Goal: Communication & Community: Answer question/provide support

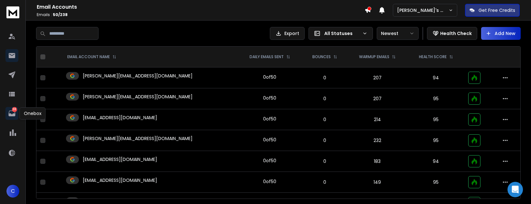
click at [13, 112] on p "38" at bounding box center [14, 109] width 5 height 5
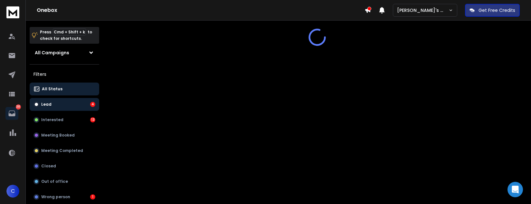
drag, startPoint x: 50, startPoint y: 105, endPoint x: 63, endPoint y: 103, distance: 13.0
click at [50, 105] on p "Lead" at bounding box center [46, 104] width 10 height 5
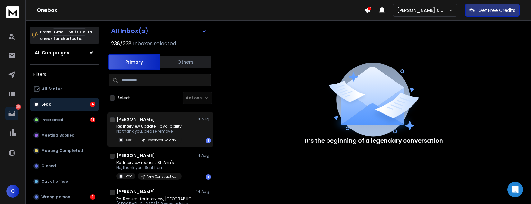
click at [139, 127] on p "Re: Interview update - availability" at bounding box center [148, 126] width 65 height 5
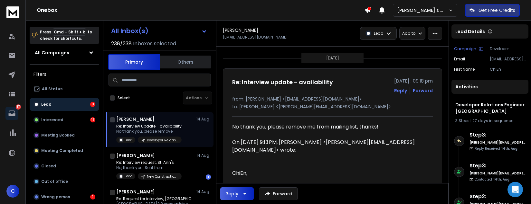
click at [385, 38] on div "Lead" at bounding box center [378, 33] width 36 height 12
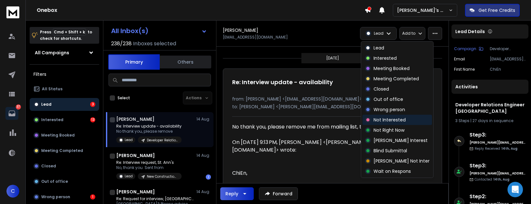
click at [385, 119] on p "Not Interested" at bounding box center [389, 120] width 32 height 6
click at [383, 34] on p "Lead" at bounding box center [379, 33] width 10 height 5
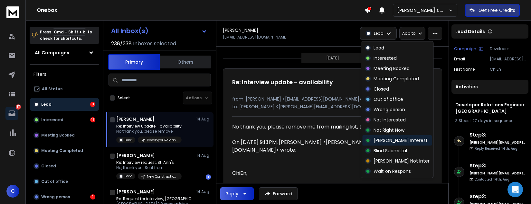
click at [381, 141] on p "[PERSON_NAME] Interest" at bounding box center [400, 140] width 54 height 6
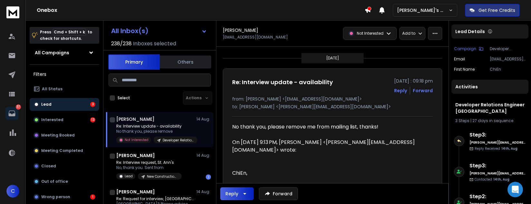
click at [365, 33] on p "Not Interested" at bounding box center [370, 33] width 27 height 5
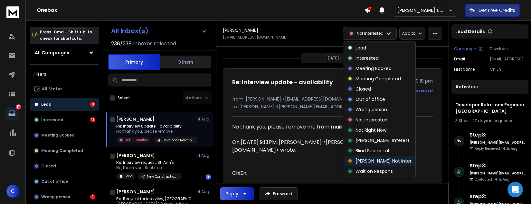
click at [372, 159] on p "[PERSON_NAME] Not Inter" at bounding box center [383, 161] width 56 height 6
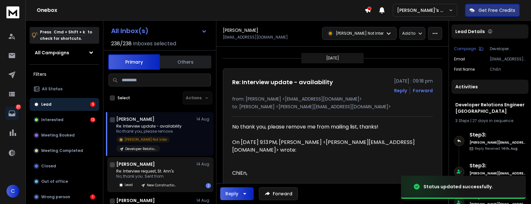
click at [151, 169] on p "Re: Interview request, St. Ann's" at bounding box center [148, 171] width 65 height 5
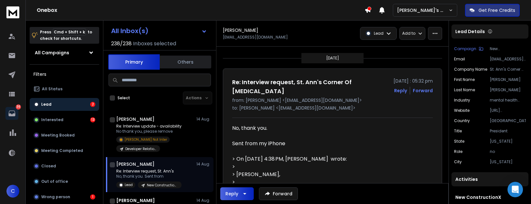
click at [400, 90] on button "Reply" at bounding box center [400, 91] width 13 height 6
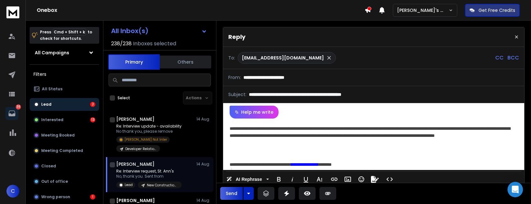
click at [228, 194] on button "Send" at bounding box center [231, 193] width 23 height 13
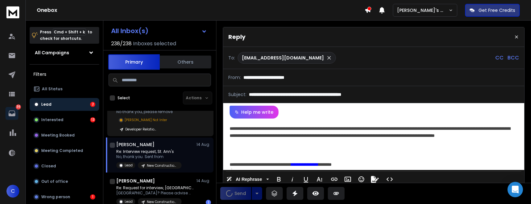
scroll to position [20, 0]
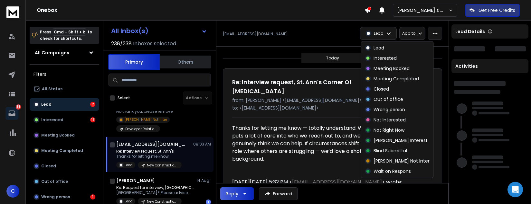
click at [384, 36] on div "Lead" at bounding box center [378, 33] width 36 height 12
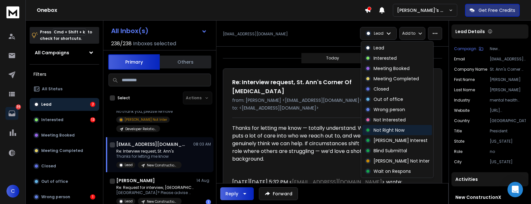
click at [391, 131] on p "Not Right Now" at bounding box center [388, 130] width 31 height 6
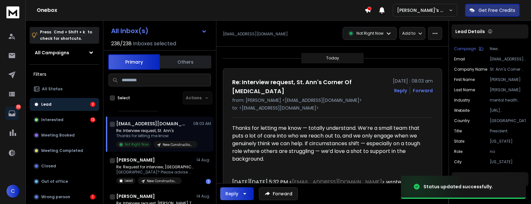
scroll to position [41, 0]
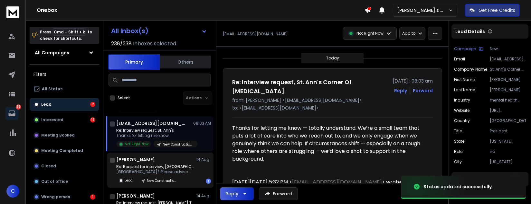
drag, startPoint x: 168, startPoint y: 162, endPoint x: 178, endPoint y: 160, distance: 10.2
click at [168, 170] on p "Jacksonville? Please advise what you" at bounding box center [154, 172] width 77 height 5
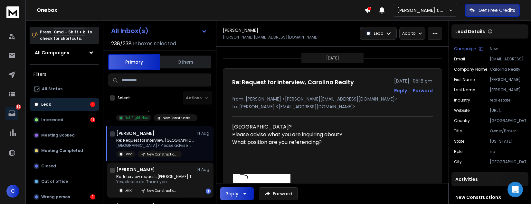
scroll to position [70, 0]
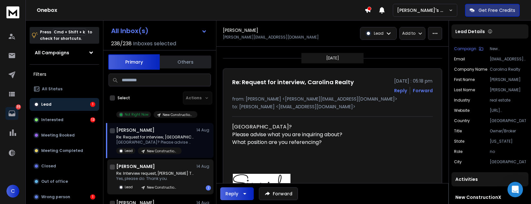
click at [157, 171] on p "Re: Interview request, [PERSON_NAME] Treatment" at bounding box center [154, 173] width 77 height 5
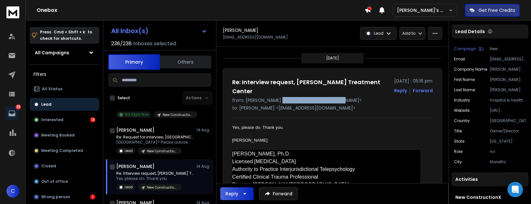
drag, startPoint x: 333, startPoint y: 99, endPoint x: 275, endPoint y: 99, distance: 58.2
click at [274, 99] on p "from: Julie Medlin <juliemedlin@medlintc.com>" at bounding box center [332, 100] width 200 height 6
copy p "[EMAIL_ADDRESS][DOMAIN_NAME]"
click at [397, 92] on button "Reply" at bounding box center [400, 91] width 13 height 6
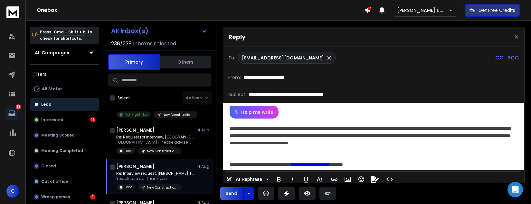
click at [281, 144] on div "**********" at bounding box center [372, 136] width 286 height 22
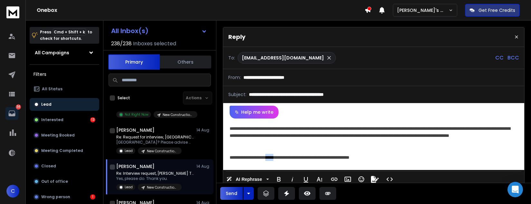
drag, startPoint x: 276, startPoint y: 157, endPoint x: 268, endPoint y: 158, distance: 8.1
click at [268, 158] on div "**********" at bounding box center [372, 157] width 286 height 7
drag, startPoint x: 397, startPoint y: 157, endPoint x: 370, endPoint y: 159, distance: 27.1
click at [366, 158] on div "**********" at bounding box center [372, 157] width 286 height 7
drag, startPoint x: 364, startPoint y: 157, endPoint x: 374, endPoint y: 153, distance: 10.9
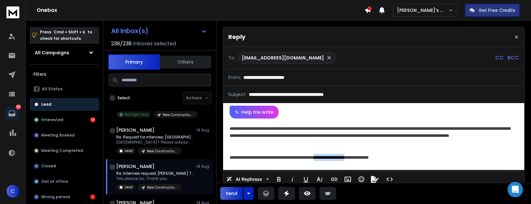
click at [329, 156] on div "**********" at bounding box center [372, 157] width 286 height 7
drag, startPoint x: 226, startPoint y: 194, endPoint x: 257, endPoint y: 188, distance: 32.4
click at [225, 194] on button "Send" at bounding box center [231, 193] width 23 height 13
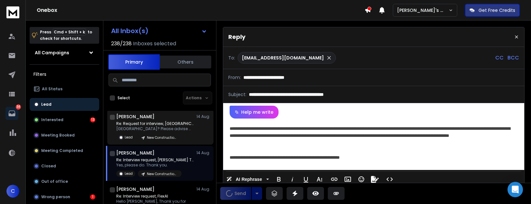
scroll to position [91, 0]
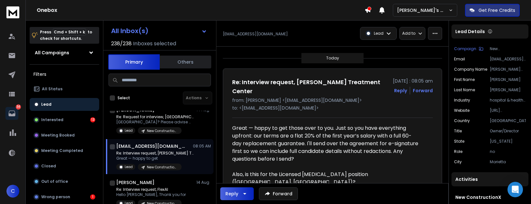
click at [365, 33] on div "Lead" at bounding box center [378, 33] width 36 height 12
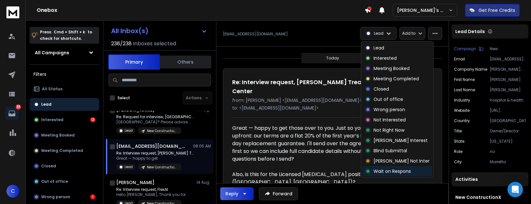
drag, startPoint x: 391, startPoint y: 171, endPoint x: 400, endPoint y: 169, distance: 8.8
click at [391, 171] on p "Wait on Respons" at bounding box center [391, 171] width 37 height 6
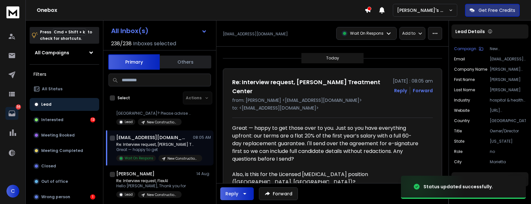
scroll to position [110, 0]
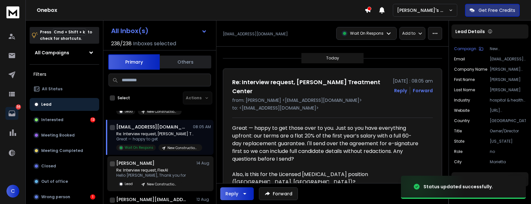
click at [152, 173] on p "Hello Melissa, Thank you for" at bounding box center [151, 175] width 70 height 5
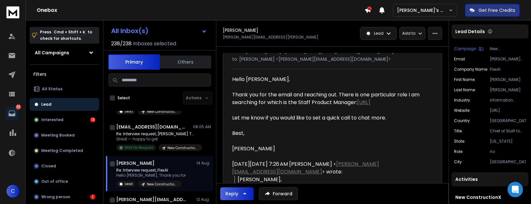
scroll to position [0, 0]
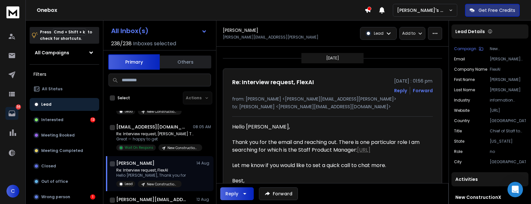
click at [432, 33] on icon "button" at bounding box center [435, 34] width 6 height 6
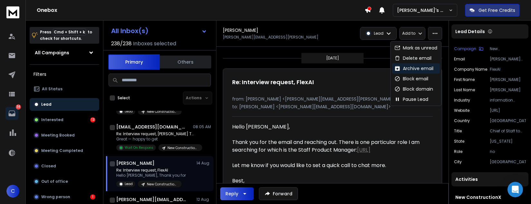
click at [426, 68] on div "Archive email" at bounding box center [413, 68] width 39 height 6
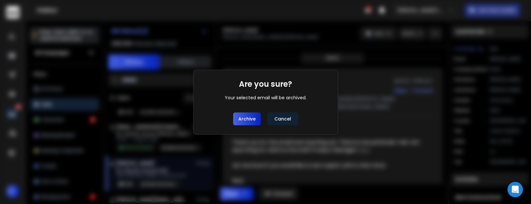
drag, startPoint x: 252, startPoint y: 119, endPoint x: 272, endPoint y: 113, distance: 21.1
click at [253, 119] on p "archive" at bounding box center [246, 119] width 17 height 6
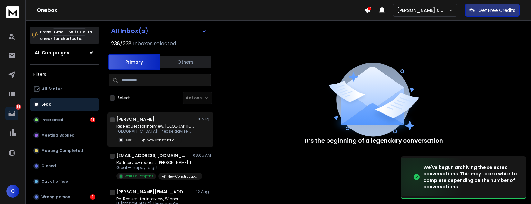
scroll to position [79, 0]
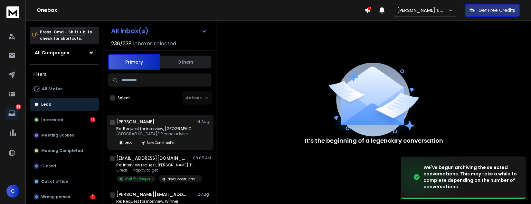
drag, startPoint x: 166, startPoint y: 125, endPoint x: 174, endPoint y: 135, distance: 12.6
click at [166, 132] on p "Jacksonville? Please advise what you" at bounding box center [154, 134] width 77 height 5
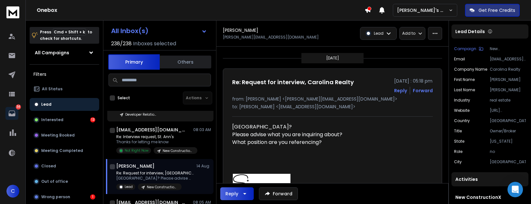
scroll to position [37, 0]
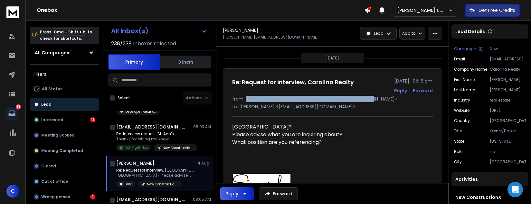
drag, startPoint x: 362, startPoint y: 98, endPoint x: 249, endPoint y: 98, distance: 112.9
click at [245, 98] on p "from: Joey Millard-Edwards <joey@carolinarealty-nc.com>" at bounding box center [332, 99] width 200 height 6
copy p "Joey Millard-Edwards <joey@carolinarealty-nc.com"
click at [401, 90] on button "Reply" at bounding box center [400, 91] width 13 height 6
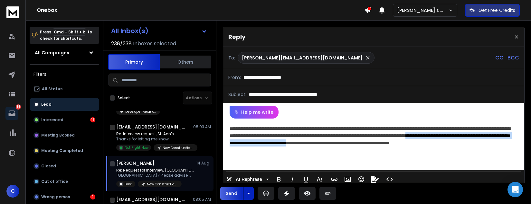
drag, startPoint x: 430, startPoint y: 143, endPoint x: 228, endPoint y: 143, distance: 202.4
click at [228, 143] on div "**********" at bounding box center [373, 144] width 301 height 51
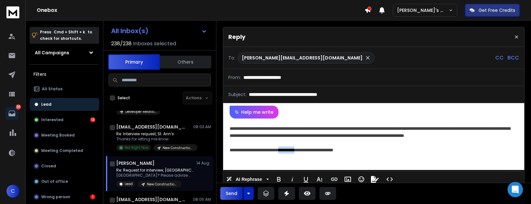
drag, startPoint x: 298, startPoint y: 150, endPoint x: 290, endPoint y: 150, distance: 8.1
click at [285, 150] on div "**********" at bounding box center [372, 150] width 286 height 7
click at [286, 150] on div "**********" at bounding box center [372, 150] width 286 height 7
drag, startPoint x: 367, startPoint y: 153, endPoint x: 351, endPoint y: 152, distance: 16.1
click at [349, 152] on div "**********" at bounding box center [372, 150] width 286 height 7
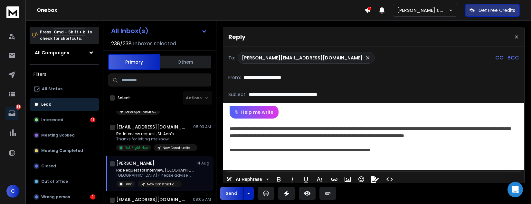
drag, startPoint x: 229, startPoint y: 191, endPoint x: 235, endPoint y: 200, distance: 10.3
click at [229, 191] on button "Send" at bounding box center [231, 193] width 23 height 13
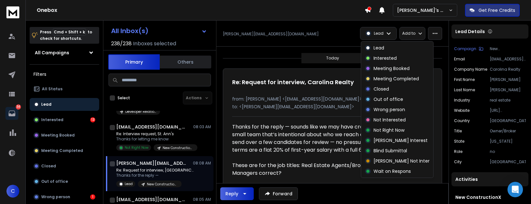
click at [372, 33] on div "Lead" at bounding box center [378, 33] width 36 height 12
click at [406, 172] on p "Wait on Respons" at bounding box center [391, 171] width 37 height 6
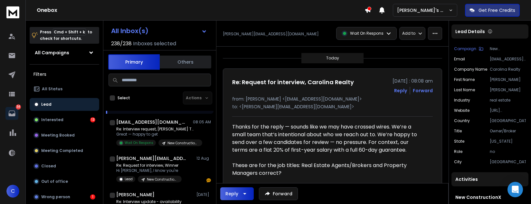
scroll to position [0, 0]
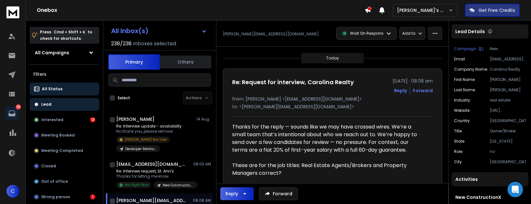
click at [79, 85] on button "All Status" at bounding box center [65, 89] width 70 height 13
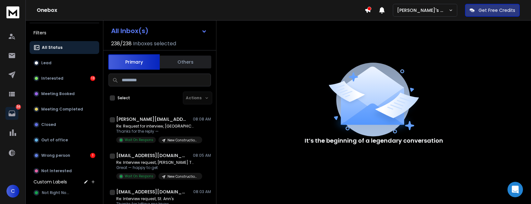
scroll to position [42, 0]
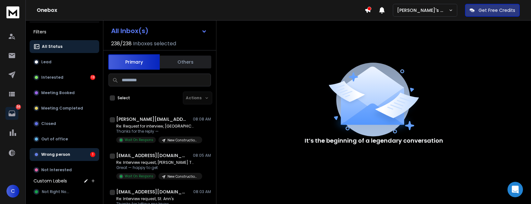
click at [74, 156] on button "Wrong person 1" at bounding box center [65, 154] width 70 height 13
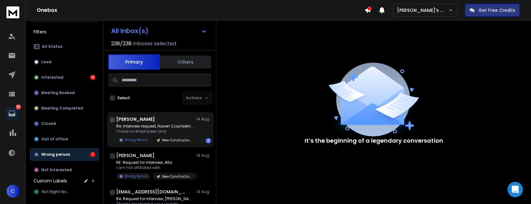
click at [166, 133] on p "I have no employees and" at bounding box center [154, 131] width 77 height 5
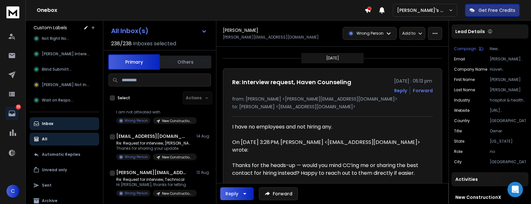
scroll to position [203, 0]
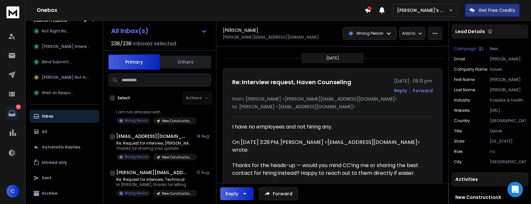
drag, startPoint x: 60, startPoint y: 162, endPoint x: 69, endPoint y: 170, distance: 12.4
click at [60, 162] on p "Unread only" at bounding box center [54, 162] width 25 height 5
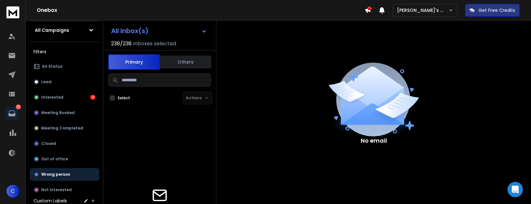
scroll to position [0, 0]
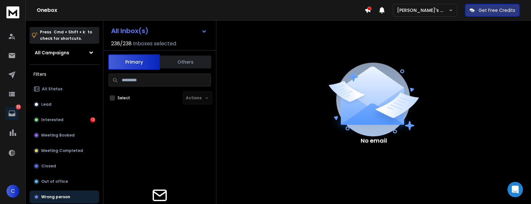
click at [72, 90] on button "All Status" at bounding box center [65, 89] width 70 height 13
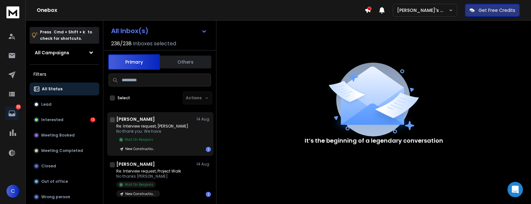
click at [153, 127] on p "Re: Interview request, [PERSON_NAME]" at bounding box center [154, 126] width 77 height 5
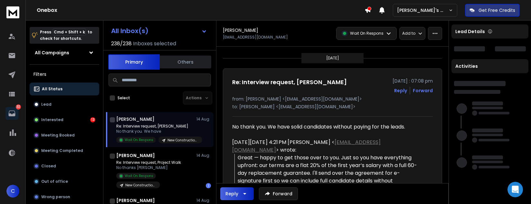
click at [403, 88] on button "Reply" at bounding box center [400, 91] width 13 height 6
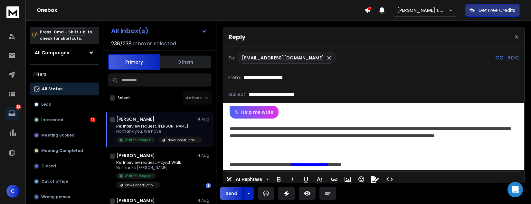
click at [230, 194] on button "Send" at bounding box center [231, 193] width 23 height 13
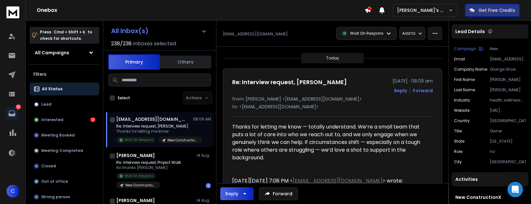
click at [369, 34] on p "Wait On Respons" at bounding box center [366, 33] width 33 height 5
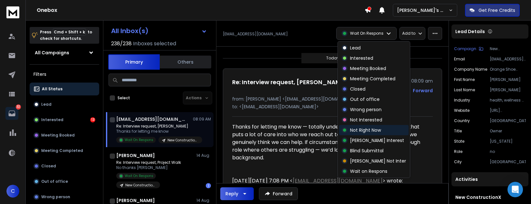
click at [366, 129] on p "Not Right Now" at bounding box center [365, 130] width 31 height 6
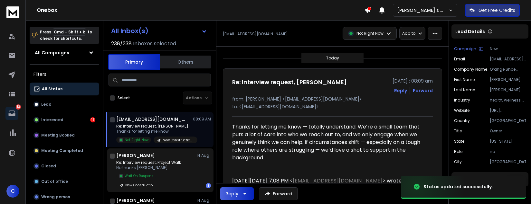
click at [161, 168] on p "No thanks Leslie C. Clark" at bounding box center [154, 167] width 77 height 5
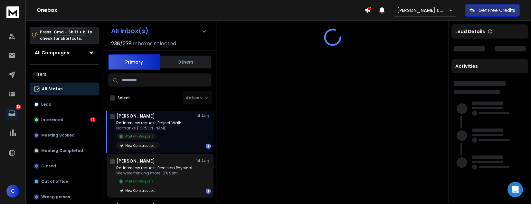
scroll to position [35, 0]
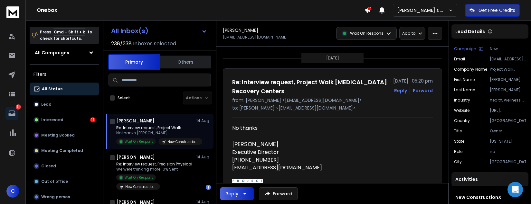
click at [398, 92] on button "Reply" at bounding box center [400, 91] width 13 height 6
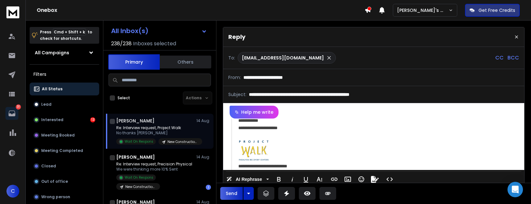
scroll to position [0, 0]
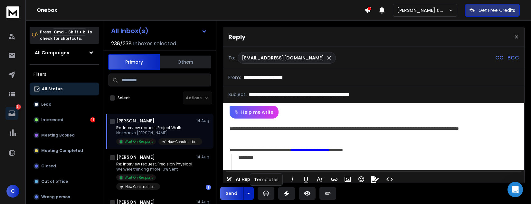
click at [236, 193] on button "Send" at bounding box center [231, 193] width 23 height 13
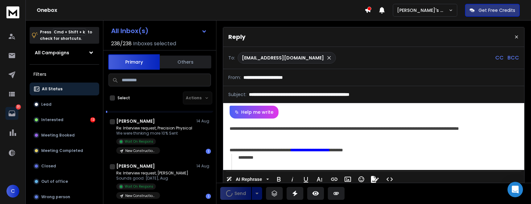
scroll to position [76, 0]
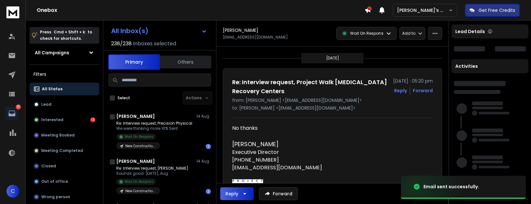
click at [387, 33] on icon at bounding box center [388, 33] width 5 height 5
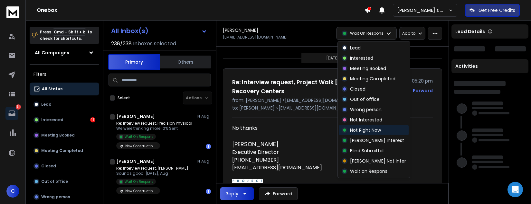
click at [372, 130] on p "Not Right Now" at bounding box center [365, 130] width 31 height 6
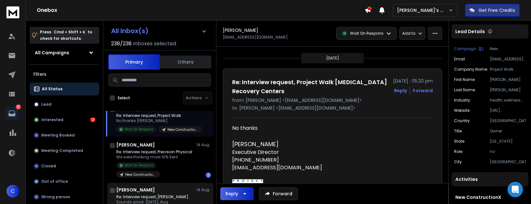
scroll to position [47, 0]
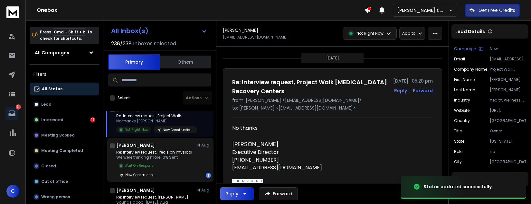
click at [168, 164] on div "Wait On Respons New ConstructionX" at bounding box center [158, 170] width 84 height 15
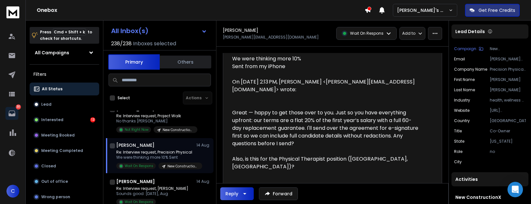
scroll to position [0, 0]
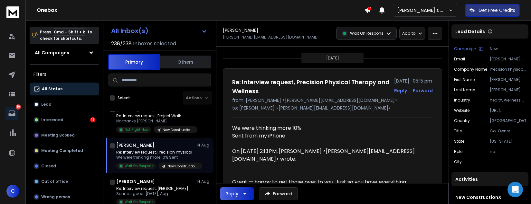
click at [400, 89] on button "Reply" at bounding box center [400, 91] width 13 height 6
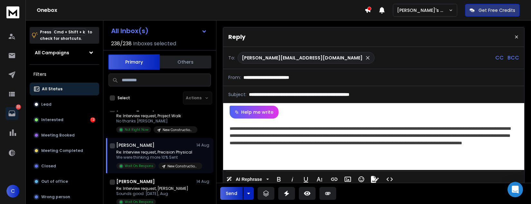
click at [226, 197] on button "Send" at bounding box center [231, 193] width 23 height 13
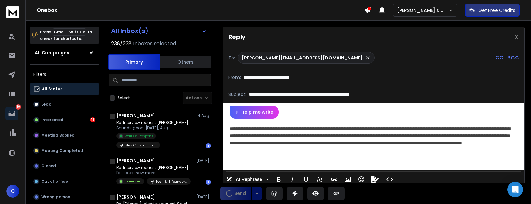
scroll to position [97, 0]
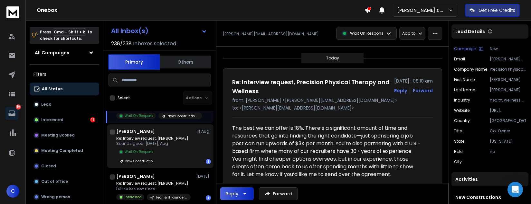
drag, startPoint x: 137, startPoint y: 144, endPoint x: 140, endPoint y: 140, distance: 4.8
click at [137, 144] on p "Sounds good. [DATE], Aug" at bounding box center [154, 143] width 77 height 5
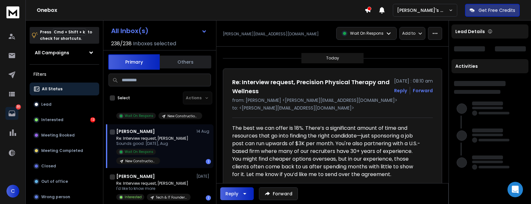
scroll to position [7, 0]
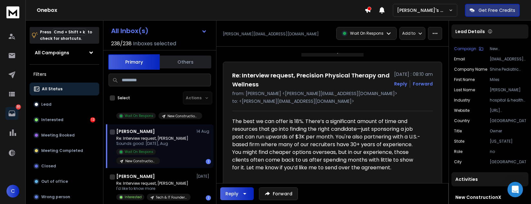
click at [134, 143] on p "Sounds good. [DATE], Aug" at bounding box center [154, 143] width 77 height 5
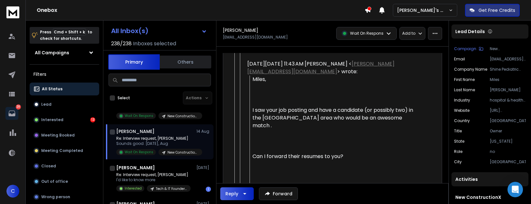
scroll to position [75, 0]
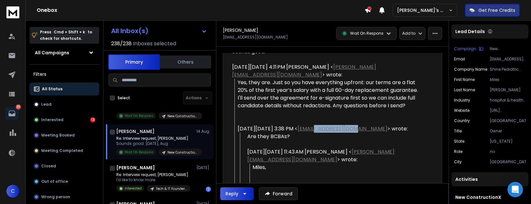
drag, startPoint x: 394, startPoint y: 129, endPoint x: 357, endPoint y: 127, distance: 36.4
click at [355, 130] on div "On Thursday, Aug 14, 2025 at 3:38 PM < miles@shinepeds.com > wrote:" at bounding box center [328, 129] width 182 height 8
copy link "shinepeds.com"
click at [391, 137] on div "Are they BCBAs?" at bounding box center [333, 137] width 173 height 8
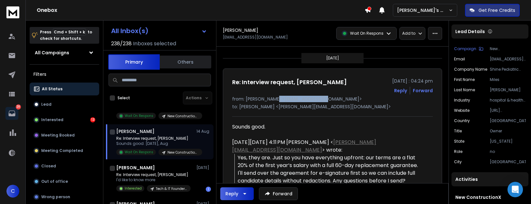
drag, startPoint x: 328, startPoint y: 99, endPoint x: 274, endPoint y: 99, distance: 53.7
click at [274, 99] on p "from: [PERSON_NAME] <[EMAIL_ADDRESS][DOMAIN_NAME]>" at bounding box center [332, 99] width 200 height 6
click at [295, 99] on p "from: [PERSON_NAME] <[EMAIL_ADDRESS][DOMAIN_NAME]>" at bounding box center [332, 99] width 200 height 6
drag, startPoint x: 327, startPoint y: 99, endPoint x: 279, endPoint y: 104, distance: 48.5
click at [276, 99] on p "from: [PERSON_NAME] <[EMAIL_ADDRESS][DOMAIN_NAME]>" at bounding box center [332, 99] width 200 height 6
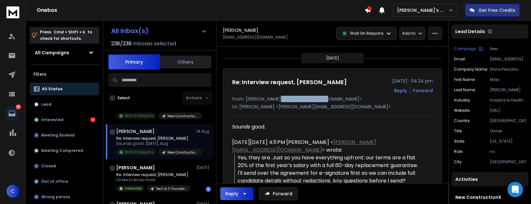
copy p "[EMAIL_ADDRESS][DOMAIN_NAME]"
click at [398, 91] on button "Reply" at bounding box center [400, 91] width 13 height 6
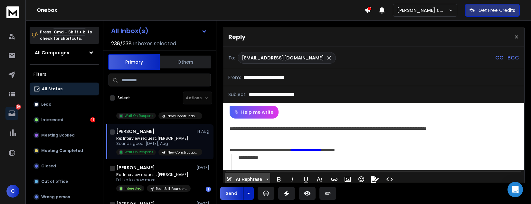
drag, startPoint x: 230, startPoint y: 193, endPoint x: 270, endPoint y: 182, distance: 41.2
click at [230, 193] on button "Send" at bounding box center [231, 193] width 23 height 13
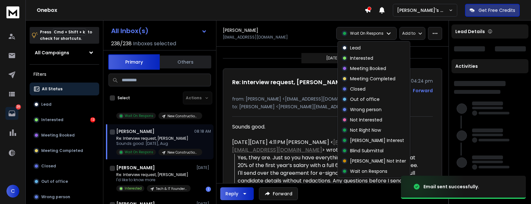
click at [372, 36] on div "Wait On Respons" at bounding box center [366, 33] width 60 height 12
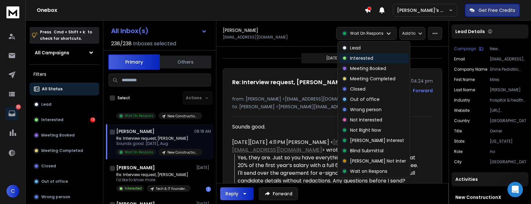
click at [365, 57] on p "Interested" at bounding box center [361, 58] width 23 height 6
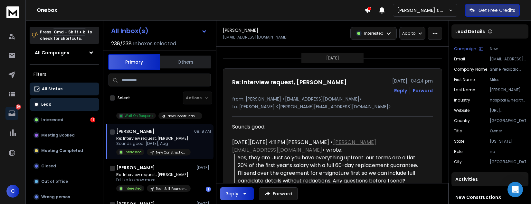
click at [68, 106] on button "Lead" at bounding box center [65, 104] width 70 height 13
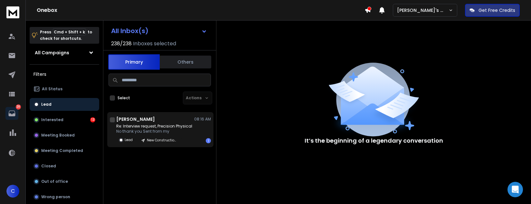
click at [129, 120] on h1 "Dave Svetich" at bounding box center [135, 119] width 39 height 6
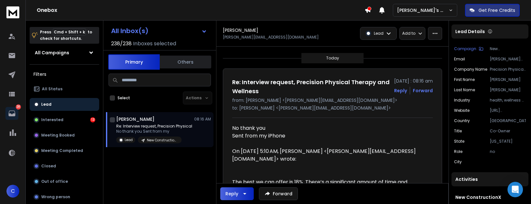
click at [398, 89] on button "Reply" at bounding box center [400, 91] width 13 height 6
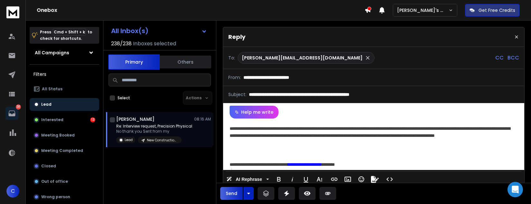
click at [227, 191] on button "Send" at bounding box center [231, 193] width 23 height 13
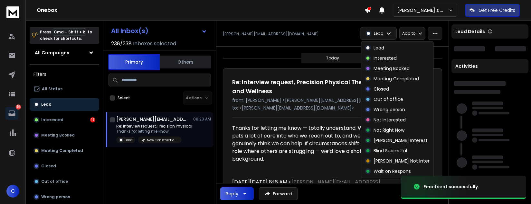
click at [387, 36] on icon at bounding box center [388, 33] width 5 height 5
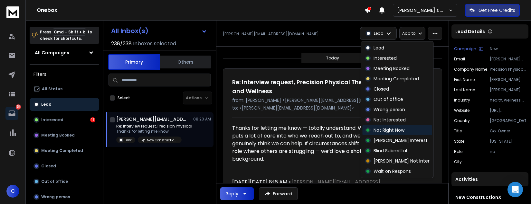
click at [393, 129] on p "Not Right Now" at bounding box center [388, 130] width 31 height 6
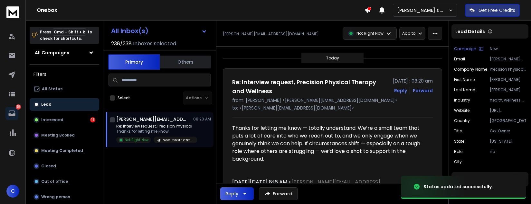
drag, startPoint x: 55, startPoint y: 90, endPoint x: 67, endPoint y: 105, distance: 19.2
click at [55, 90] on p "All Status" at bounding box center [52, 89] width 21 height 5
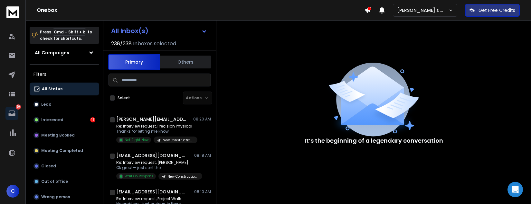
drag, startPoint x: 150, startPoint y: 85, endPoint x: 156, endPoint y: 82, distance: 6.9
click at [150, 85] on input at bounding box center [159, 80] width 102 height 13
paste input "**********"
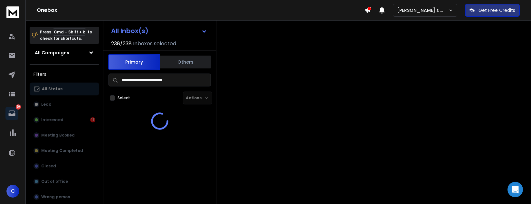
type input "**********"
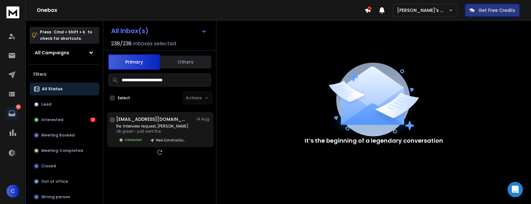
click at [152, 130] on p "Ok great— just sent the" at bounding box center [153, 131] width 74 height 5
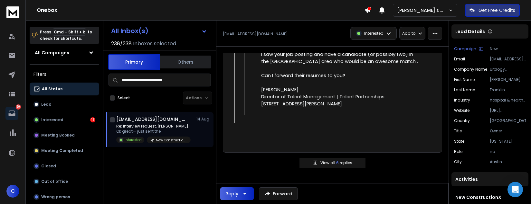
scroll to position [496, 0]
click at [324, 164] on p "View all 6 replies" at bounding box center [336, 163] width 32 height 5
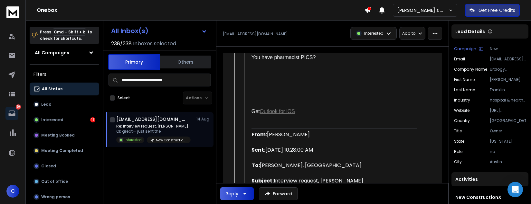
scroll to position [1225, 0]
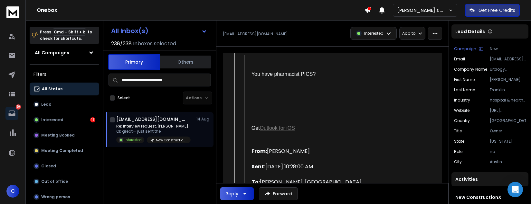
drag, startPoint x: 131, startPoint y: 75, endPoint x: 109, endPoint y: 73, distance: 22.0
click at [109, 73] on div "**********" at bounding box center [159, 78] width 107 height 15
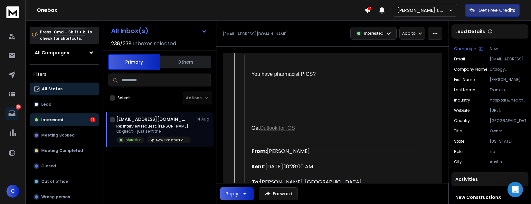
click at [62, 119] on button "Interested 13" at bounding box center [65, 120] width 70 height 13
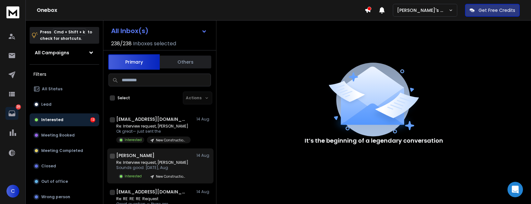
click at [162, 172] on div "Re: Interview request, Miles Sounds good. [DATE], Aug Interested New Constructi…" at bounding box center [153, 170] width 74 height 20
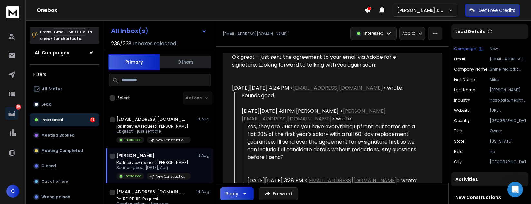
scroll to position [76, 0]
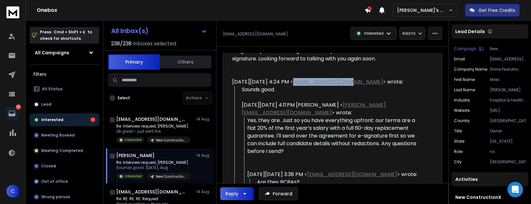
drag, startPoint x: 389, startPoint y: 83, endPoint x: 330, endPoint y: 84, distance: 58.6
click at [330, 83] on div "[DATE][DATE] 4:24 PM < [EMAIL_ADDRESS][DOMAIN_NAME] > wrote:" at bounding box center [326, 82] width 188 height 8
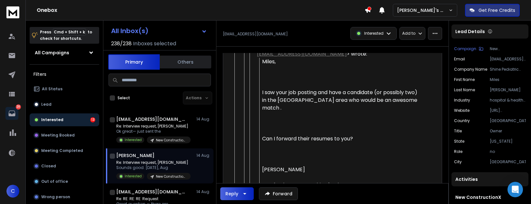
scroll to position [356, 0]
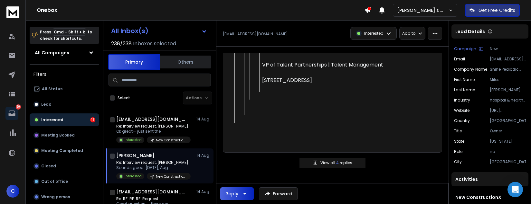
click at [327, 165] on p "View all 4 replies" at bounding box center [336, 163] width 32 height 5
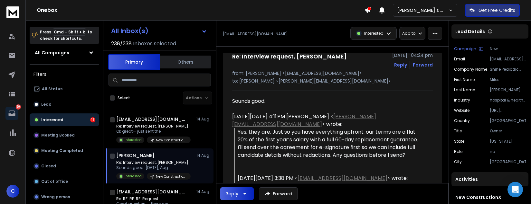
scroll to position [457, 0]
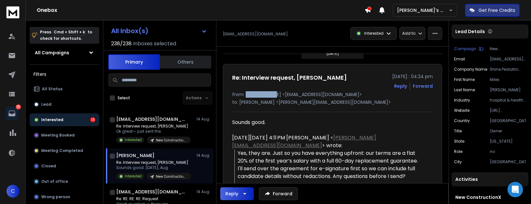
drag, startPoint x: 252, startPoint y: 101, endPoint x: 250, endPoint y: 104, distance: 3.5
click at [244, 98] on p "from: [PERSON_NAME] <[EMAIL_ADDRESS][DOMAIN_NAME]>" at bounding box center [332, 94] width 200 height 6
drag, startPoint x: 327, startPoint y: 103, endPoint x: 277, endPoint y: 103, distance: 50.5
click at [276, 98] on p "from: [PERSON_NAME] <[EMAIL_ADDRESS][DOMAIN_NAME]>" at bounding box center [332, 94] width 200 height 6
copy p "[EMAIL_ADDRESS][DOMAIN_NAME]"
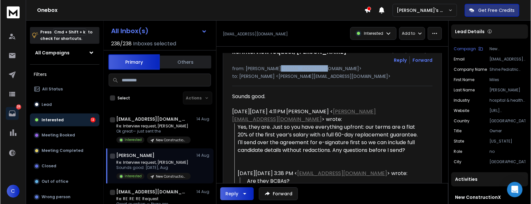
scroll to position [486, 0]
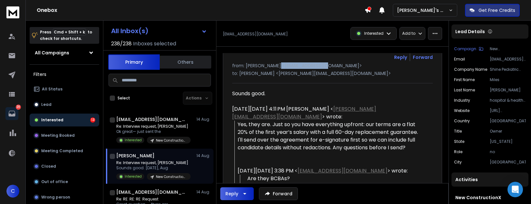
drag, startPoint x: 64, startPoint y: 105, endPoint x: 69, endPoint y: 110, distance: 6.8
click at [64, 105] on button "Lead" at bounding box center [65, 104] width 70 height 13
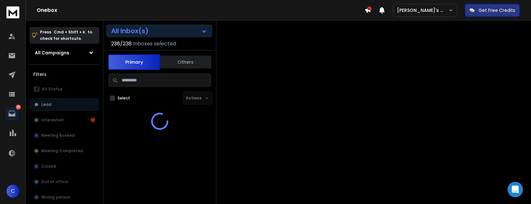
scroll to position [0, 0]
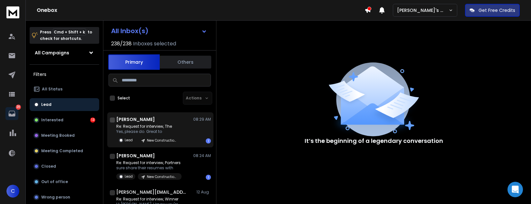
click at [140, 120] on h1 "[PERSON_NAME]" at bounding box center [135, 119] width 39 height 6
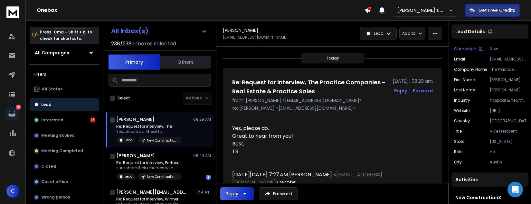
drag, startPoint x: 366, startPoint y: 100, endPoint x: 306, endPoint y: 102, distance: 59.6
click at [300, 101] on p "from: [PERSON_NAME] <[EMAIL_ADDRESS][DOMAIN_NAME]>" at bounding box center [332, 100] width 200 height 6
copy p "[DOMAIN_NAME]"
drag, startPoint x: 400, startPoint y: 90, endPoint x: 339, endPoint y: 122, distance: 68.1
click at [400, 90] on button "Reply" at bounding box center [400, 91] width 13 height 6
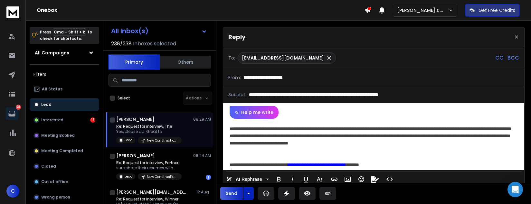
click at [281, 143] on div "**********" at bounding box center [372, 136] width 286 height 22
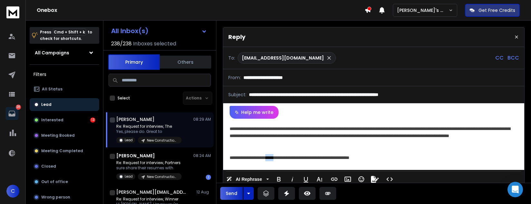
drag, startPoint x: 278, startPoint y: 156, endPoint x: 268, endPoint y: 156, distance: 10.0
click at [268, 156] on div "**********" at bounding box center [372, 157] width 286 height 7
drag, startPoint x: 352, startPoint y: 158, endPoint x: 348, endPoint y: 157, distance: 3.9
click at [342, 157] on div "**********" at bounding box center [372, 157] width 286 height 7
paste div
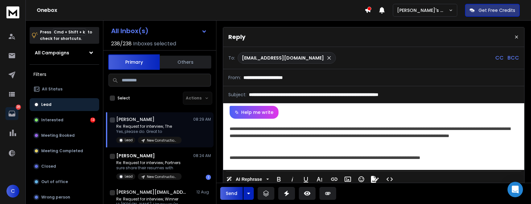
click at [345, 156] on div "**********" at bounding box center [372, 157] width 286 height 7
click at [369, 158] on div "**********" at bounding box center [372, 157] width 286 height 7
click at [380, 157] on div "**********" at bounding box center [372, 157] width 286 height 7
drag, startPoint x: 456, startPoint y: 156, endPoint x: 431, endPoint y: 157, distance: 25.4
click at [424, 157] on div "**********" at bounding box center [372, 157] width 286 height 7
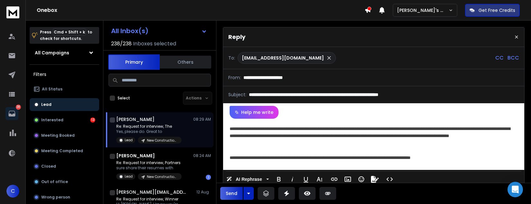
drag, startPoint x: 416, startPoint y: 155, endPoint x: 421, endPoint y: 157, distance: 5.0
click at [416, 155] on div "**********" at bounding box center [372, 157] width 286 height 7
drag, startPoint x: 422, startPoint y: 156, endPoint x: 405, endPoint y: 158, distance: 16.8
click at [405, 158] on div "**********" at bounding box center [372, 157] width 286 height 7
drag, startPoint x: 336, startPoint y: 158, endPoint x: 319, endPoint y: 159, distance: 17.1
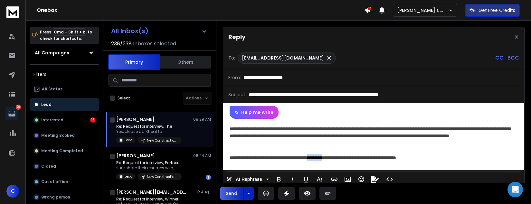
click at [319, 159] on div "**********" at bounding box center [372, 157] width 286 height 7
click at [227, 192] on button "Send" at bounding box center [231, 193] width 23 height 13
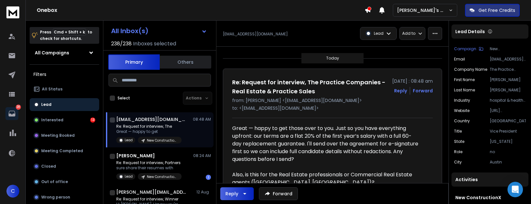
click at [379, 36] on div "Lead" at bounding box center [378, 33] width 36 height 12
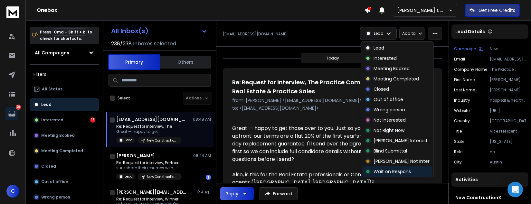
drag, startPoint x: 403, startPoint y: 170, endPoint x: 337, endPoint y: 137, distance: 73.5
click at [403, 170] on p "Wait on Respons" at bounding box center [391, 171] width 37 height 6
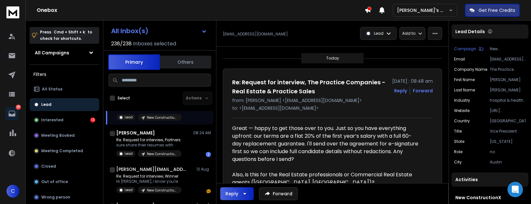
scroll to position [30, 0]
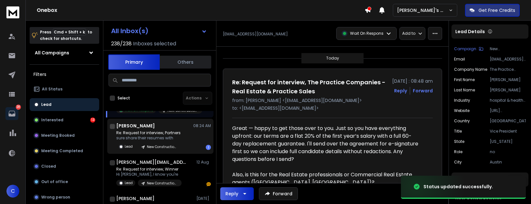
click at [174, 138] on p "sure share their resumes with" at bounding box center [148, 137] width 65 height 5
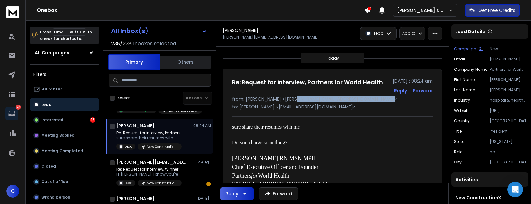
drag, startPoint x: 374, startPoint y: 100, endPoint x: 290, endPoint y: 101, distance: 84.6
click at [290, 101] on p "from: [PERSON_NAME] <[PERSON_NAME][EMAIL_ADDRESS][DOMAIN_NAME]>" at bounding box center [332, 99] width 200 height 6
copy p "[PERSON_NAME][EMAIL_ADDRESS][DOMAIN_NAME]"
click at [400, 91] on button "Reply" at bounding box center [400, 91] width 13 height 6
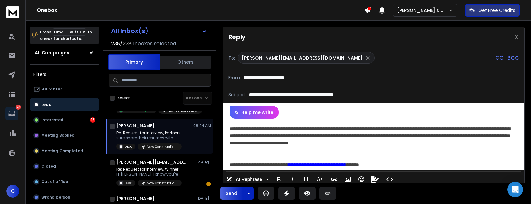
click at [281, 144] on div "**********" at bounding box center [372, 136] width 286 height 22
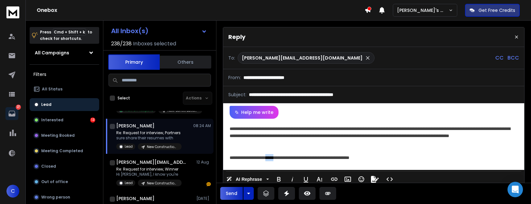
drag, startPoint x: 278, startPoint y: 157, endPoint x: 272, endPoint y: 157, distance: 6.5
click at [268, 158] on div "**********" at bounding box center [372, 157] width 286 height 7
drag, startPoint x: 372, startPoint y: 157, endPoint x: 361, endPoint y: 158, distance: 11.0
click at [361, 158] on div "**********" at bounding box center [372, 157] width 286 height 7
drag, startPoint x: 483, startPoint y: 157, endPoint x: 456, endPoint y: 157, distance: 26.7
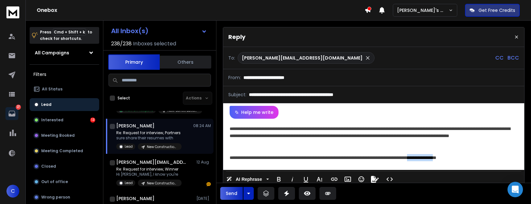
click at [451, 158] on div "**********" at bounding box center [372, 157] width 286 height 7
click at [235, 194] on button "Send" at bounding box center [231, 193] width 23 height 13
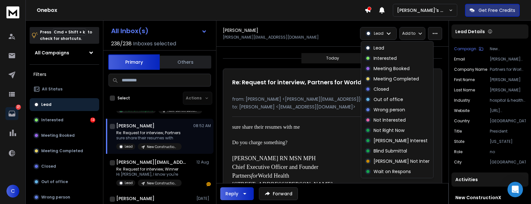
click at [382, 32] on p "Lead" at bounding box center [379, 33] width 10 height 5
click at [392, 171] on p "Wait on Respons" at bounding box center [391, 171] width 37 height 6
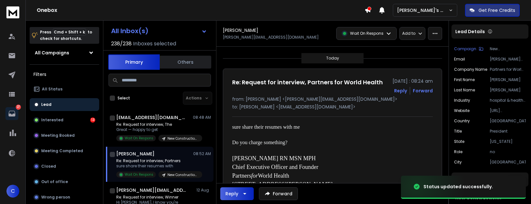
scroll to position [0, 0]
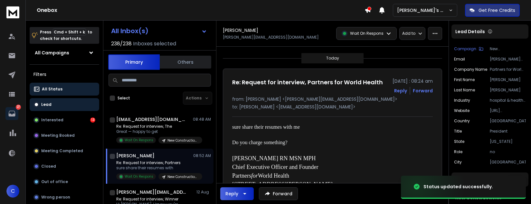
click at [49, 89] on p "All Status" at bounding box center [52, 89] width 21 height 5
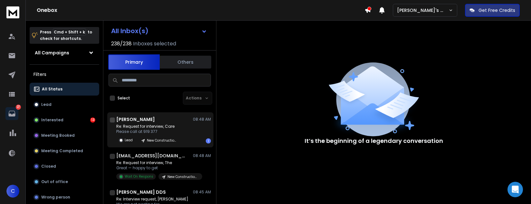
drag, startPoint x: 163, startPoint y: 128, endPoint x: 140, endPoint y: 129, distance: 22.9
click at [162, 129] on p "Re: Request for interview, Care" at bounding box center [148, 126] width 65 height 5
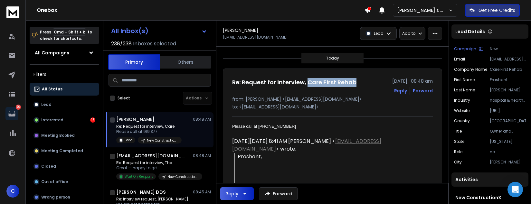
drag, startPoint x: 308, startPoint y: 82, endPoint x: 358, endPoint y: 86, distance: 50.0
click at [354, 84] on h1 "Re: Request for interview, Care First Rehab" at bounding box center [294, 82] width 124 height 9
copy h1 "Care First Rehab"
drag, startPoint x: 280, startPoint y: 99, endPoint x: 246, endPoint y: 102, distance: 34.8
click at [246, 102] on p "from: [PERSON_NAME] <[EMAIL_ADDRESS][DOMAIN_NAME]>" at bounding box center [332, 99] width 200 height 6
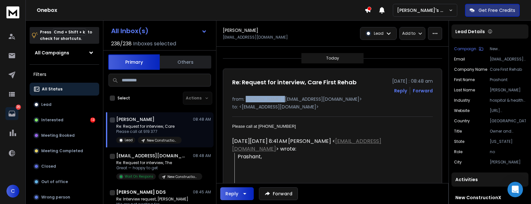
copy p "[PERSON_NAME]"
drag, startPoint x: 341, startPoint y: 98, endPoint x: 245, endPoint y: 99, distance: 95.9
click at [245, 99] on p "from: [PERSON_NAME] <[EMAIL_ADDRESS][DOMAIN_NAME]>" at bounding box center [332, 99] width 200 height 6
copy p "[PERSON_NAME] <[EMAIL_ADDRESS][DOMAIN_NAME]"
click at [330, 102] on div "Re: Request for interview, Care First Rehab [DATE] : 08:48 am Reply Forward fro…" at bounding box center [332, 94] width 200 height 32
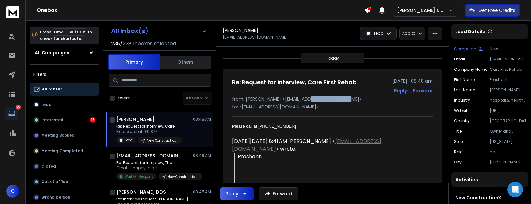
drag, startPoint x: 340, startPoint y: 98, endPoint x: 311, endPoint y: 98, distance: 29.0
click at [308, 101] on p "from: [PERSON_NAME] <[EMAIL_ADDRESS][DOMAIN_NAME]>" at bounding box center [332, 99] width 200 height 6
copy p "[DOMAIN_NAME]"
click at [342, 100] on p "from: [PERSON_NAME] <[EMAIL_ADDRESS][DOMAIN_NAME]>" at bounding box center [332, 99] width 200 height 6
drag, startPoint x: 341, startPoint y: 99, endPoint x: 286, endPoint y: 103, distance: 55.5
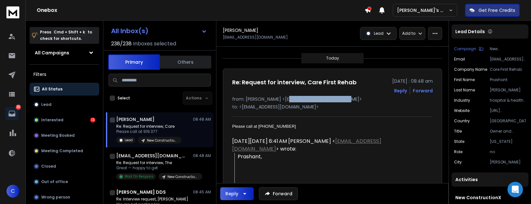
click at [285, 101] on p "from: [PERSON_NAME] <[EMAIL_ADDRESS][DOMAIN_NAME]>" at bounding box center [332, 99] width 200 height 6
copy p "[EMAIL_ADDRESS][DOMAIN_NAME]"
drag, startPoint x: 289, startPoint y: 126, endPoint x: 232, endPoint y: 127, distance: 56.3
click at [231, 126] on div "Re: Request for interview, Care First Rehab [DATE] : 08:48 am Reply Forward fro…" at bounding box center [332, 192] width 219 height 246
copy div "Please call at [PHONE_NUMBER]"
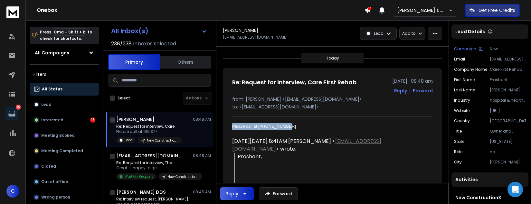
click at [397, 91] on button "Reply" at bounding box center [400, 91] width 13 height 6
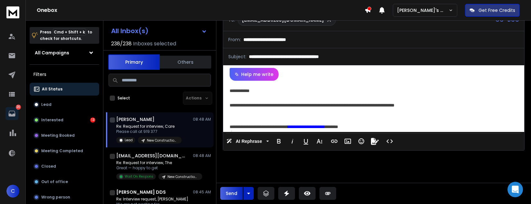
scroll to position [33, 0]
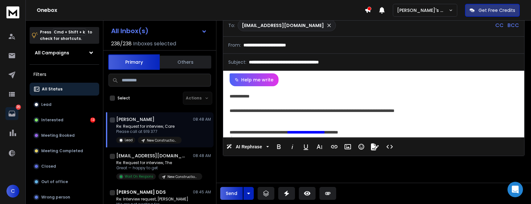
click at [228, 112] on div "**********" at bounding box center [372, 111] width 299 height 51
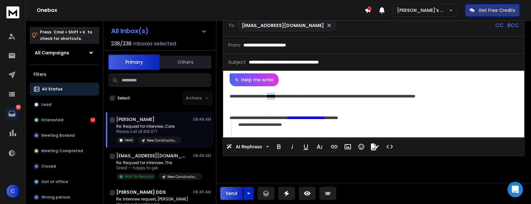
drag, startPoint x: 286, startPoint y: 99, endPoint x: 275, endPoint y: 99, distance: 11.3
click at [275, 99] on div "**********" at bounding box center [372, 96] width 286 height 7
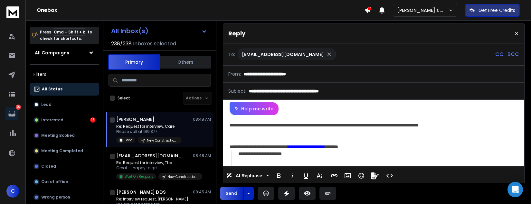
scroll to position [0, 0]
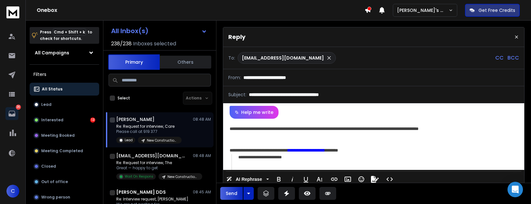
click at [497, 60] on p "CC" at bounding box center [499, 58] width 8 height 8
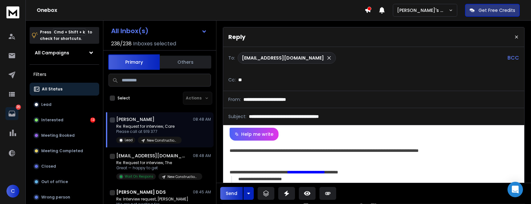
type input "**********"
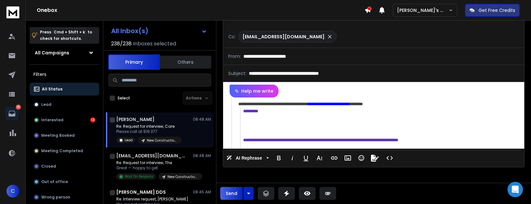
scroll to position [45, 0]
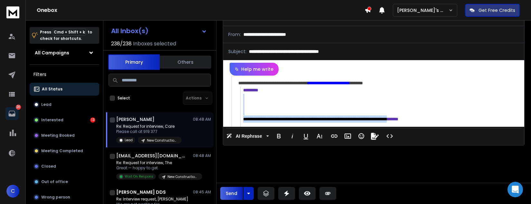
drag, startPoint x: 239, startPoint y: 104, endPoint x: 291, endPoint y: 91, distance: 53.6
click at [414, 122] on div "**********" at bounding box center [373, 138] width 284 height 144
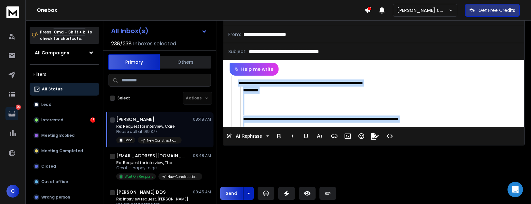
scroll to position [141, 0]
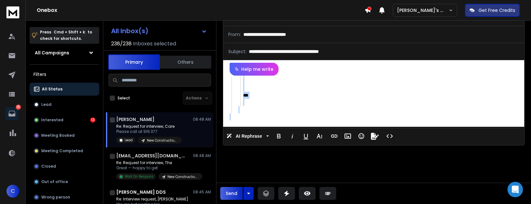
drag, startPoint x: 238, startPoint y: 82, endPoint x: 413, endPoint y: 191, distance: 206.3
click at [413, 191] on div "**********" at bounding box center [374, 102] width 302 height 236
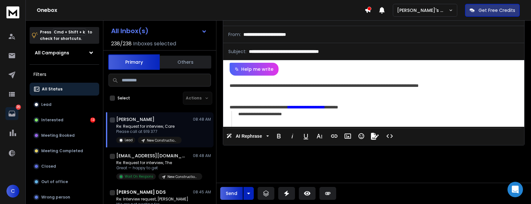
click at [225, 196] on button "Send" at bounding box center [231, 193] width 23 height 13
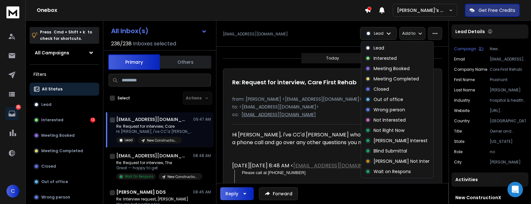
click at [391, 35] on icon at bounding box center [388, 33] width 5 height 5
click at [383, 59] on p "Interested" at bounding box center [384, 58] width 23 height 6
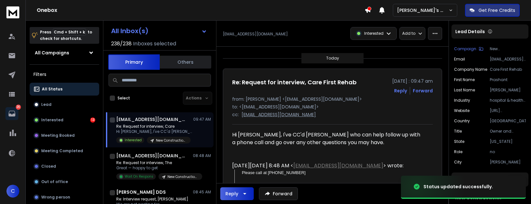
drag, startPoint x: 57, startPoint y: 104, endPoint x: 73, endPoint y: 115, distance: 19.5
click at [57, 104] on button "Lead" at bounding box center [65, 104] width 70 height 13
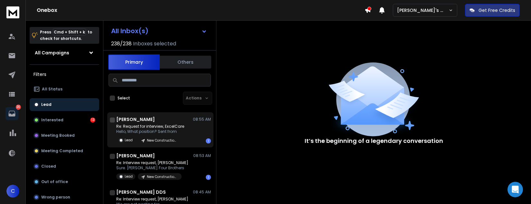
click at [133, 129] on p "Hello, What position? Sent from" at bounding box center [150, 131] width 68 height 5
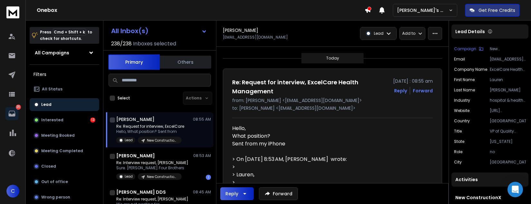
drag, startPoint x: 369, startPoint y: 100, endPoint x: 320, endPoint y: 99, distance: 49.6
click at [299, 100] on p "from: [PERSON_NAME] <[EMAIL_ADDRESS][DOMAIN_NAME]>" at bounding box center [332, 100] width 200 height 6
copy p "[EMAIL_ADDRESS][DOMAIN_NAME]"
click at [396, 93] on button "Reply" at bounding box center [400, 91] width 13 height 6
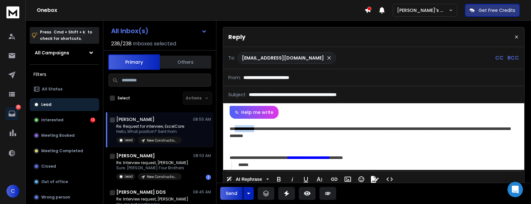
drag, startPoint x: 260, startPoint y: 128, endPoint x: 235, endPoint y: 129, distance: 25.2
click at [235, 129] on div "**********" at bounding box center [372, 132] width 286 height 14
drag, startPoint x: 299, startPoint y: 130, endPoint x: 279, endPoint y: 131, distance: 20.0
click at [279, 131] on div "**********" at bounding box center [372, 132] width 286 height 14
click at [421, 142] on div at bounding box center [372, 143] width 286 height 7
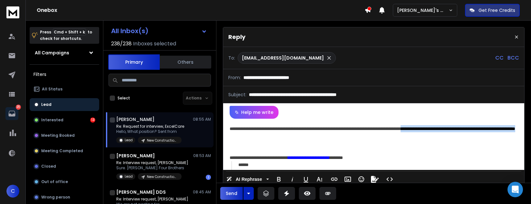
drag, startPoint x: 442, startPoint y: 129, endPoint x: 448, endPoint y: 135, distance: 8.9
click at [448, 135] on div "**********" at bounding box center [372, 132] width 286 height 14
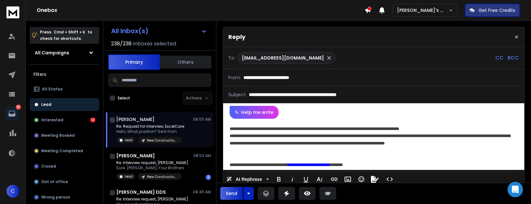
click at [229, 136] on div "**********" at bounding box center [372, 144] width 299 height 51
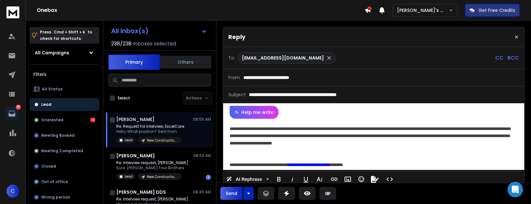
click at [440, 129] on div "**********" at bounding box center [372, 136] width 286 height 22
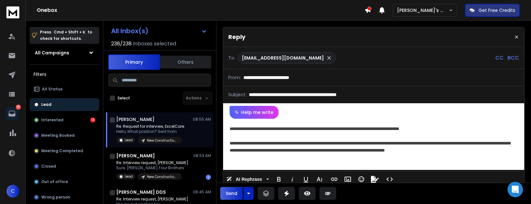
click at [486, 151] on div "**********" at bounding box center [372, 147] width 286 height 14
click at [360, 136] on div at bounding box center [372, 135] width 286 height 7
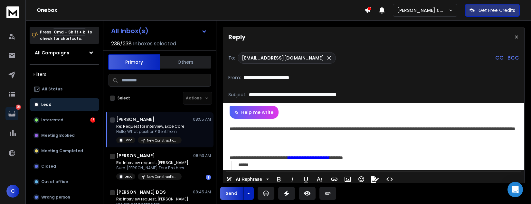
click at [364, 142] on div at bounding box center [372, 143] width 286 height 7
click at [235, 189] on button "Send" at bounding box center [231, 193] width 23 height 13
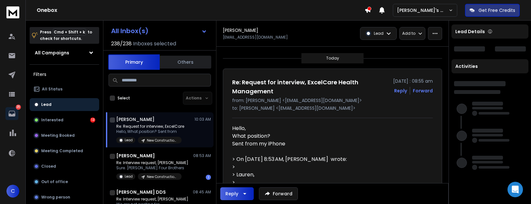
click at [381, 35] on p "Lead" at bounding box center [379, 33] width 10 height 5
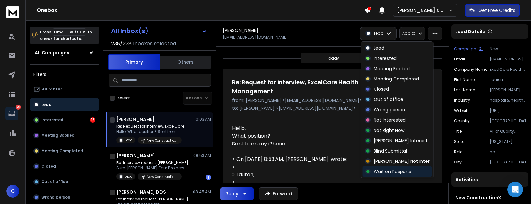
click at [376, 170] on p "Wait on Respons" at bounding box center [391, 171] width 37 height 6
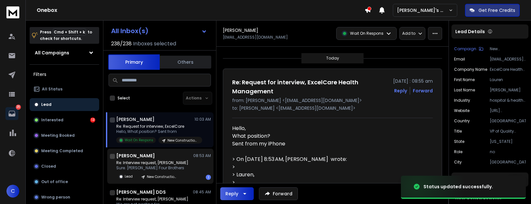
click at [168, 170] on p "Sure. [PERSON_NAME] Four Brothers" at bounding box center [152, 167] width 72 height 5
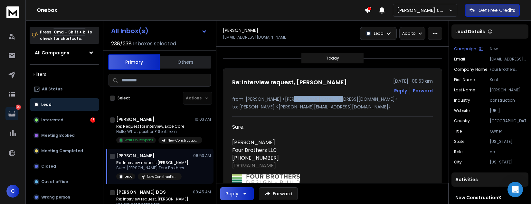
drag, startPoint x: 337, startPoint y: 97, endPoint x: 305, endPoint y: 96, distance: 31.9
click at [293, 97] on p "from: [PERSON_NAME] <[PERSON_NAME][EMAIL_ADDRESS][DOMAIN_NAME]>" at bounding box center [332, 99] width 200 height 6
click at [402, 94] on button "Reply" at bounding box center [400, 91] width 13 height 6
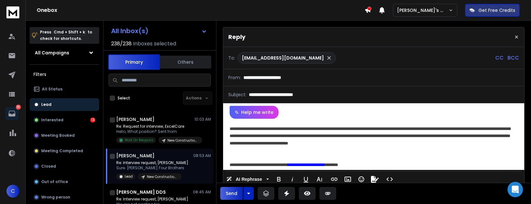
click at [281, 145] on div "**********" at bounding box center [372, 136] width 286 height 22
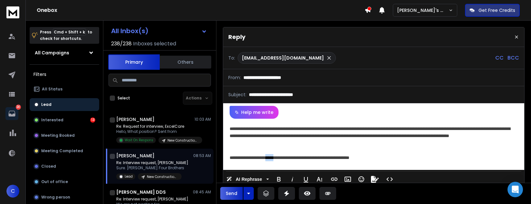
drag, startPoint x: 278, startPoint y: 156, endPoint x: 267, endPoint y: 157, distance: 11.3
click at [268, 157] on div "**********" at bounding box center [372, 157] width 286 height 7
drag, startPoint x: 354, startPoint y: 157, endPoint x: 343, endPoint y: 158, distance: 10.6
click at [343, 158] on div "**********" at bounding box center [372, 157] width 286 height 7
drag, startPoint x: 459, startPoint y: 156, endPoint x: 427, endPoint y: 159, distance: 31.6
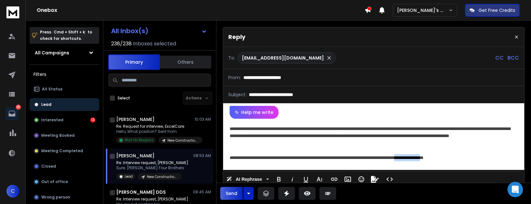
click at [428, 159] on div "**********" at bounding box center [372, 157] width 286 height 7
click at [229, 193] on button "Send" at bounding box center [231, 193] width 23 height 13
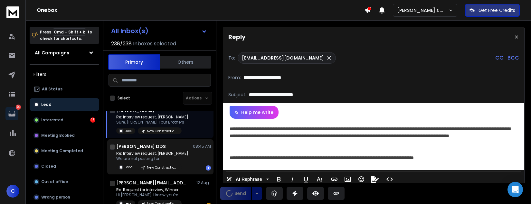
scroll to position [47, 0]
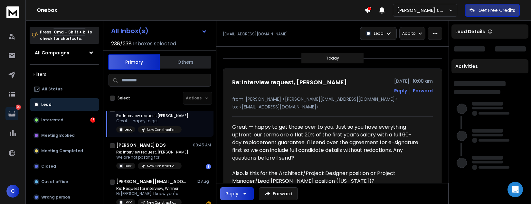
click at [386, 35] on icon at bounding box center [388, 33] width 5 height 5
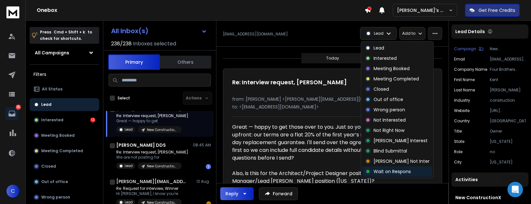
click at [396, 172] on p "Wait on Respons" at bounding box center [391, 171] width 37 height 6
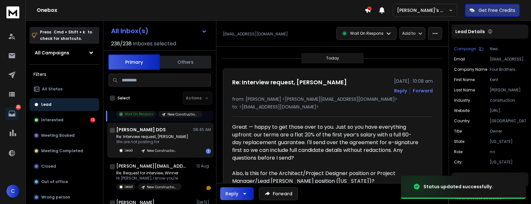
scroll to position [66, 0]
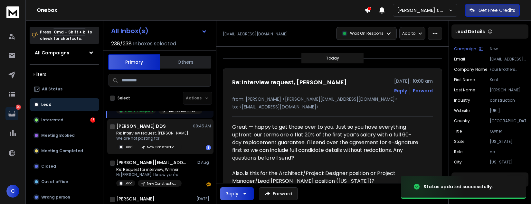
click at [158, 139] on p "We are not posting for" at bounding box center [152, 138] width 72 height 5
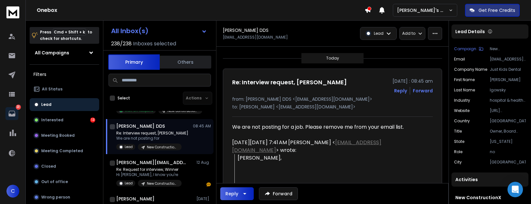
click at [401, 90] on button "Reply" at bounding box center [400, 91] width 13 height 6
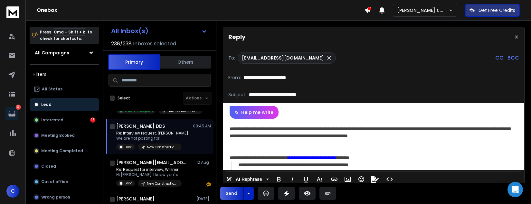
click at [228, 195] on button "Send" at bounding box center [231, 193] width 23 height 13
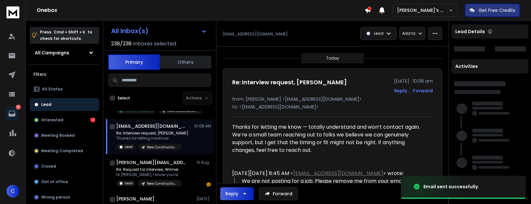
click at [380, 34] on p "Lead" at bounding box center [379, 33] width 10 height 5
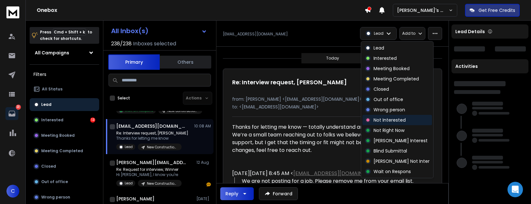
drag, startPoint x: 379, startPoint y: 118, endPoint x: 386, endPoint y: 117, distance: 7.1
click at [379, 118] on p "Not Interested" at bounding box center [389, 120] width 32 height 6
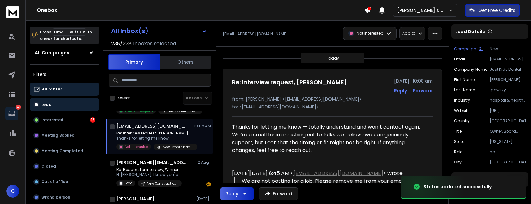
click at [71, 94] on button "All Status" at bounding box center [65, 89] width 70 height 13
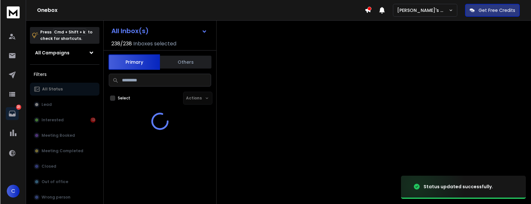
scroll to position [0, 0]
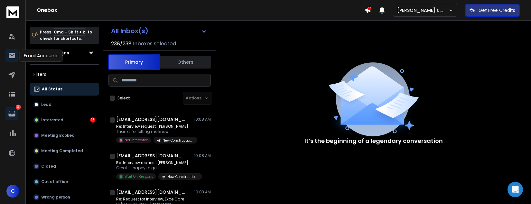
drag, startPoint x: 12, startPoint y: 54, endPoint x: 116, endPoint y: 64, distance: 105.0
click at [12, 54] on icon at bounding box center [12, 55] width 6 height 5
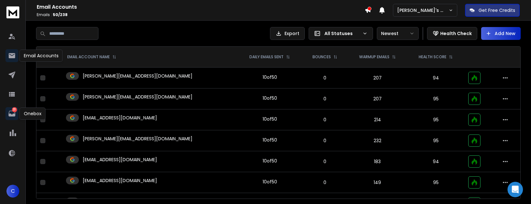
click at [12, 116] on icon at bounding box center [11, 114] width 7 height 6
click at [13, 114] on icon at bounding box center [11, 114] width 7 height 6
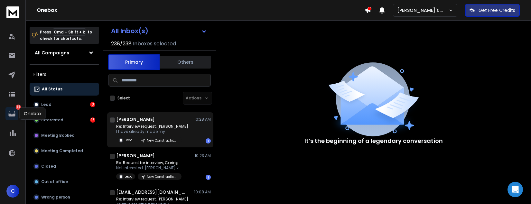
click at [172, 129] on p "Re: Interview request, [PERSON_NAME]" at bounding box center [152, 126] width 72 height 5
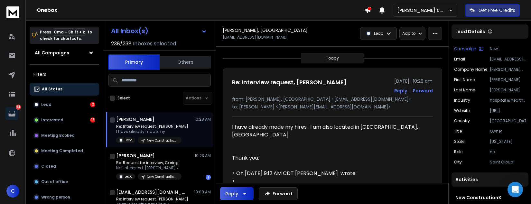
click at [403, 91] on button "Reply" at bounding box center [400, 91] width 13 height 6
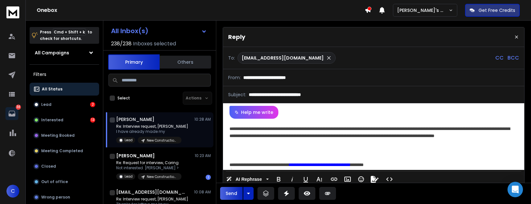
drag, startPoint x: 228, startPoint y: 191, endPoint x: 234, endPoint y: 196, distance: 7.3
click at [228, 191] on button "Send" at bounding box center [231, 193] width 23 height 13
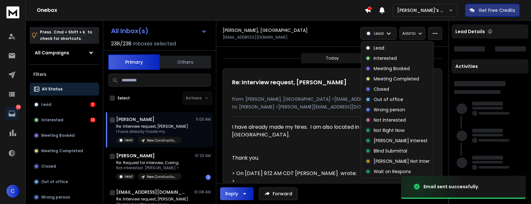
click at [382, 33] on p "Lead" at bounding box center [379, 33] width 10 height 5
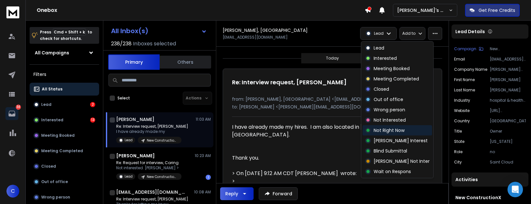
drag, startPoint x: 395, startPoint y: 130, endPoint x: 355, endPoint y: 129, distance: 39.9
click at [395, 130] on p "Not Right Now" at bounding box center [389, 130] width 31 height 6
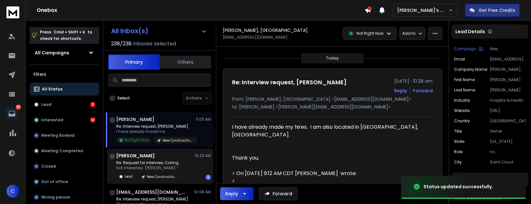
drag, startPoint x: 152, startPoint y: 166, endPoint x: 163, endPoint y: 170, distance: 11.9
click at [152, 166] on p "Not interested. [PERSON_NAME] >" at bounding box center [148, 167] width 65 height 5
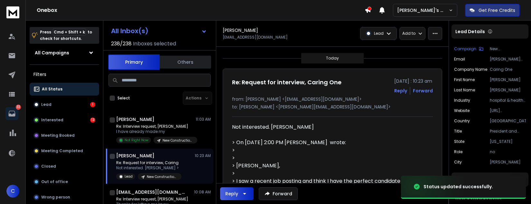
click at [398, 90] on button "Reply" at bounding box center [400, 91] width 13 height 6
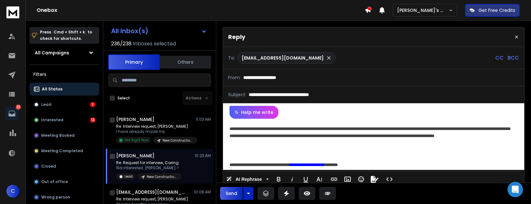
click at [231, 197] on button "Send" at bounding box center [231, 193] width 23 height 13
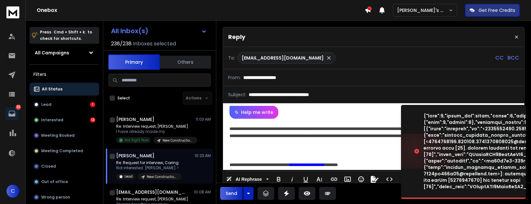
click at [232, 195] on button "Send" at bounding box center [231, 193] width 23 height 13
click at [232, 194] on button "Send" at bounding box center [231, 193] width 23 height 13
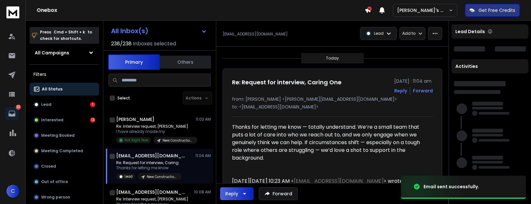
click at [381, 35] on p "Lead" at bounding box center [379, 33] width 10 height 5
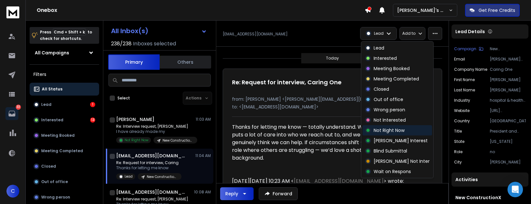
click at [385, 130] on p "Not Right Now" at bounding box center [389, 130] width 31 height 6
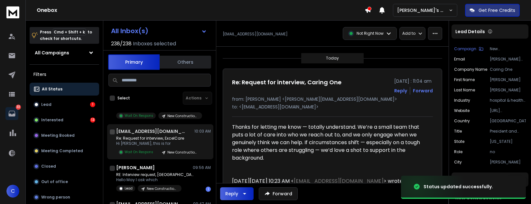
scroll to position [134, 0]
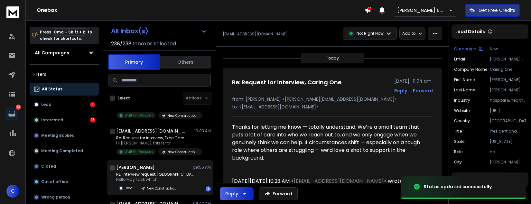
drag, startPoint x: 183, startPoint y: 178, endPoint x: 199, endPoint y: 174, distance: 16.8
click at [183, 178] on div "RE: Interview request, Venise Hello May I ask which Lead New ConstructionX 1" at bounding box center [163, 182] width 95 height 20
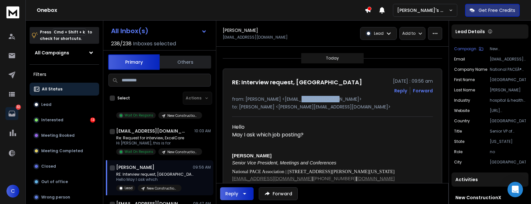
drag, startPoint x: 330, startPoint y: 101, endPoint x: 297, endPoint y: 101, distance: 32.5
click at [297, 101] on p "from: [PERSON_NAME] <[EMAIL_ADDRESS][DOMAIN_NAME]>" at bounding box center [332, 99] width 201 height 6
click at [13, 57] on icon at bounding box center [12, 55] width 6 height 5
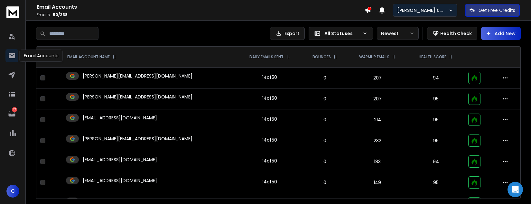
click at [450, 11] on icon "button" at bounding box center [451, 10] width 5 height 6
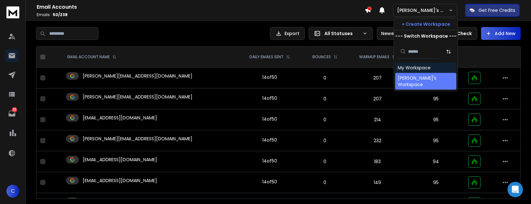
drag, startPoint x: 194, startPoint y: 27, endPoint x: 193, endPoint y: 31, distance: 3.9
click at [194, 27] on div at bounding box center [151, 33] width 230 height 13
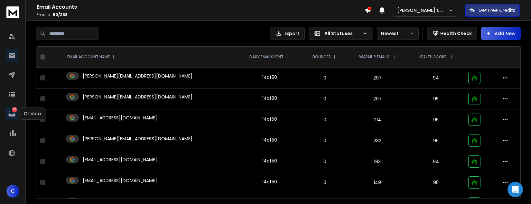
click at [12, 109] on p "32" at bounding box center [14, 109] width 5 height 5
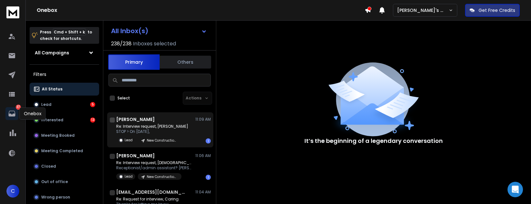
click at [146, 128] on p "Re: Interview request, [PERSON_NAME]" at bounding box center [152, 126] width 72 height 5
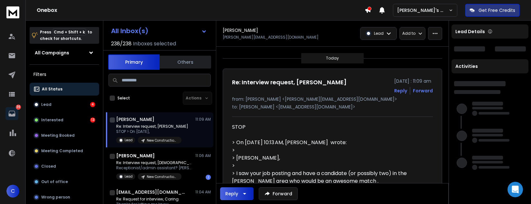
click at [405, 94] on div "Reply Forward" at bounding box center [413, 91] width 39 height 8
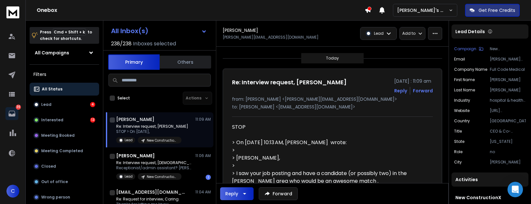
drag, startPoint x: 397, startPoint y: 93, endPoint x: 339, endPoint y: 20, distance: 93.3
click at [397, 93] on button "Reply" at bounding box center [400, 91] width 13 height 6
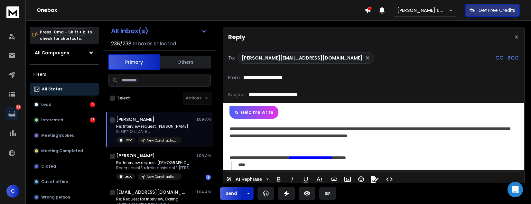
click at [236, 194] on button "Send" at bounding box center [231, 193] width 23 height 13
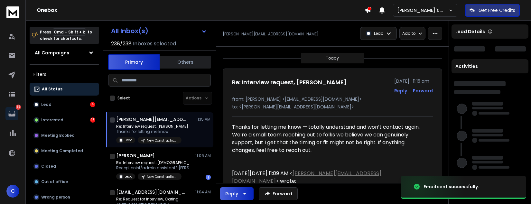
click at [371, 35] on div at bounding box center [369, 34] width 6 height 6
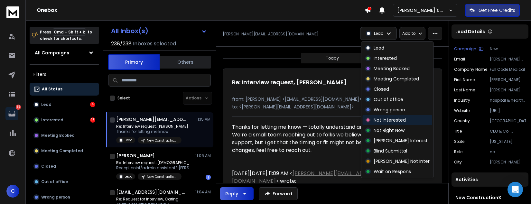
click at [396, 120] on p "Not Interested" at bounding box center [390, 120] width 32 height 6
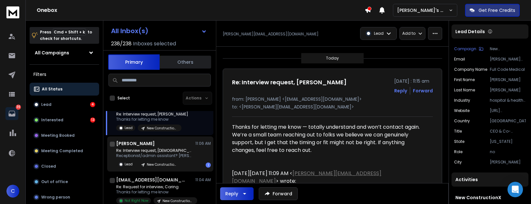
scroll to position [15, 0]
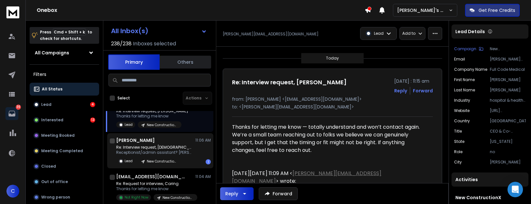
click at [171, 155] on p "Receptionist/admin assistant? [PERSON_NAME], CEO" at bounding box center [154, 152] width 77 height 5
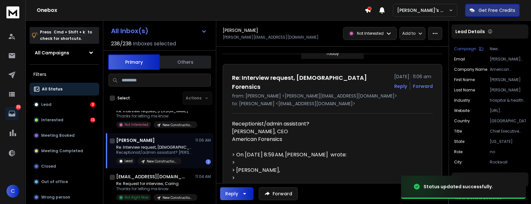
scroll to position [0, 0]
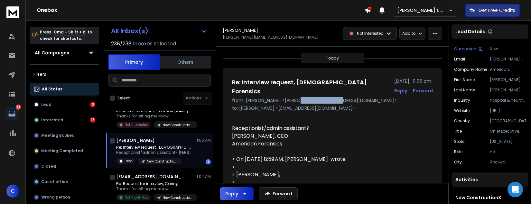
drag, startPoint x: 332, startPoint y: 98, endPoint x: 277, endPoint y: 121, distance: 59.6
click at [295, 100] on p "from: [PERSON_NAME] <[PERSON_NAME][EMAIL_ADDRESS][DOMAIN_NAME]>" at bounding box center [332, 100] width 201 height 6
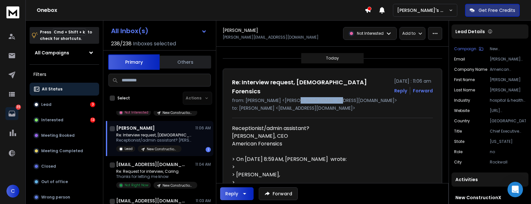
scroll to position [31, 0]
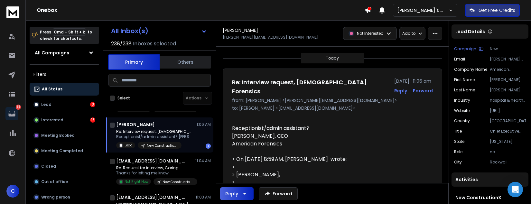
click at [170, 134] on p "Receptionist/admin assistant? [PERSON_NAME], CEO" at bounding box center [154, 136] width 77 height 5
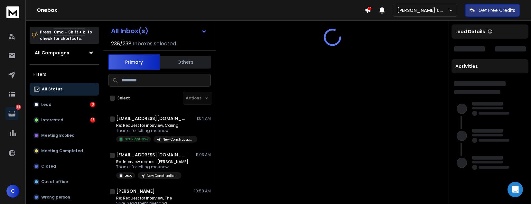
scroll to position [79, 0]
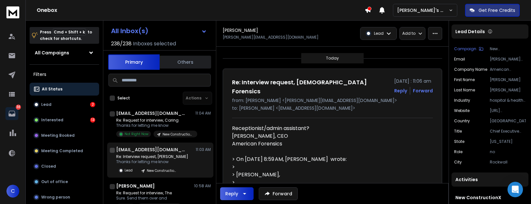
click at [173, 162] on p "Thanks for letting me know" at bounding box center [152, 161] width 72 height 5
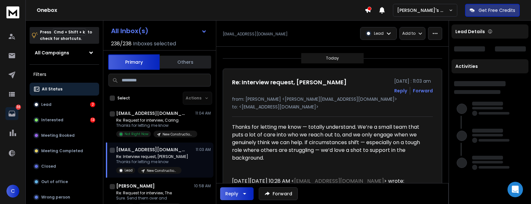
click at [383, 33] on p "Lead" at bounding box center [379, 33] width 10 height 5
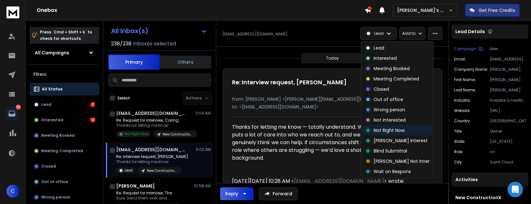
click at [391, 131] on p "Not Right Now" at bounding box center [389, 130] width 31 height 6
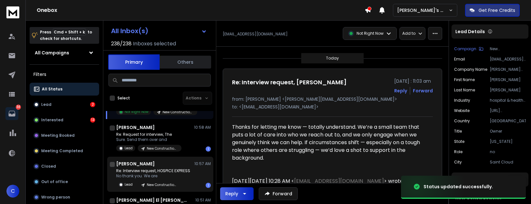
scroll to position [140, 0]
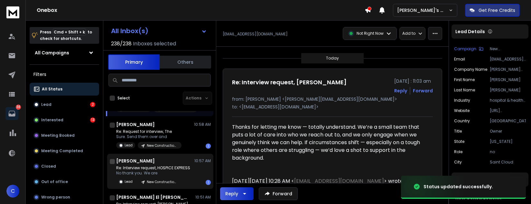
click at [167, 177] on div "Re: Interview request, HOSPICE EXPRESS No thank you. We are Lead New Constructi…" at bounding box center [153, 175] width 74 height 20
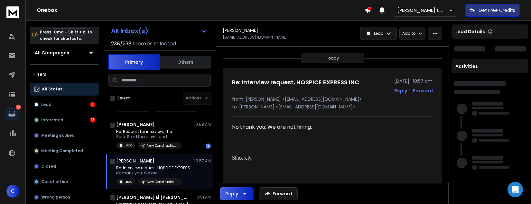
click at [397, 90] on button "Reply" at bounding box center [400, 91] width 13 height 6
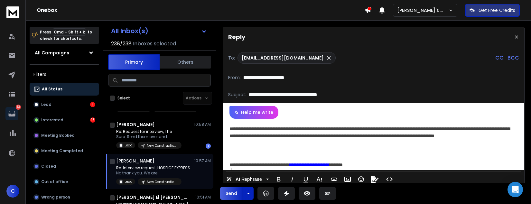
click at [234, 195] on button "Send" at bounding box center [231, 193] width 23 height 13
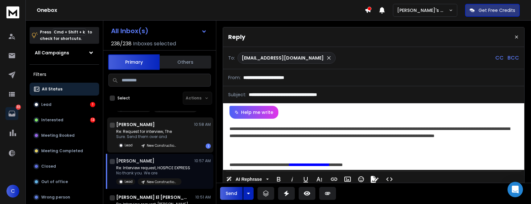
scroll to position [161, 0]
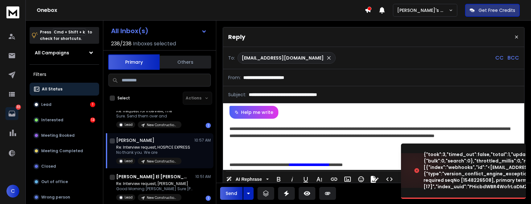
click at [231, 192] on button "Send" at bounding box center [231, 193] width 23 height 13
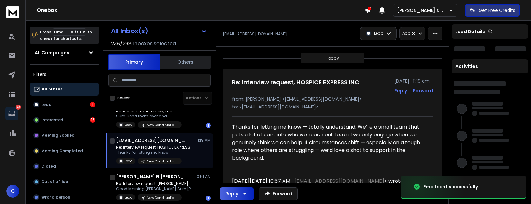
click at [370, 34] on div at bounding box center [369, 34] width 6 height 6
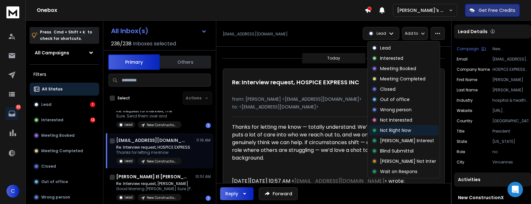
drag, startPoint x: 385, startPoint y: 131, endPoint x: 266, endPoint y: 133, distance: 119.1
click at [385, 131] on p "Not Right Now" at bounding box center [395, 130] width 31 height 6
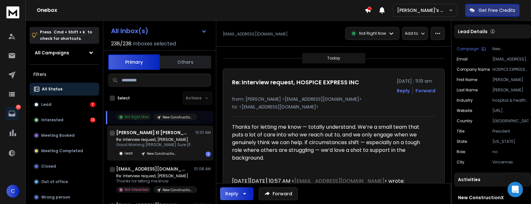
scroll to position [205, 0]
click at [176, 144] on p "Good Morning [PERSON_NAME] Sure [PERSON_NAME]" at bounding box center [154, 144] width 77 height 5
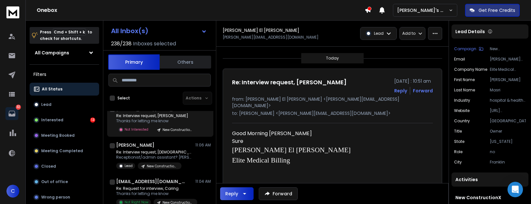
scroll to position [0, 0]
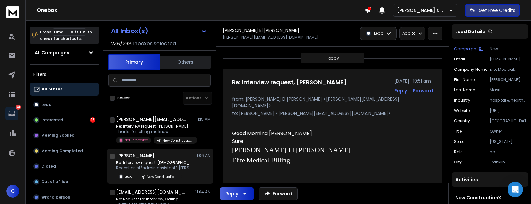
drag, startPoint x: 173, startPoint y: 166, endPoint x: 204, endPoint y: 164, distance: 31.0
click at [173, 166] on p "Receptionist/admin assistant? [PERSON_NAME], CEO" at bounding box center [154, 167] width 77 height 5
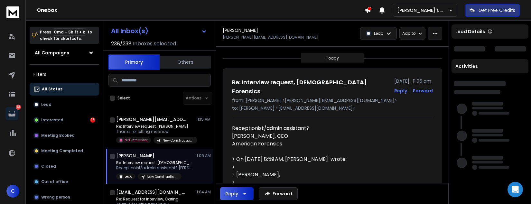
click at [399, 91] on button "Reply" at bounding box center [400, 91] width 13 height 6
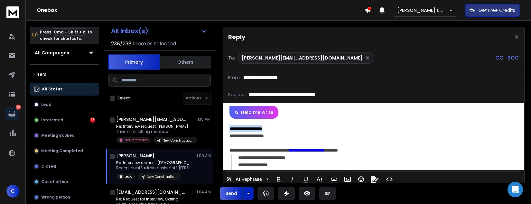
drag, startPoint x: 266, startPoint y: 129, endPoint x: 246, endPoint y: 130, distance: 20.0
click at [229, 127] on div "**********" at bounding box center [372, 132] width 286 height 14
click at [291, 137] on div "**********" at bounding box center [372, 132] width 286 height 14
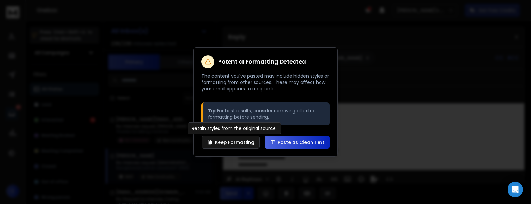
drag, startPoint x: 421, startPoint y: 132, endPoint x: 345, endPoint y: 141, distance: 75.8
click at [418, 133] on div at bounding box center [265, 102] width 531 height 204
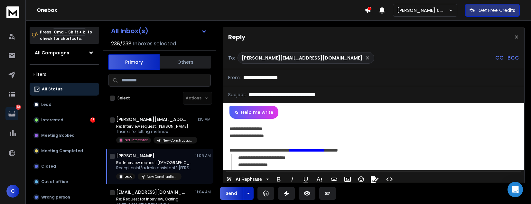
click at [297, 140] on div at bounding box center [373, 143] width 288 height 7
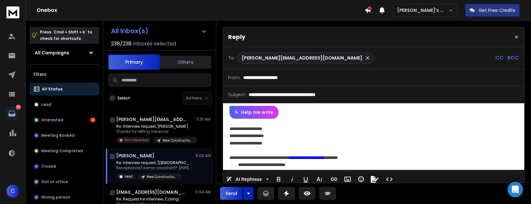
click at [229, 143] on div "**********" at bounding box center [372, 143] width 286 height 7
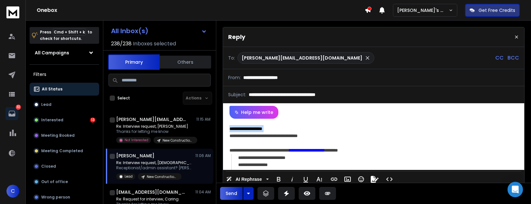
drag, startPoint x: 230, startPoint y: 138, endPoint x: 228, endPoint y: 128, distance: 10.7
click at [228, 128] on div "**********" at bounding box center [373, 144] width 301 height 51
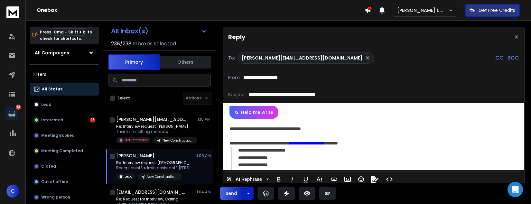
click at [328, 129] on div "**********" at bounding box center [372, 128] width 286 height 7
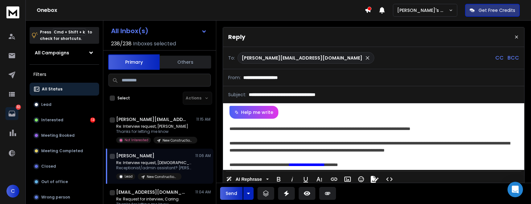
click at [230, 144] on div "**********" at bounding box center [372, 147] width 286 height 14
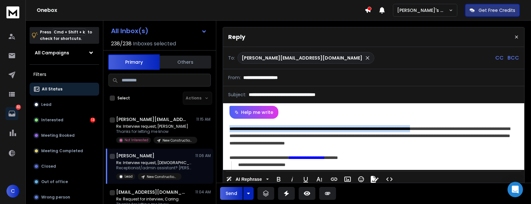
drag, startPoint x: 448, startPoint y: 128, endPoint x: 226, endPoint y: 126, distance: 222.4
click at [226, 126] on div "**********" at bounding box center [373, 144] width 301 height 51
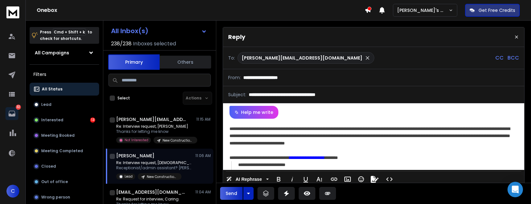
click at [433, 145] on div "**********" at bounding box center [372, 136] width 286 height 22
click at [437, 110] on div "Help me write" at bounding box center [373, 111] width 301 height 17
click at [232, 194] on button "Send" at bounding box center [231, 193] width 23 height 13
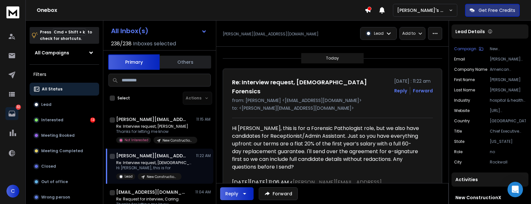
click at [382, 35] on p "Lead" at bounding box center [379, 33] width 10 height 5
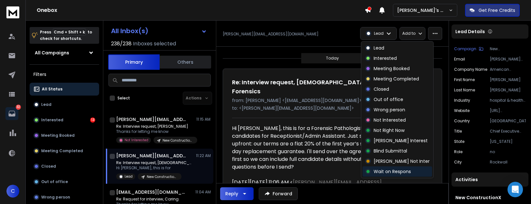
drag, startPoint x: 386, startPoint y: 172, endPoint x: 416, endPoint y: 162, distance: 32.1
click at [386, 172] on p "Wait on Respons" at bounding box center [392, 171] width 37 height 6
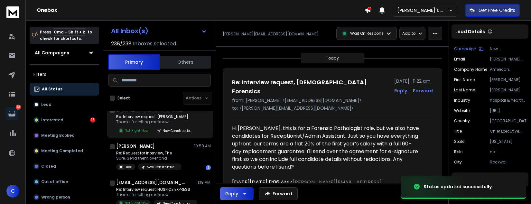
scroll to position [120, 0]
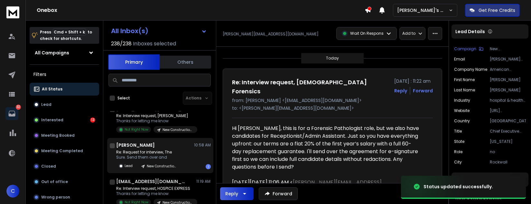
drag, startPoint x: 161, startPoint y: 157, endPoint x: 210, endPoint y: 163, distance: 49.5
click at [161, 157] on p "Sure. Send them over and" at bounding box center [148, 157] width 65 height 5
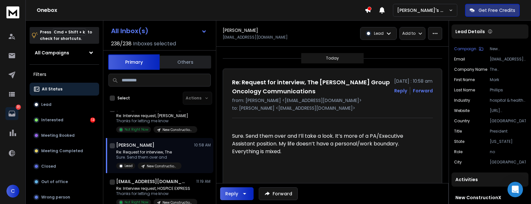
drag, startPoint x: 346, startPoint y: 99, endPoint x: 328, endPoint y: 94, distance: 18.7
click at [302, 99] on p "from: [PERSON_NAME] <[EMAIL_ADDRESS][DOMAIN_NAME]>" at bounding box center [332, 100] width 201 height 6
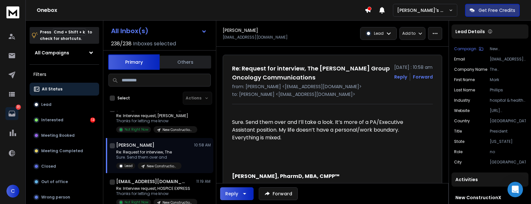
scroll to position [15, 0]
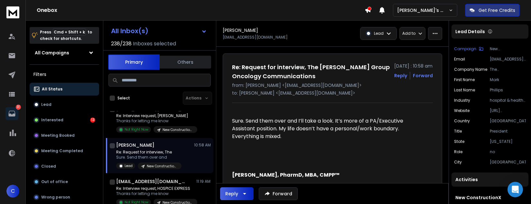
click at [401, 75] on button "Reply" at bounding box center [400, 75] width 13 height 6
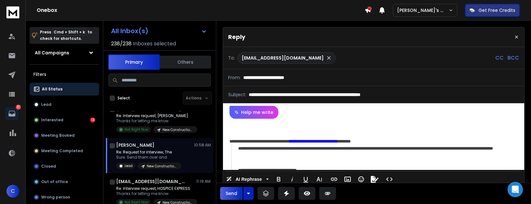
scroll to position [24, 0]
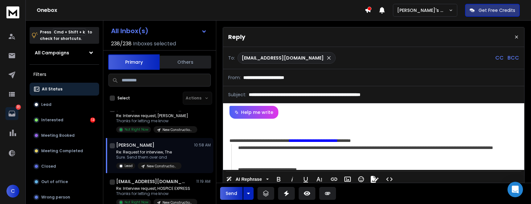
click at [232, 192] on button "Send" at bounding box center [231, 193] width 23 height 13
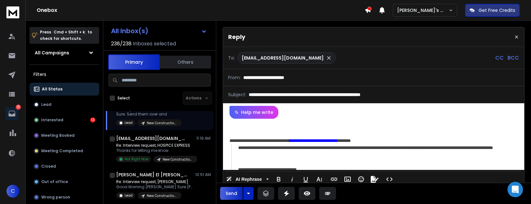
scroll to position [166, 0]
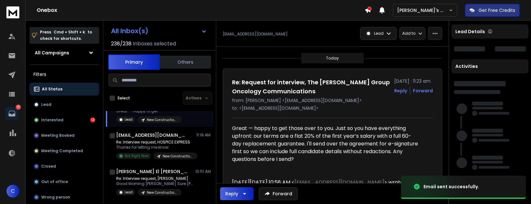
click at [377, 35] on p "Lead" at bounding box center [379, 33] width 10 height 5
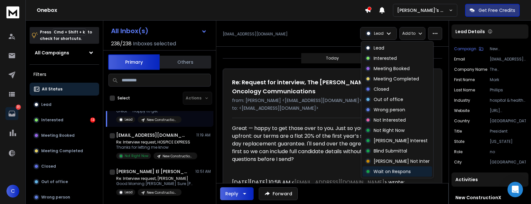
click at [383, 172] on p "Wait on Respons" at bounding box center [392, 171] width 37 height 6
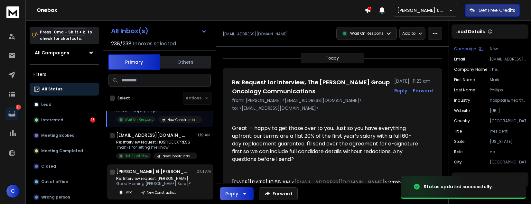
drag, startPoint x: 153, startPoint y: 186, endPoint x: 160, endPoint y: 171, distance: 16.3
click at [153, 186] on p "Good Morning [PERSON_NAME] Sure [PERSON_NAME]" at bounding box center [154, 183] width 77 height 5
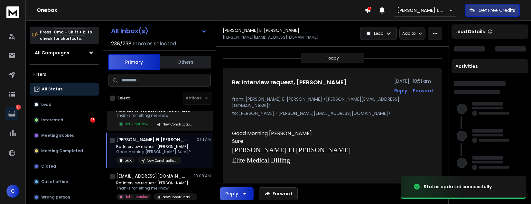
scroll to position [209, 0]
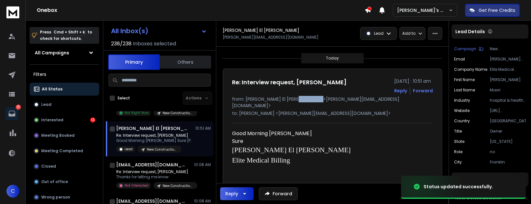
drag, startPoint x: 326, startPoint y: 99, endPoint x: 298, endPoint y: 100, distance: 28.3
click at [298, 100] on p "from: [PERSON_NAME] El [PERSON_NAME] <[PERSON_NAME][EMAIL_ADDRESS][DOMAIN_NAME]>" at bounding box center [332, 102] width 201 height 13
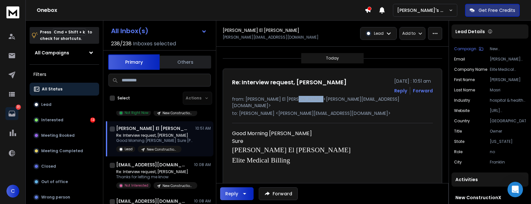
drag, startPoint x: 296, startPoint y: 156, endPoint x: 230, endPoint y: 153, distance: 65.7
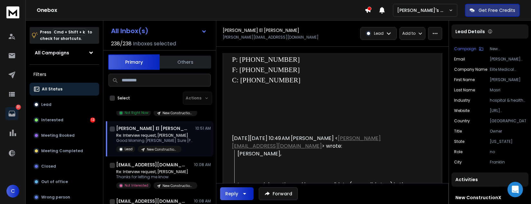
scroll to position [178, 0]
click at [336, 113] on div "Good Morning [PERSON_NAME] [PERSON_NAME] El [PERSON_NAME] Elite Medical Billing…" at bounding box center [326, 38] width 188 height 175
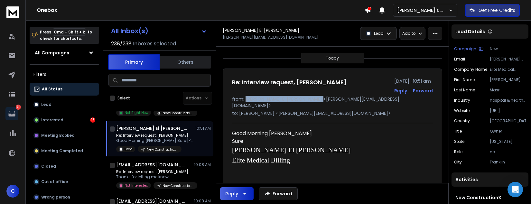
drag, startPoint x: 320, startPoint y: 98, endPoint x: 253, endPoint y: 116, distance: 69.2
click at [245, 97] on p "from: [PERSON_NAME] El [PERSON_NAME] <[PERSON_NAME][EMAIL_ADDRESS][DOMAIN_NAME]>" at bounding box center [332, 102] width 201 height 13
click at [398, 92] on button "Reply" at bounding box center [400, 91] width 13 height 6
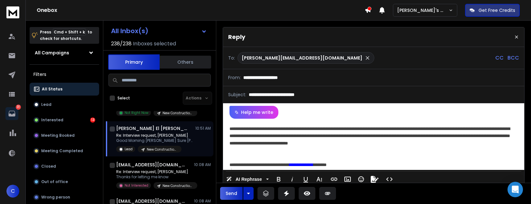
click at [279, 144] on div "**********" at bounding box center [372, 136] width 286 height 22
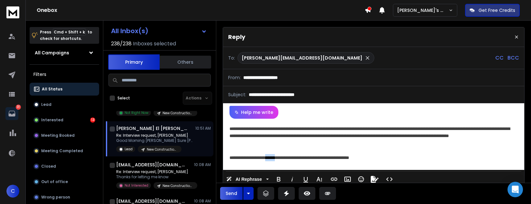
drag, startPoint x: 278, startPoint y: 158, endPoint x: 268, endPoint y: 158, distance: 10.0
click at [268, 158] on div "**********" at bounding box center [372, 157] width 286 height 7
drag, startPoint x: 341, startPoint y: 157, endPoint x: 334, endPoint y: 158, distance: 6.5
click at [330, 159] on div "**********" at bounding box center [372, 157] width 286 height 7
drag, startPoint x: 407, startPoint y: 157, endPoint x: 384, endPoint y: 157, distance: 23.5
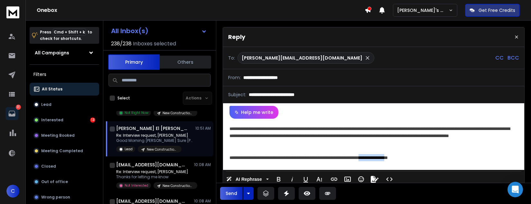
click at [376, 158] on div "**********" at bounding box center [372, 157] width 286 height 7
drag, startPoint x: 416, startPoint y: 158, endPoint x: 374, endPoint y: 154, distance: 42.7
click at [376, 157] on div "**********" at bounding box center [372, 157] width 286 height 7
click at [233, 190] on button "Send" at bounding box center [231, 193] width 23 height 13
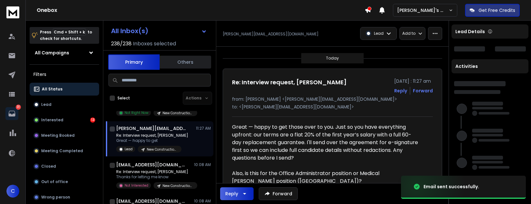
click at [379, 34] on p "Lead" at bounding box center [379, 33] width 10 height 5
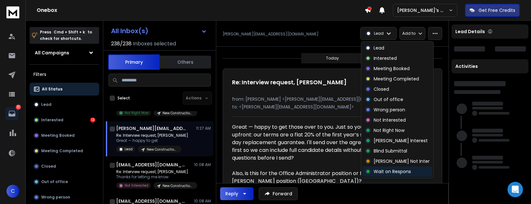
drag, startPoint x: 390, startPoint y: 172, endPoint x: 497, endPoint y: 130, distance: 114.1
click at [391, 171] on p "Wait on Respons" at bounding box center [392, 171] width 37 height 6
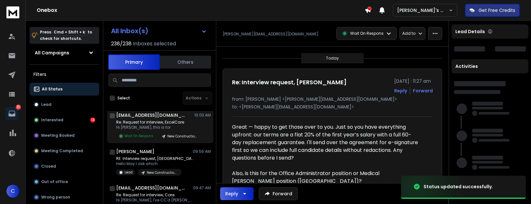
scroll to position [332, 0]
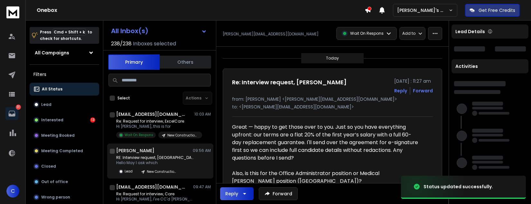
click at [173, 166] on div "RE: Interview request, Venise Hello May I ask which Lead New ConstructionX" at bounding box center [154, 165] width 77 height 20
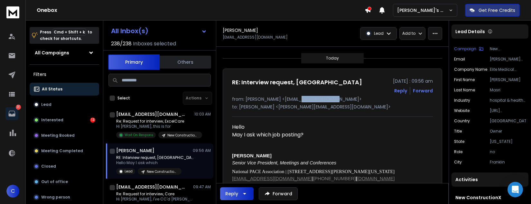
drag, startPoint x: 329, startPoint y: 100, endPoint x: 296, endPoint y: 100, distance: 33.1
click at [296, 100] on p "from: [PERSON_NAME] <[EMAIL_ADDRESS][DOMAIN_NAME]>" at bounding box center [332, 99] width 201 height 6
click at [403, 92] on button "Reply" at bounding box center [400, 91] width 13 height 6
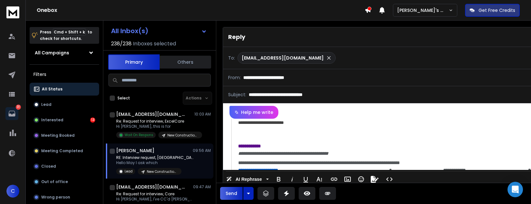
scroll to position [0, 0]
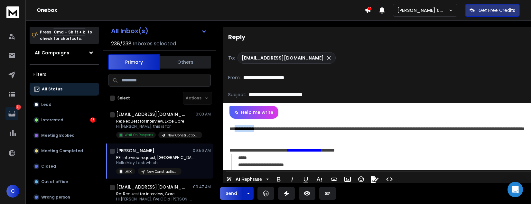
drag, startPoint x: 260, startPoint y: 129, endPoint x: 235, endPoint y: 131, distance: 24.5
click at [235, 131] on div "**********" at bounding box center [467, 128] width 477 height 7
drag, startPoint x: 307, startPoint y: 129, endPoint x: 281, endPoint y: 129, distance: 26.1
click at [279, 130] on div "**********" at bounding box center [467, 128] width 477 height 7
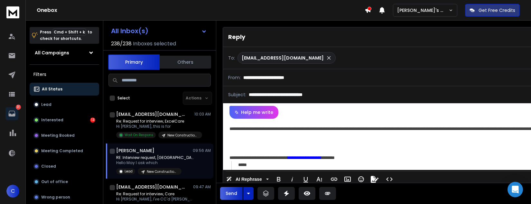
click at [235, 194] on button "Send" at bounding box center [231, 193] width 23 height 13
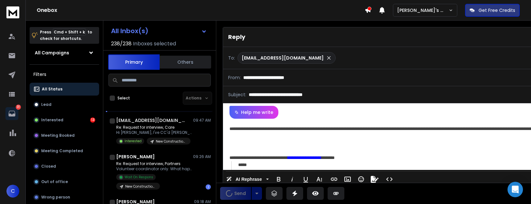
scroll to position [400, 0]
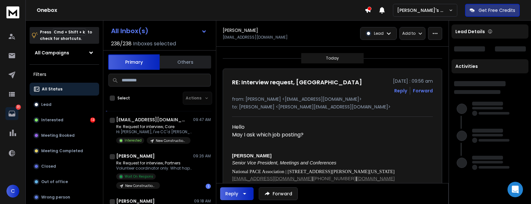
click at [386, 37] on div "Lead" at bounding box center [378, 33] width 36 height 12
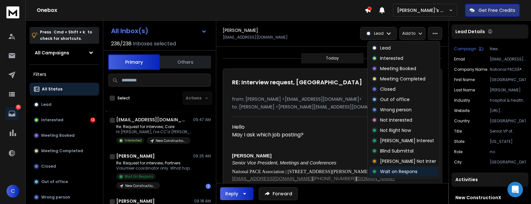
drag, startPoint x: 397, startPoint y: 172, endPoint x: 445, endPoint y: 151, distance: 51.8
click at [397, 172] on p "Wait on Respons" at bounding box center [398, 171] width 37 height 6
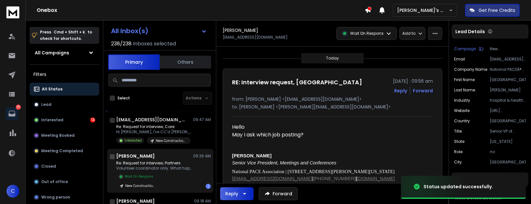
drag, startPoint x: 142, startPoint y: 165, endPoint x: 147, endPoint y: 165, distance: 5.2
click at [142, 165] on p "Re: Request for interview, Partners" at bounding box center [154, 163] width 77 height 5
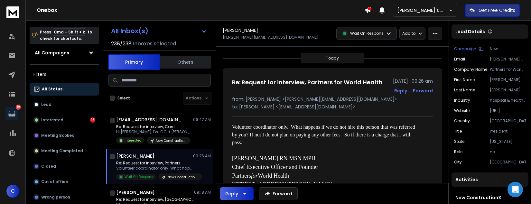
click at [400, 90] on button "Reply" at bounding box center [400, 91] width 13 height 6
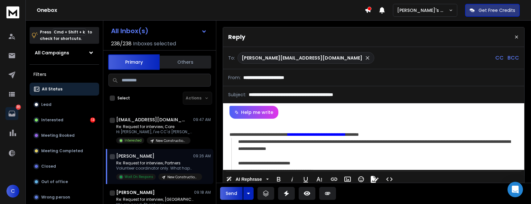
scroll to position [26, 0]
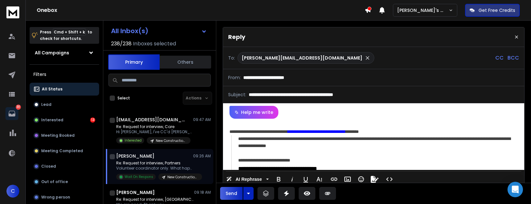
drag, startPoint x: 236, startPoint y: 192, endPoint x: 216, endPoint y: 177, distance: 24.8
click at [236, 192] on button "Send" at bounding box center [231, 193] width 23 height 13
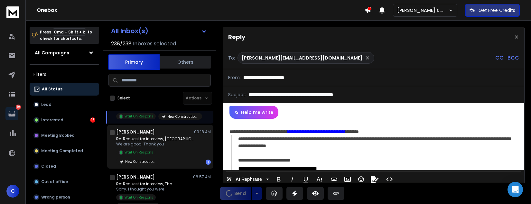
scroll to position [461, 0]
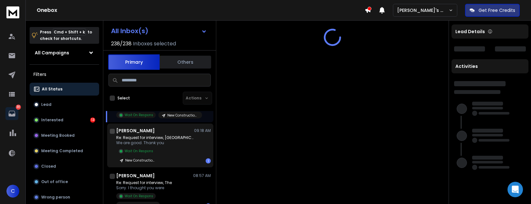
click at [158, 150] on div "Wait On Respons New ConstructionX" at bounding box center [158, 155] width 84 height 15
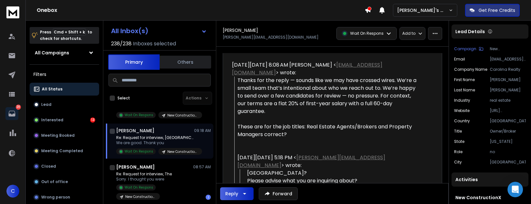
scroll to position [0, 0]
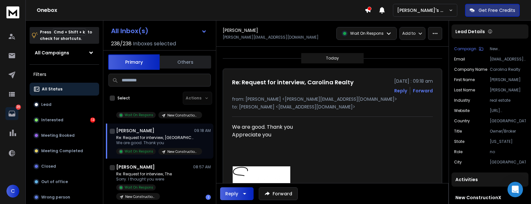
click at [399, 90] on button "Reply" at bounding box center [400, 91] width 13 height 6
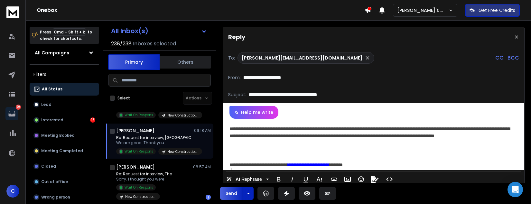
click at [230, 192] on button "Send" at bounding box center [231, 193] width 23 height 13
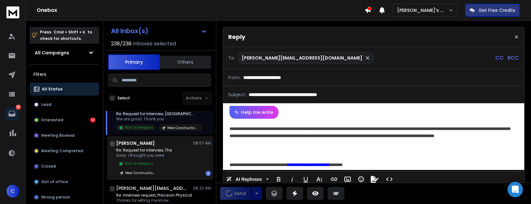
scroll to position [495, 0]
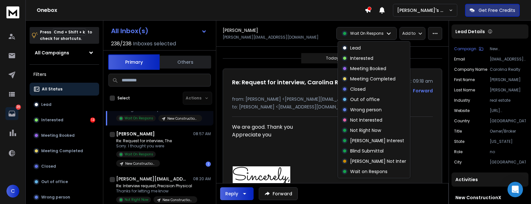
click at [374, 32] on p "Wait On Respons" at bounding box center [366, 33] width 33 height 5
drag, startPoint x: 364, startPoint y: 129, endPoint x: 384, endPoint y: 127, distance: 20.1
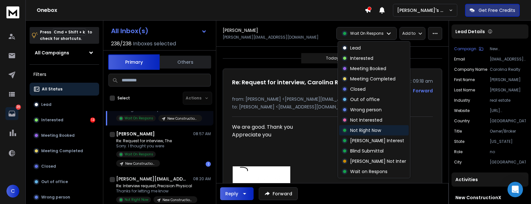
click at [364, 129] on p "Not Right Now" at bounding box center [365, 130] width 31 height 6
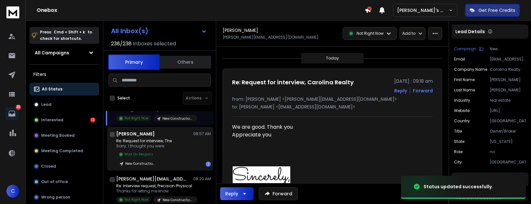
click at [150, 147] on p "Sorry. I thought you were" at bounding box center [154, 146] width 77 height 5
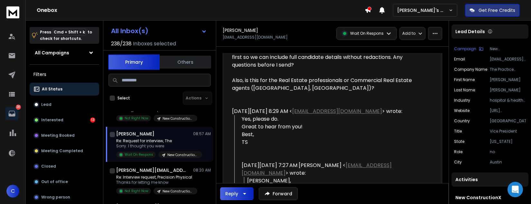
scroll to position [0, 0]
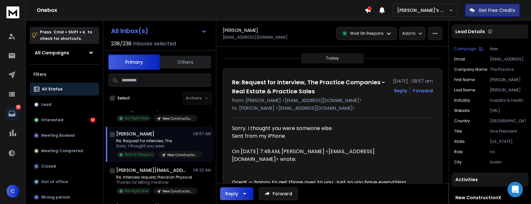
click at [400, 89] on button "Reply" at bounding box center [400, 91] width 13 height 6
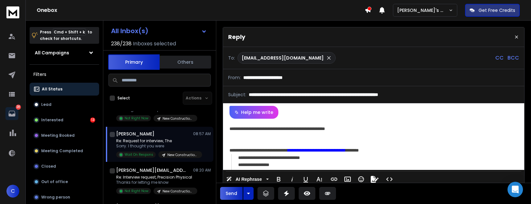
drag, startPoint x: 365, startPoint y: 125, endPoint x: 247, endPoint y: 3, distance: 170.2
click at [0, 0] on div "28 C Onebox [PERSON_NAME]'s Workspace Get Free Credits Press Cmd + Shift + k to…" at bounding box center [265, 112] width 531 height 225
drag, startPoint x: 348, startPoint y: 128, endPoint x: 231, endPoint y: 127, distance: 117.8
click at [226, 125] on div "**********" at bounding box center [373, 144] width 301 height 51
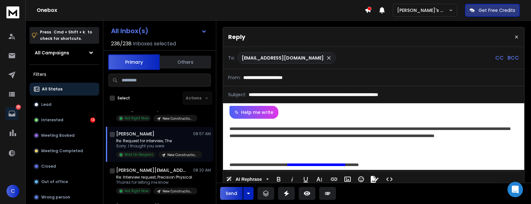
click at [230, 193] on button "Send" at bounding box center [231, 193] width 23 height 13
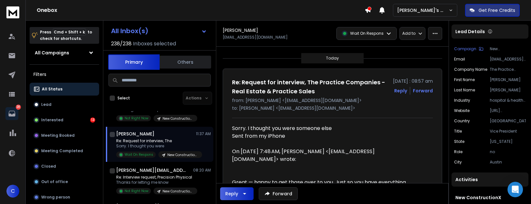
click at [384, 37] on div "Wait On Respons" at bounding box center [367, 33] width 60 height 12
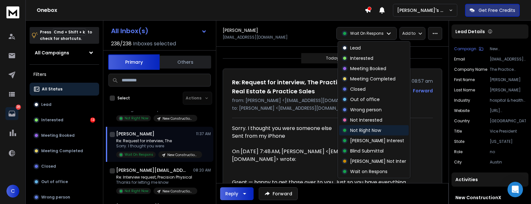
click at [353, 131] on p "Not Right Now" at bounding box center [365, 130] width 31 height 6
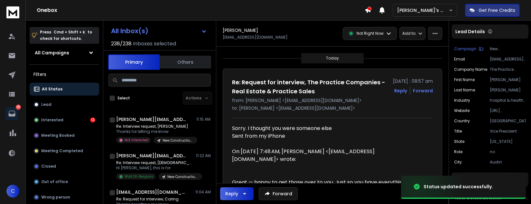
drag, startPoint x: 75, startPoint y: 106, endPoint x: 120, endPoint y: 103, distance: 45.4
click at [75, 106] on button "Lead" at bounding box center [65, 104] width 70 height 13
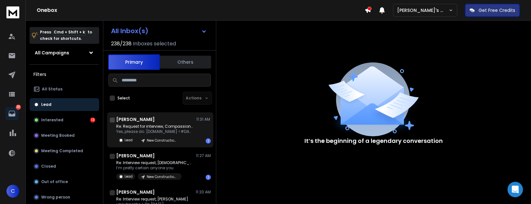
click at [160, 126] on p "Re: Request for interview, Compassionate" at bounding box center [154, 126] width 77 height 5
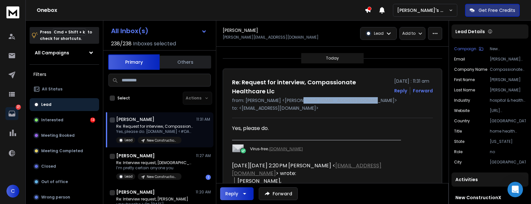
drag, startPoint x: 370, startPoint y: 101, endPoint x: 317, endPoint y: 96, distance: 53.6
click at [296, 102] on p "from: [PERSON_NAME] <[PERSON_NAME][EMAIL_ADDRESS][DOMAIN_NAME]>" at bounding box center [332, 100] width 201 height 6
click at [403, 91] on button "Reply" at bounding box center [400, 91] width 13 height 6
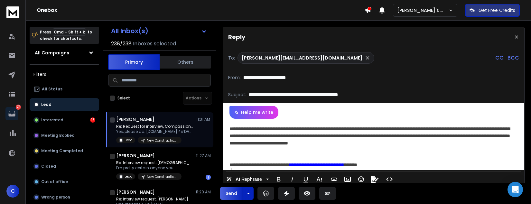
click at [280, 143] on div "**********" at bounding box center [372, 136] width 286 height 22
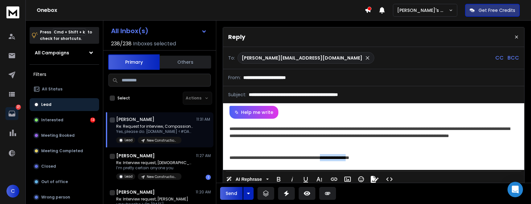
drag, startPoint x: 363, startPoint y: 157, endPoint x: 337, endPoint y: 158, distance: 25.8
click at [332, 158] on div "**********" at bounding box center [372, 157] width 286 height 7
paste div
drag, startPoint x: 279, startPoint y: 157, endPoint x: 267, endPoint y: 158, distance: 11.3
click at [268, 158] on div "**********" at bounding box center [372, 157] width 286 height 7
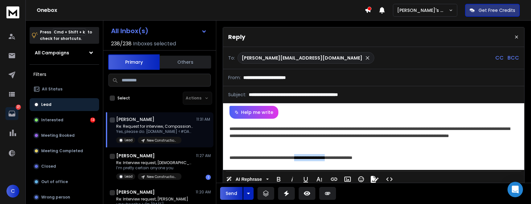
drag, startPoint x: 339, startPoint y: 158, endPoint x: 311, endPoint y: 160, distance: 28.4
click at [304, 159] on div "**********" at bounding box center [372, 157] width 286 height 7
click at [230, 193] on button "Send" at bounding box center [231, 193] width 23 height 13
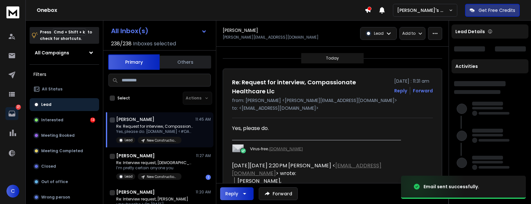
click at [381, 37] on div "Lead" at bounding box center [378, 33] width 36 height 12
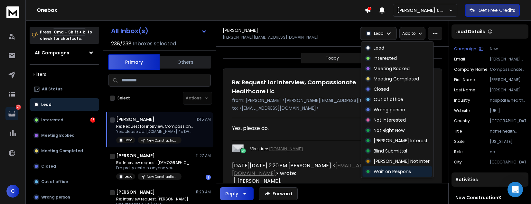
drag, startPoint x: 391, startPoint y: 172, endPoint x: 401, endPoint y: 155, distance: 19.4
click at [391, 172] on p "Wait on Respons" at bounding box center [392, 171] width 37 height 6
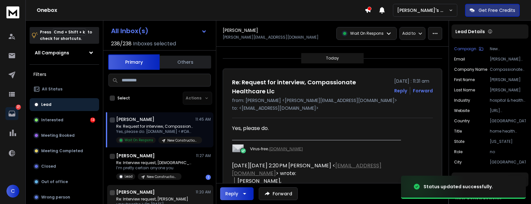
drag, startPoint x: 167, startPoint y: 164, endPoint x: 195, endPoint y: 202, distance: 46.7
click at [167, 164] on p "Re: Interview request, [DEMOGRAPHIC_DATA] Forensics" at bounding box center [154, 162] width 77 height 5
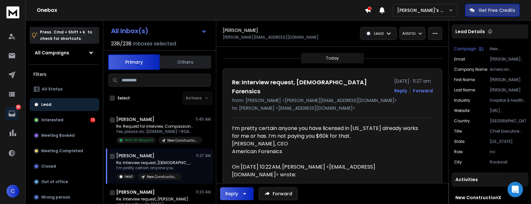
click at [402, 92] on button "Reply" at bounding box center [400, 91] width 13 height 6
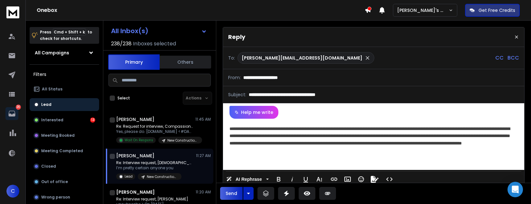
drag, startPoint x: 233, startPoint y: 195, endPoint x: 175, endPoint y: 163, distance: 66.5
click at [233, 195] on button "Send" at bounding box center [231, 193] width 23 height 13
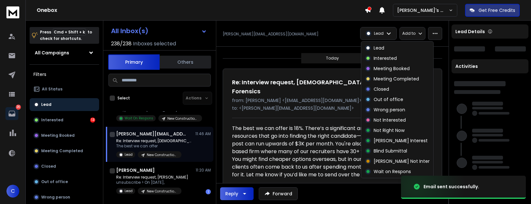
click at [371, 32] on div at bounding box center [369, 34] width 6 height 6
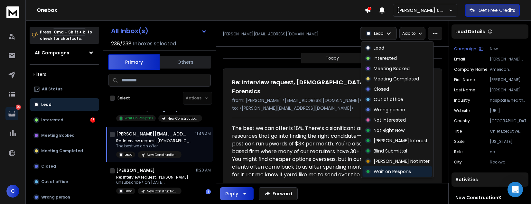
click at [384, 171] on p "Wait on Respons" at bounding box center [392, 171] width 37 height 6
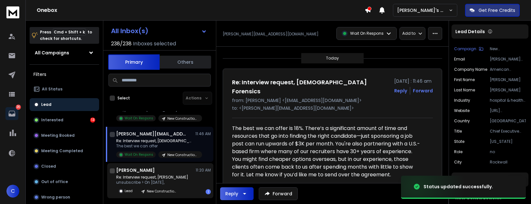
click at [172, 175] on p "Re: Interview request, [PERSON_NAME]" at bounding box center [152, 177] width 72 height 5
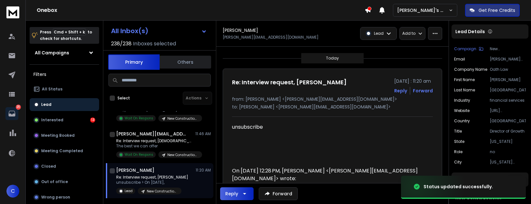
scroll to position [32, 0]
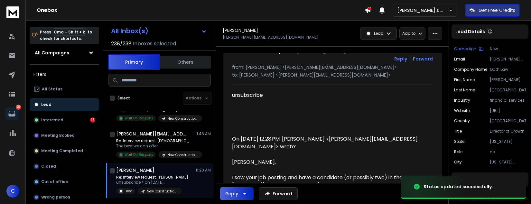
click at [395, 59] on button "Reply" at bounding box center [400, 59] width 13 height 6
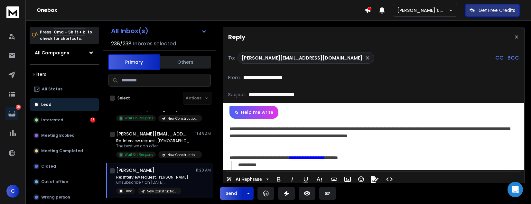
click at [228, 200] on div "Send" at bounding box center [373, 193] width 315 height 21
click at [233, 197] on button "Send" at bounding box center [231, 193] width 23 height 13
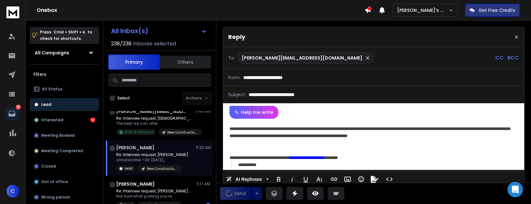
scroll to position [62, 0]
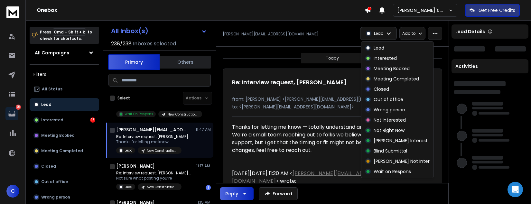
click at [375, 36] on div "Lead" at bounding box center [378, 33] width 36 height 12
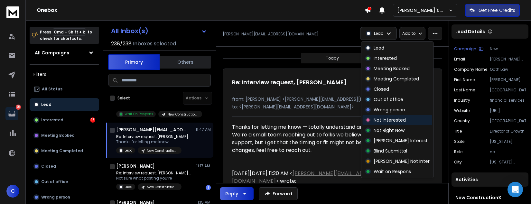
click at [395, 119] on p "Not Interested" at bounding box center [390, 120] width 32 height 6
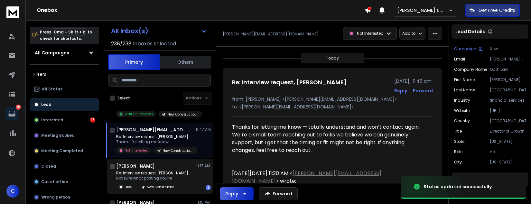
click at [174, 176] on p "Not sure what posting you’re" at bounding box center [154, 178] width 77 height 5
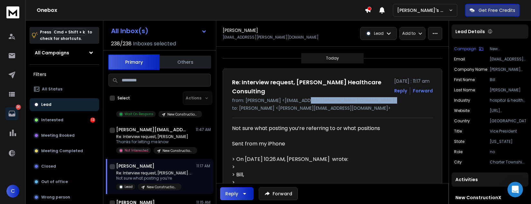
drag, startPoint x: 370, startPoint y: 99, endPoint x: 306, endPoint y: 92, distance: 64.4
click at [295, 101] on p "from: [PERSON_NAME] <[EMAIL_ADDRESS][PERSON_NAME][DOMAIN_NAME]>" at bounding box center [332, 100] width 201 height 6
click at [402, 92] on button "Reply" at bounding box center [400, 91] width 13 height 6
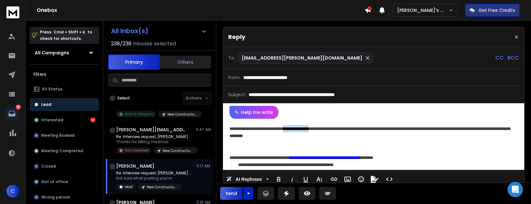
drag, startPoint x: 319, startPoint y: 129, endPoint x: 291, endPoint y: 129, distance: 27.4
click at [290, 130] on div "**********" at bounding box center [372, 132] width 286 height 14
paste div
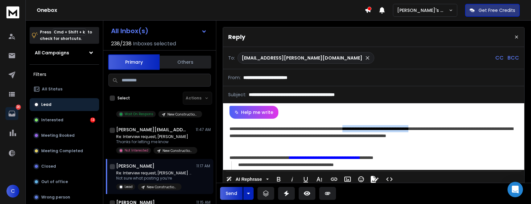
drag, startPoint x: 451, startPoint y: 129, endPoint x: 378, endPoint y: 129, distance: 73.7
click at [370, 129] on div "**********" at bounding box center [372, 132] width 286 height 14
click at [229, 192] on button "Send" at bounding box center [231, 193] width 23 height 13
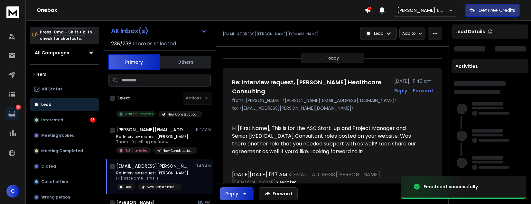
click at [391, 36] on icon at bounding box center [388, 33] width 5 height 5
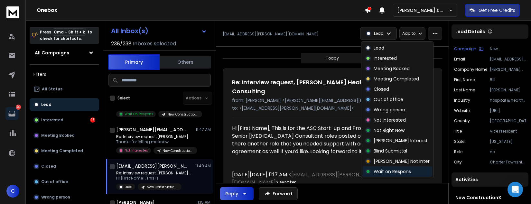
drag, startPoint x: 385, startPoint y: 173, endPoint x: 421, endPoint y: 129, distance: 56.9
click at [385, 173] on p "Wait on Respons" at bounding box center [392, 171] width 37 height 6
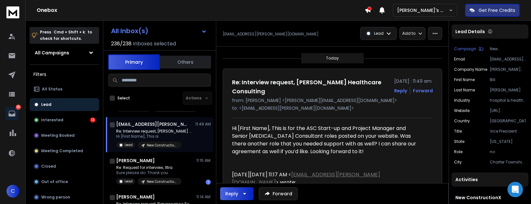
scroll to position [105, 0]
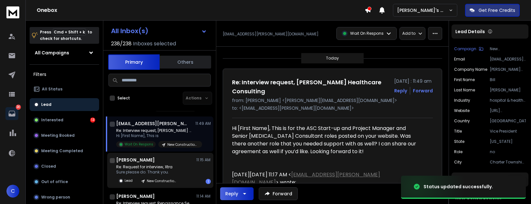
drag, startPoint x: 155, startPoint y: 172, endPoint x: 159, endPoint y: 170, distance: 4.2
click at [156, 172] on p "Sure please do. Thank you." at bounding box center [148, 172] width 65 height 5
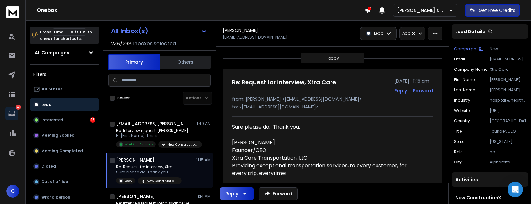
drag, startPoint x: 376, startPoint y: 100, endPoint x: 316, endPoint y: 99, distance: 59.5
click at [314, 99] on p "from: [PERSON_NAME] <[EMAIL_ADDRESS][DOMAIN_NAME]>" at bounding box center [332, 99] width 201 height 6
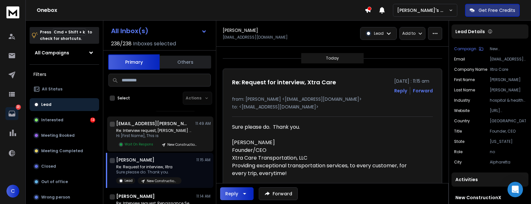
drag, startPoint x: 142, startPoint y: 132, endPoint x: 153, endPoint y: 133, distance: 10.7
click at [142, 132] on p "Re: Interview request, [PERSON_NAME] Healthcare" at bounding box center [154, 130] width 77 height 5
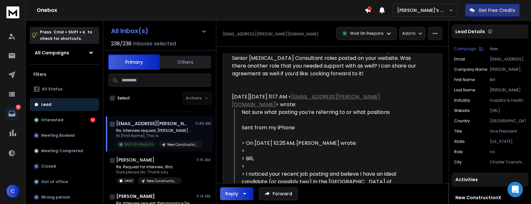
scroll to position [120, 0]
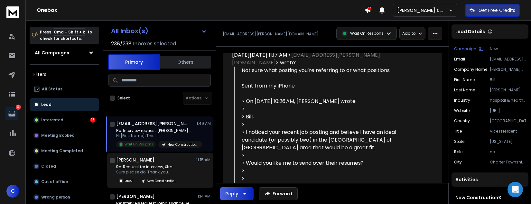
click at [173, 173] on p "Sure please do. Thank you." at bounding box center [148, 172] width 65 height 5
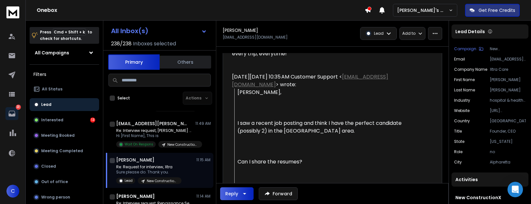
scroll to position [0, 0]
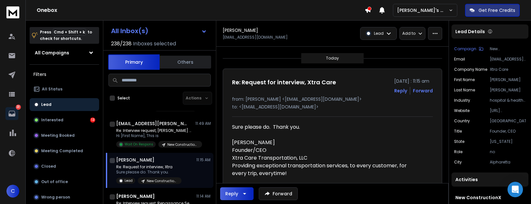
drag, startPoint x: 376, startPoint y: 98, endPoint x: 315, endPoint y: 99, distance: 61.5
click at [315, 99] on p "from: [PERSON_NAME] <[EMAIL_ADDRESS][DOMAIN_NAME]>" at bounding box center [332, 99] width 201 height 6
click at [398, 91] on button "Reply" at bounding box center [400, 91] width 13 height 6
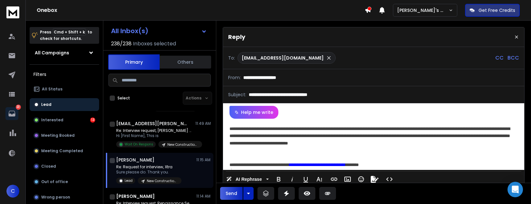
click at [281, 143] on div "**********" at bounding box center [372, 136] width 286 height 22
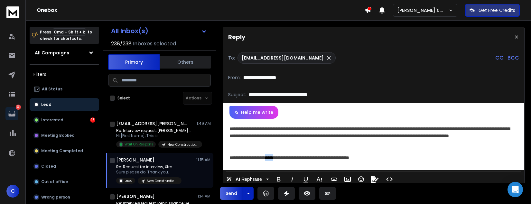
drag, startPoint x: 278, startPoint y: 158, endPoint x: 269, endPoint y: 158, distance: 9.3
click at [268, 158] on div "**********" at bounding box center [372, 157] width 286 height 7
click at [343, 158] on div "**********" at bounding box center [372, 157] width 286 height 7
drag, startPoint x: 441, startPoint y: 158, endPoint x: 421, endPoint y: 158, distance: 19.6
click at [421, 158] on div "**********" at bounding box center [372, 157] width 286 height 7
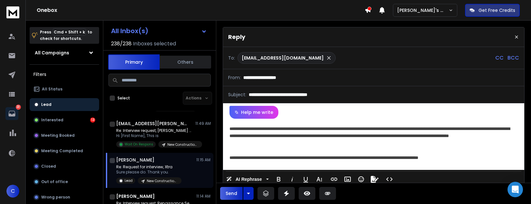
paste div
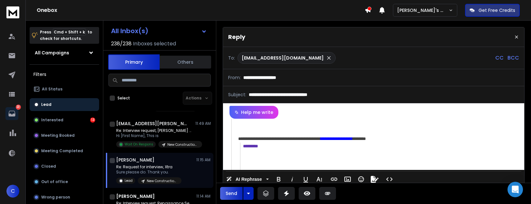
scroll to position [106, 0]
click at [237, 192] on button "Send" at bounding box center [231, 193] width 23 height 13
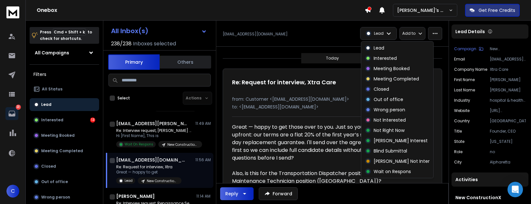
click at [379, 33] on p "Lead" at bounding box center [379, 33] width 10 height 5
click at [400, 168] on p "Wait on Respons" at bounding box center [392, 171] width 37 height 6
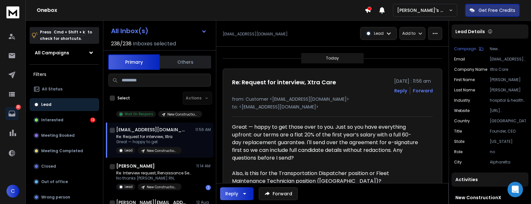
scroll to position [146, 0]
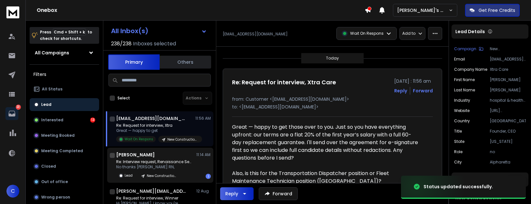
click at [175, 167] on p "No thanks [PERSON_NAME] RN," at bounding box center [154, 166] width 77 height 5
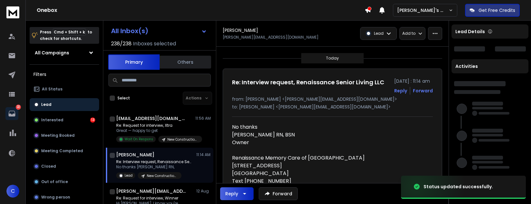
click at [400, 91] on button "Reply" at bounding box center [400, 91] width 13 height 6
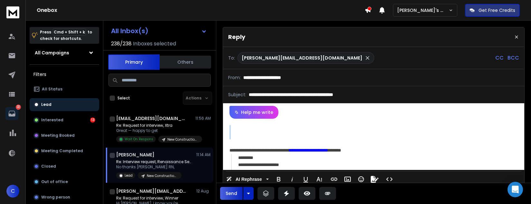
paste div
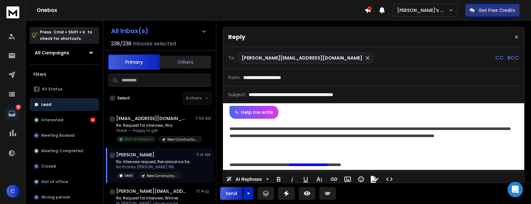
drag, startPoint x: 289, startPoint y: 123, endPoint x: 265, endPoint y: 0, distance: 125.5
click at [0, 0] on div "22 C Onebox [PERSON_NAME]'s Workspace Get Free Credits Press Cmd + Shift + k to…" at bounding box center [265, 112] width 531 height 225
drag, startPoint x: 229, startPoint y: 191, endPoint x: 217, endPoint y: 180, distance: 17.3
click at [229, 191] on button "Send" at bounding box center [231, 193] width 23 height 13
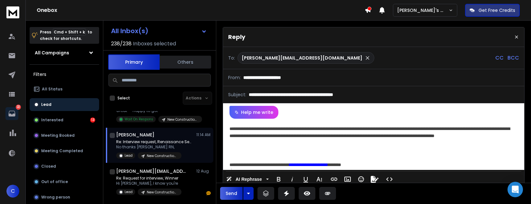
scroll to position [167, 0]
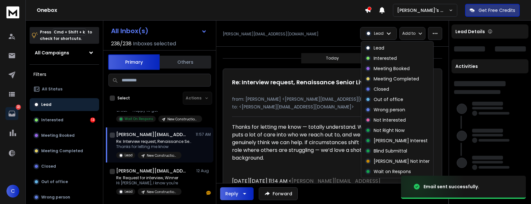
click at [371, 40] on div "Lead" at bounding box center [378, 33] width 37 height 13
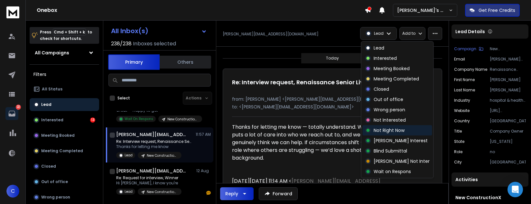
click at [393, 131] on p "Not Right Now" at bounding box center [389, 130] width 31 height 6
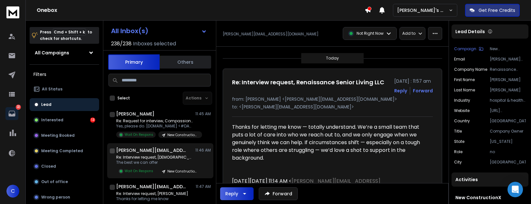
scroll to position [0, 0]
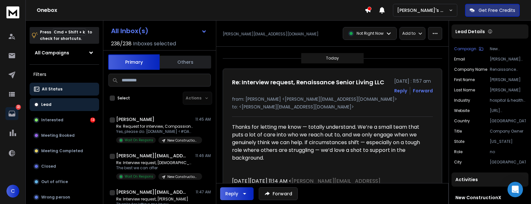
click at [64, 90] on button "All Status" at bounding box center [65, 89] width 70 height 13
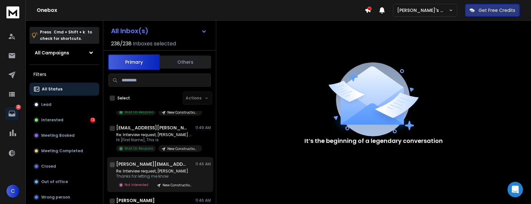
scroll to position [90, 0]
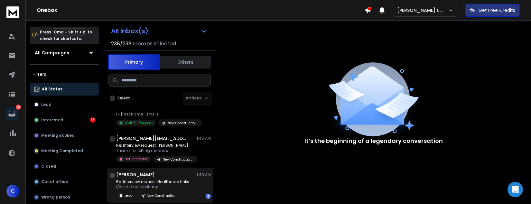
click at [178, 181] on p "Re: Interview request, Healthcare Links" at bounding box center [152, 181] width 73 height 5
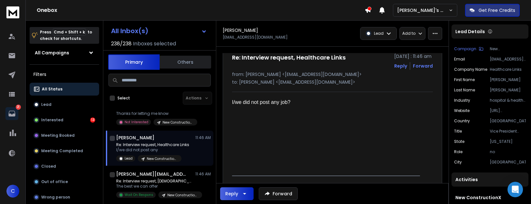
scroll to position [23, 0]
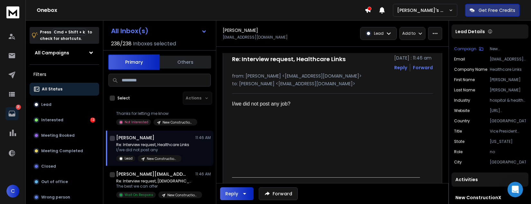
drag, startPoint x: 357, startPoint y: 78, endPoint x: 313, endPoint y: 74, distance: 43.6
click at [313, 74] on p "from: [PERSON_NAME] <[EMAIL_ADDRESS][DOMAIN_NAME]>" at bounding box center [332, 76] width 201 height 6
click at [398, 69] on button "Reply" at bounding box center [400, 67] width 13 height 6
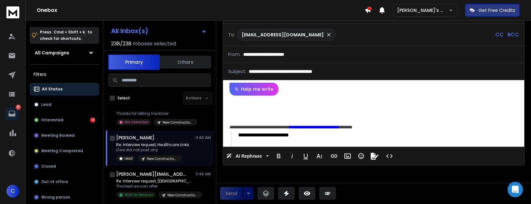
scroll to position [0, 0]
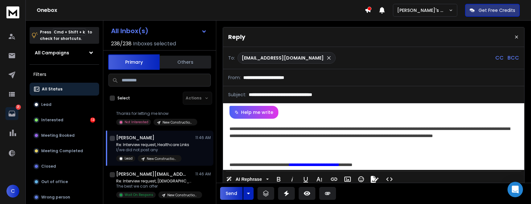
click at [232, 196] on button "Send" at bounding box center [231, 193] width 23 height 13
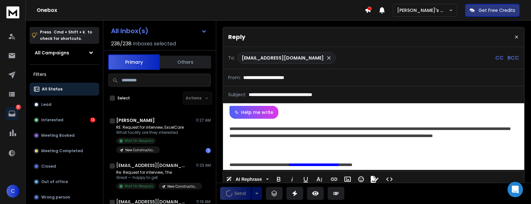
scroll to position [439, 0]
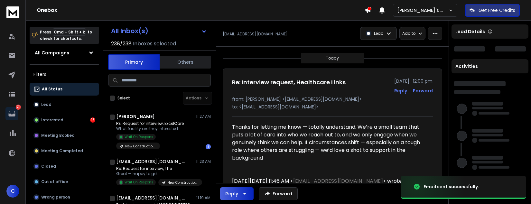
click at [392, 38] on div "Lead" at bounding box center [378, 33] width 36 height 12
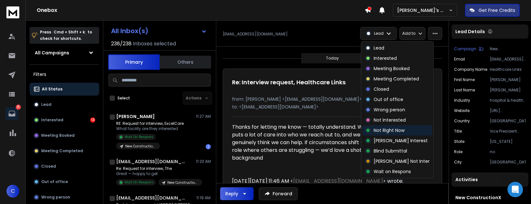
click at [396, 132] on p "Not Right Now" at bounding box center [389, 130] width 31 height 6
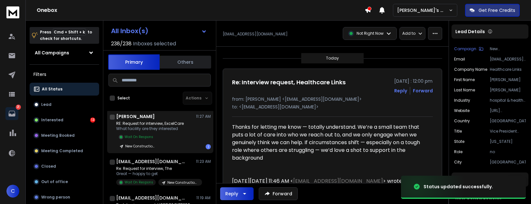
click at [172, 136] on div "Wait On Respons New ConstructionX" at bounding box center [158, 141] width 84 height 15
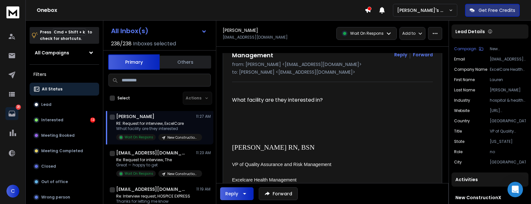
scroll to position [0, 0]
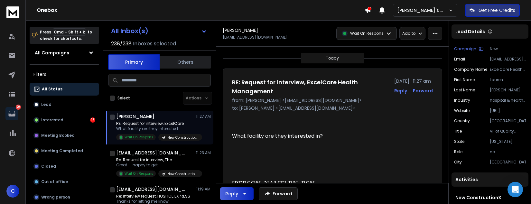
drag, startPoint x: 369, startPoint y: 99, endPoint x: 340, endPoint y: 100, distance: 28.7
click at [340, 100] on p "from: [PERSON_NAME] <[EMAIL_ADDRESS][DOMAIN_NAME]>" at bounding box center [332, 100] width 201 height 6
drag, startPoint x: 339, startPoint y: 113, endPoint x: 348, endPoint y: 107, distance: 10.7
drag, startPoint x: 371, startPoint y: 100, endPoint x: 340, endPoint y: 100, distance: 30.9
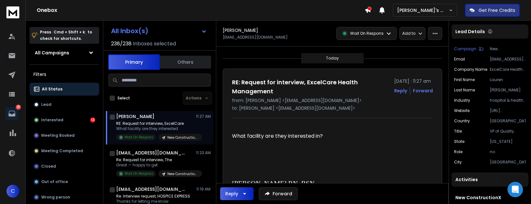
click at [340, 100] on p "from: [PERSON_NAME] <[EMAIL_ADDRESS][DOMAIN_NAME]>" at bounding box center [332, 100] width 201 height 6
drag, startPoint x: 343, startPoint y: 138, endPoint x: 223, endPoint y: 138, distance: 119.7
click at [402, 90] on button "Reply" at bounding box center [400, 91] width 13 height 6
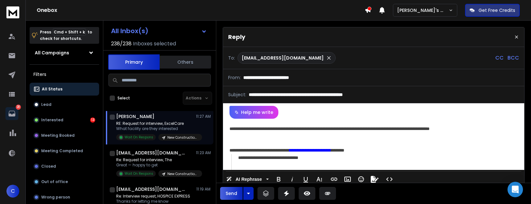
click at [228, 193] on button "Send" at bounding box center [231, 193] width 23 height 13
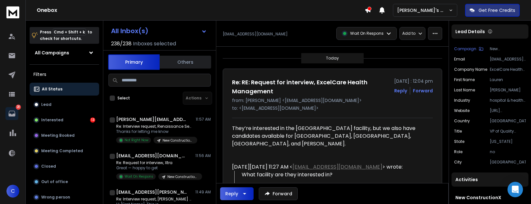
click at [53, 102] on button "Lead" at bounding box center [65, 104] width 70 height 13
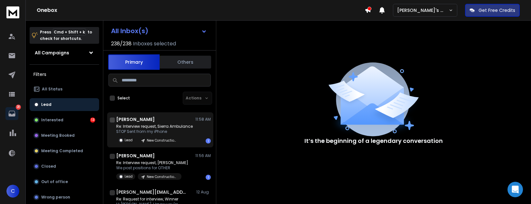
click at [150, 128] on p "Re: Interview request, Sierra Ambulance" at bounding box center [154, 126] width 77 height 5
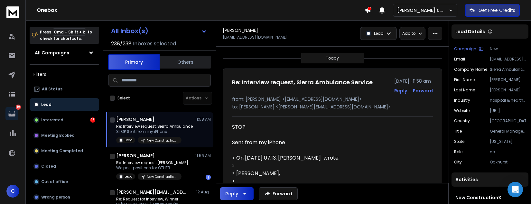
click at [400, 92] on button "Reply" at bounding box center [400, 91] width 13 height 6
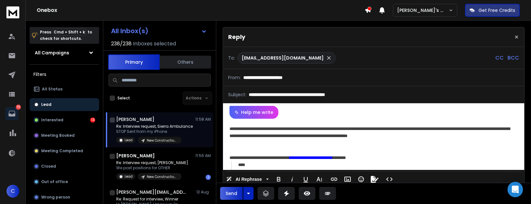
click at [232, 197] on button "Send" at bounding box center [231, 193] width 23 height 13
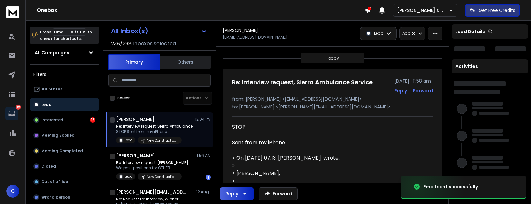
click at [382, 34] on p "Lead" at bounding box center [379, 33] width 10 height 5
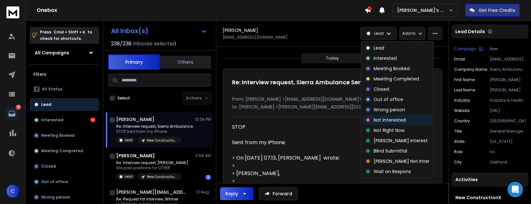
click at [397, 120] on p "Not Interested" at bounding box center [390, 120] width 32 height 6
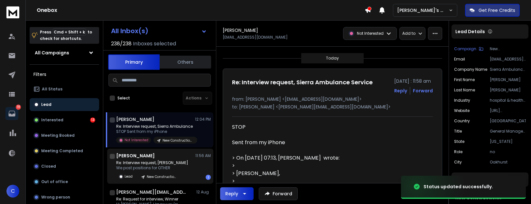
click at [146, 172] on div "Re: Interview request, [PERSON_NAME] We post positions for OTHER Lead New Const…" at bounding box center [152, 170] width 72 height 20
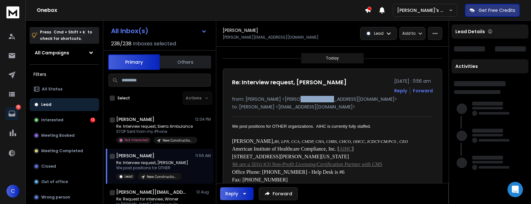
drag, startPoint x: 330, startPoint y: 98, endPoint x: 299, endPoint y: 101, distance: 31.3
click at [299, 101] on p "from: [PERSON_NAME] <[PERSON_NAME][EMAIL_ADDRESS][DOMAIN_NAME]>" at bounding box center [332, 99] width 201 height 6
click at [398, 91] on button "Reply" at bounding box center [400, 91] width 13 height 6
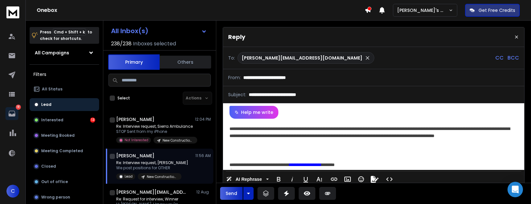
click at [233, 195] on button "Send" at bounding box center [231, 193] width 23 height 13
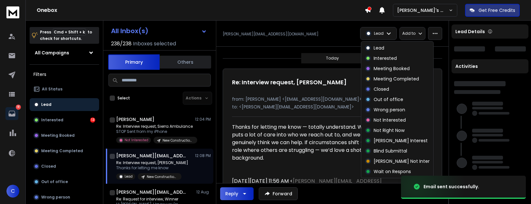
click at [375, 34] on p "Lead" at bounding box center [379, 33] width 10 height 5
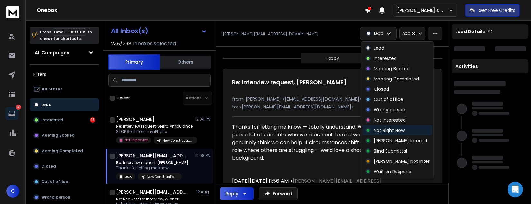
click at [390, 128] on p "Not Right Now" at bounding box center [389, 130] width 31 height 6
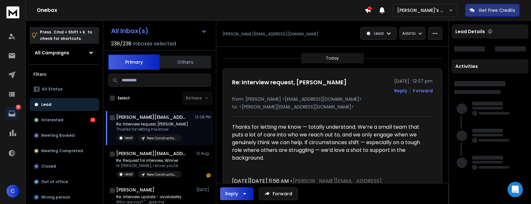
scroll to position [40, 0]
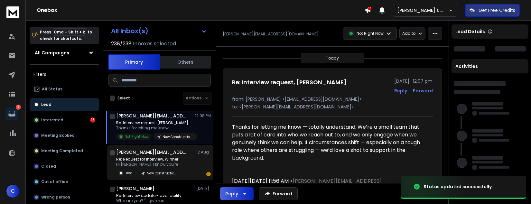
click at [153, 168] on div "Re: Request for interview, Winner Hi [PERSON_NAME], I know you're Lead New Cons…" at bounding box center [148, 167] width 65 height 20
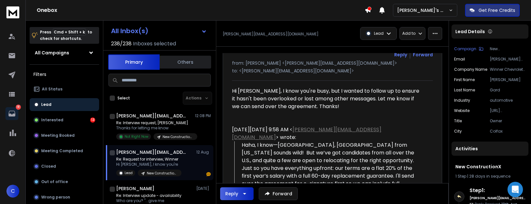
scroll to position [0, 0]
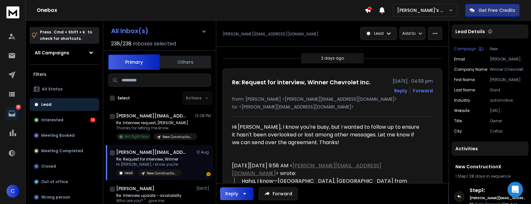
click at [404, 92] on button "Reply" at bounding box center [400, 91] width 13 height 6
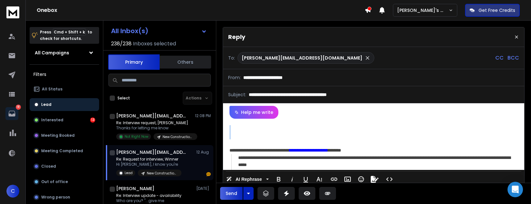
paste div
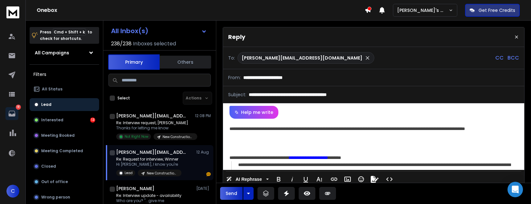
click at [235, 128] on div "**********" at bounding box center [372, 132] width 286 height 14
click at [230, 195] on button "Send" at bounding box center [231, 193] width 23 height 13
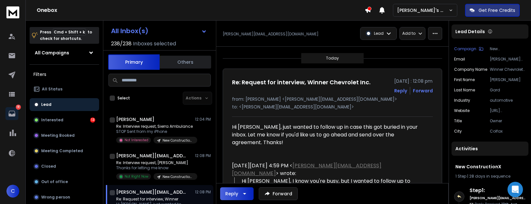
click at [84, 94] on button "All Status" at bounding box center [65, 89] width 70 height 13
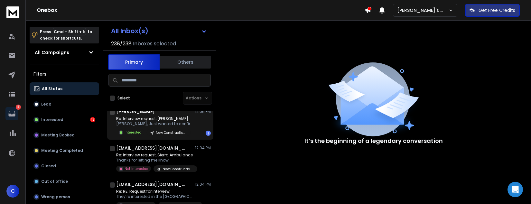
scroll to position [62, 0]
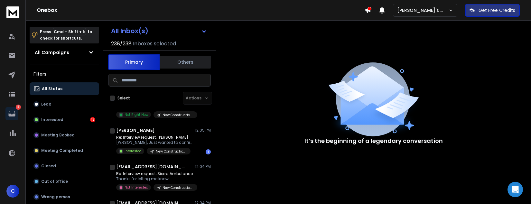
drag, startPoint x: 156, startPoint y: 141, endPoint x: 234, endPoint y: 125, distance: 80.1
click at [156, 141] on p "[PERSON_NAME], Just wanted to confirm" at bounding box center [154, 142] width 77 height 5
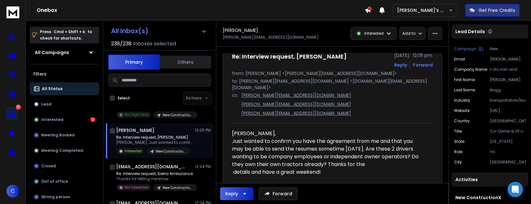
scroll to position [27, 0]
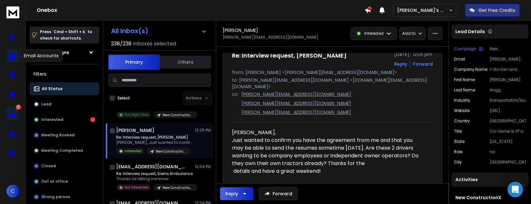
click at [15, 57] on link at bounding box center [11, 55] width 13 height 13
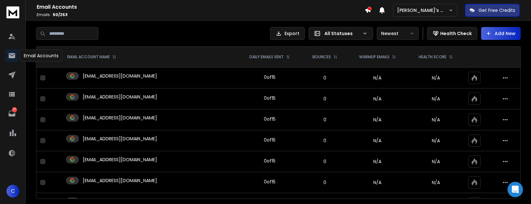
click at [125, 77] on p "[EMAIL_ADDRESS][DOMAIN_NAME]" at bounding box center [120, 76] width 74 height 6
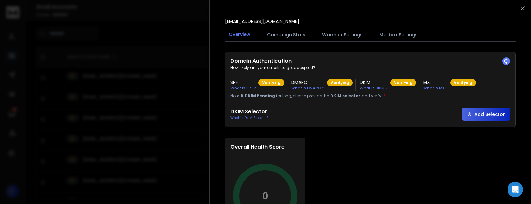
click at [292, 35] on button "Campaign Stats" at bounding box center [286, 35] width 46 height 14
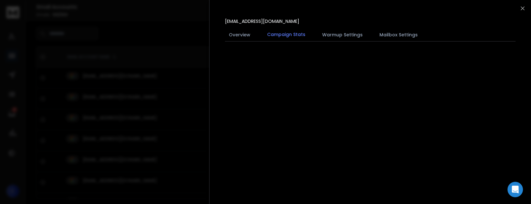
click at [406, 35] on button "Mailbox Settings" at bounding box center [399, 35] width 46 height 14
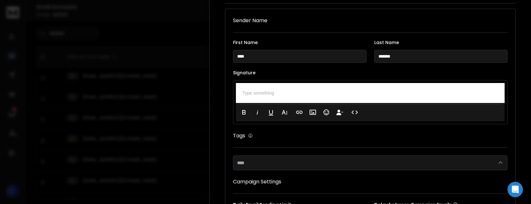
scroll to position [39, 0]
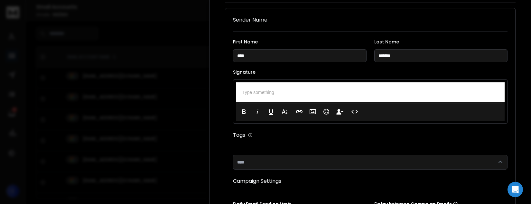
click at [266, 88] on div at bounding box center [370, 92] width 269 height 20
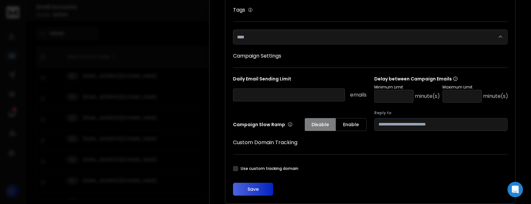
scroll to position [189, 0]
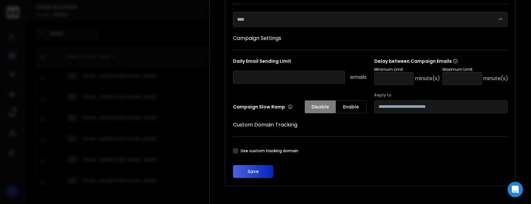
drag, startPoint x: 254, startPoint y: 175, endPoint x: 290, endPoint y: 168, distance: 37.3
click at [253, 175] on button "Save" at bounding box center [253, 171] width 40 height 13
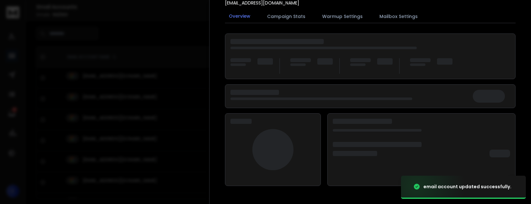
scroll to position [18, 0]
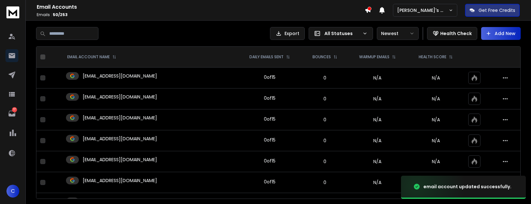
click at [129, 98] on p "[EMAIL_ADDRESS][DOMAIN_NAME]" at bounding box center [120, 97] width 74 height 6
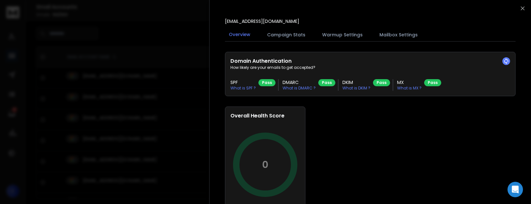
click at [384, 34] on button "Mailbox Settings" at bounding box center [399, 35] width 46 height 14
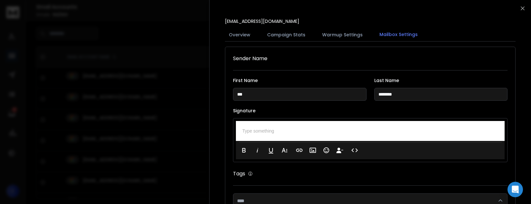
drag, startPoint x: 296, startPoint y: 127, endPoint x: 312, endPoint y: 125, distance: 16.8
click at [295, 127] on div at bounding box center [370, 131] width 269 height 20
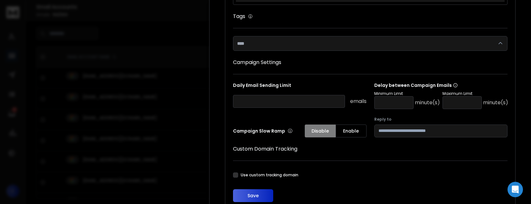
scroll to position [189, 0]
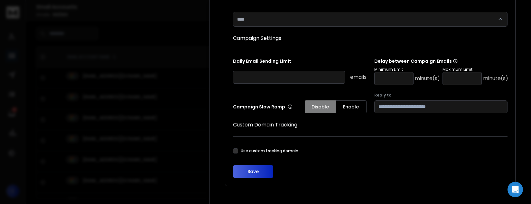
drag, startPoint x: 252, startPoint y: 171, endPoint x: 262, endPoint y: 170, distance: 10.1
click at [252, 171] on button "Save" at bounding box center [253, 171] width 40 height 13
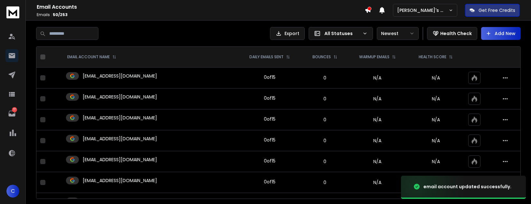
click at [118, 116] on p "[EMAIL_ADDRESS][DOMAIN_NAME]" at bounding box center [120, 118] width 74 height 6
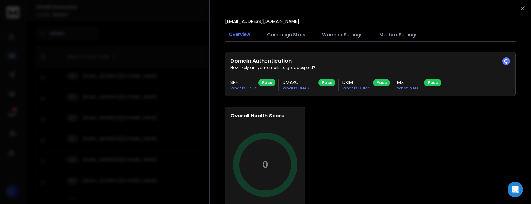
click at [395, 31] on button "Mailbox Settings" at bounding box center [399, 35] width 46 height 14
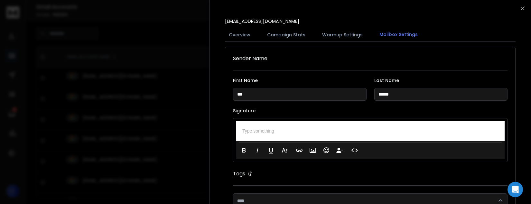
click at [302, 124] on div at bounding box center [370, 131] width 269 height 20
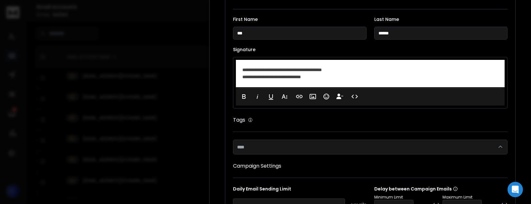
scroll to position [189, 0]
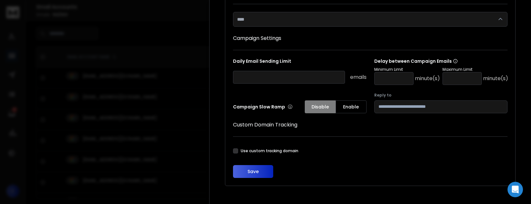
click at [243, 169] on button "Save" at bounding box center [253, 171] width 40 height 13
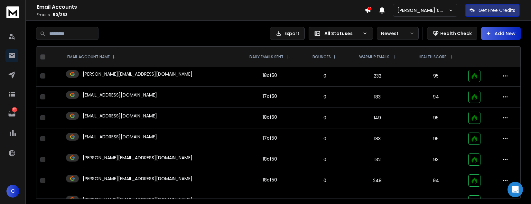
scroll to position [380, 0]
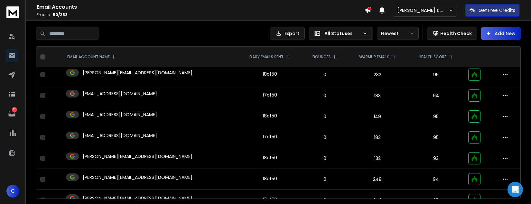
click at [152, 94] on p "[EMAIL_ADDRESS][DOMAIN_NAME]" at bounding box center [120, 93] width 74 height 6
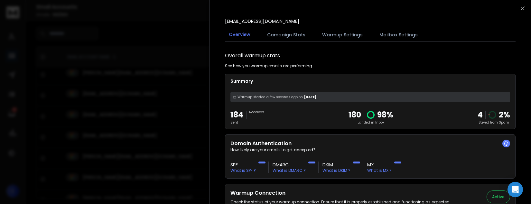
click at [401, 34] on button "Mailbox Settings" at bounding box center [399, 35] width 46 height 14
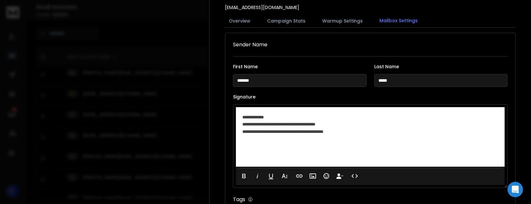
scroll to position [0, 0]
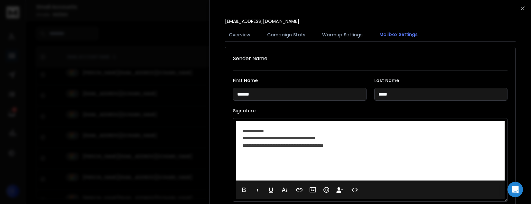
drag, startPoint x: 523, startPoint y: 10, endPoint x: 417, endPoint y: 29, distance: 107.2
click at [523, 10] on icon "button" at bounding box center [522, 8] width 6 height 6
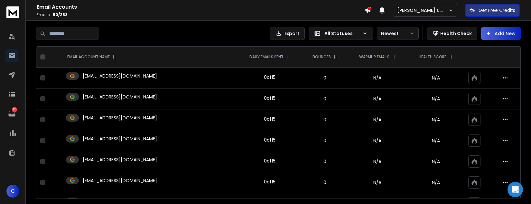
click at [125, 77] on p "[EMAIL_ADDRESS][DOMAIN_NAME]" at bounding box center [120, 76] width 74 height 6
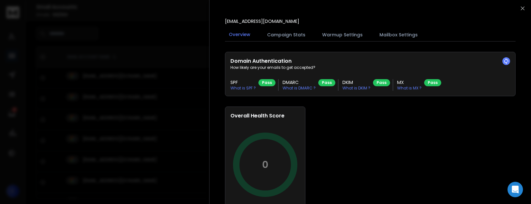
click at [396, 38] on button "Mailbox Settings" at bounding box center [399, 35] width 46 height 14
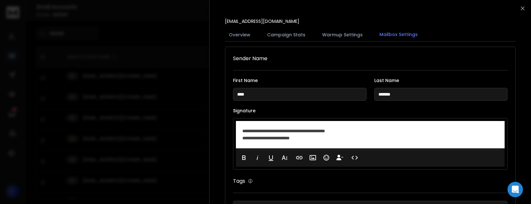
click at [242, 131] on div "**********" at bounding box center [370, 134] width 269 height 27
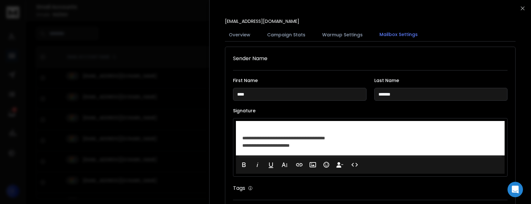
click at [248, 132] on div at bounding box center [370, 130] width 256 height 7
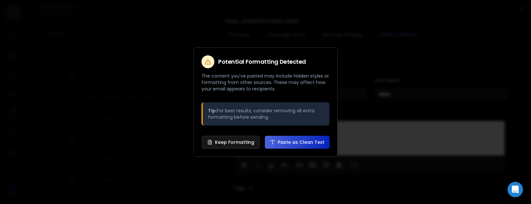
drag, startPoint x: 373, startPoint y: 131, endPoint x: 342, endPoint y: 129, distance: 30.6
click at [373, 131] on div at bounding box center [265, 102] width 531 height 204
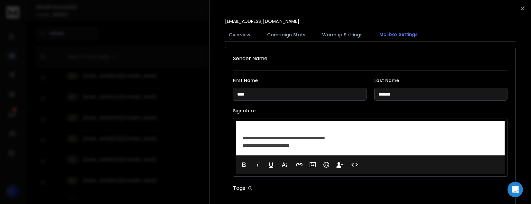
click at [266, 131] on div at bounding box center [370, 130] width 256 height 7
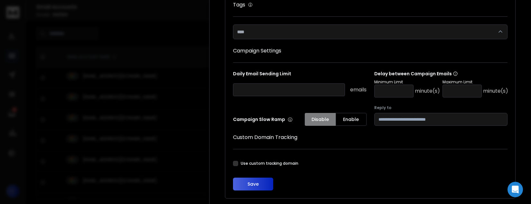
scroll to position [188, 0]
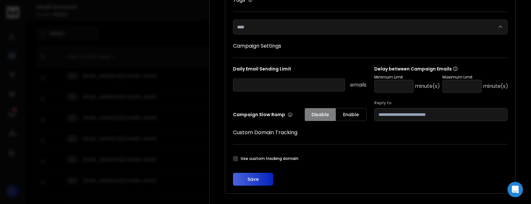
drag, startPoint x: 237, startPoint y: 158, endPoint x: 240, endPoint y: 164, distance: 7.8
click at [237, 158] on button "Reply to" at bounding box center [235, 158] width 5 height 5
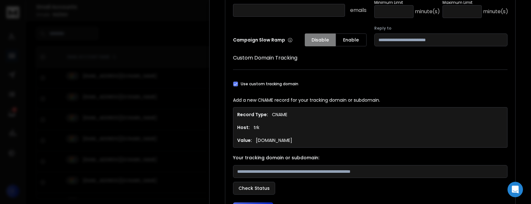
scroll to position [300, 0]
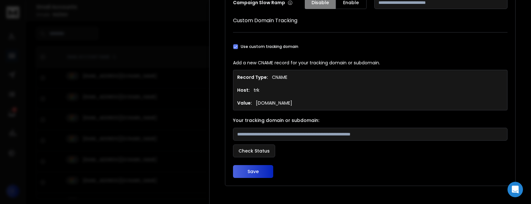
drag, startPoint x: 258, startPoint y: 172, endPoint x: 312, endPoint y: 171, distance: 54.4
click at [258, 172] on button "Save" at bounding box center [253, 171] width 40 height 13
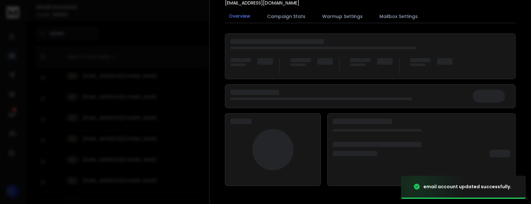
scroll to position [18, 0]
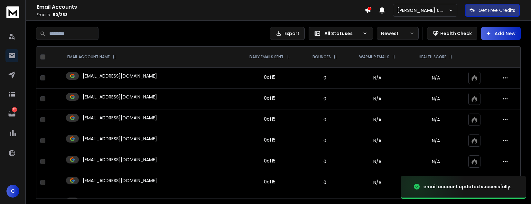
click at [113, 99] on p "[EMAIL_ADDRESS][DOMAIN_NAME]" at bounding box center [120, 97] width 74 height 6
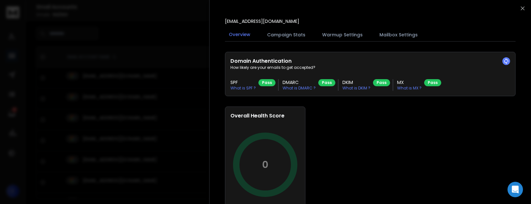
click at [401, 35] on button "Mailbox Settings" at bounding box center [399, 35] width 46 height 14
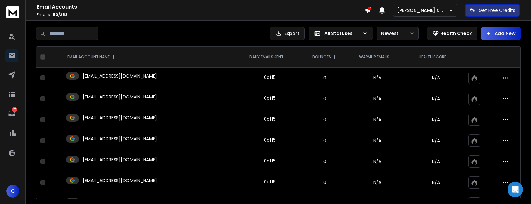
click at [136, 99] on p "[EMAIL_ADDRESS][DOMAIN_NAME]" at bounding box center [120, 97] width 74 height 6
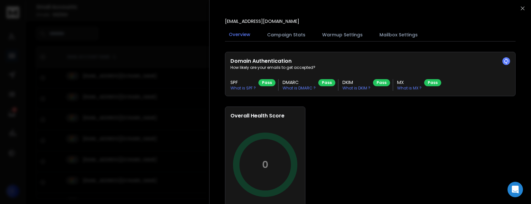
click at [392, 36] on button "Mailbox Settings" at bounding box center [399, 35] width 46 height 14
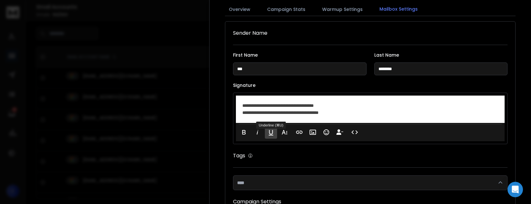
scroll to position [29, 0]
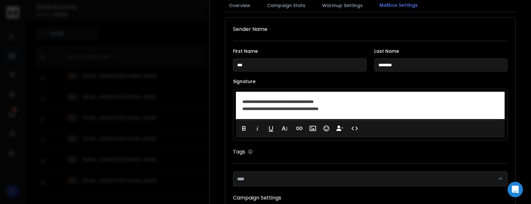
click at [242, 101] on div "**********" at bounding box center [370, 105] width 269 height 27
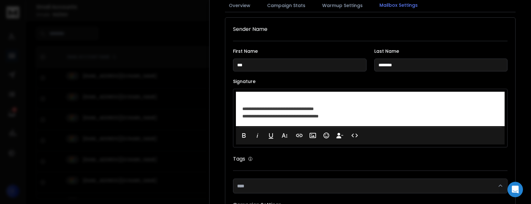
click at [246, 100] on div at bounding box center [370, 101] width 256 height 7
paste div
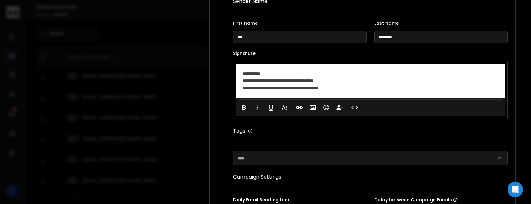
scroll to position [57, 0]
drag, startPoint x: 250, startPoint y: 74, endPoint x: 267, endPoint y: 71, distance: 16.7
click at [250, 74] on div "**********" at bounding box center [369, 73] width 254 height 7
click at [363, 72] on div "*** ********" at bounding box center [369, 73] width 254 height 7
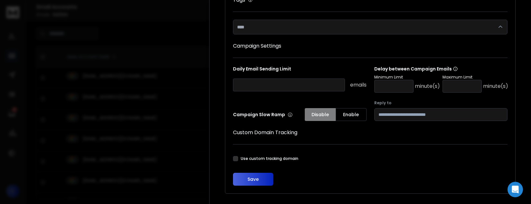
scroll to position [196, 0]
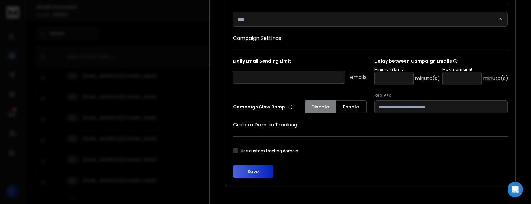
drag, startPoint x: 236, startPoint y: 152, endPoint x: 243, endPoint y: 162, distance: 12.0
click at [236, 152] on button "Reply to" at bounding box center [235, 150] width 5 height 5
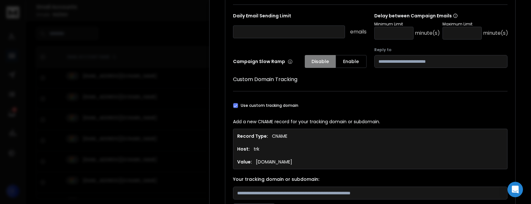
scroll to position [300, 0]
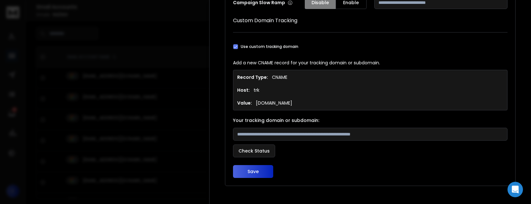
click at [260, 172] on button "Save" at bounding box center [253, 171] width 40 height 13
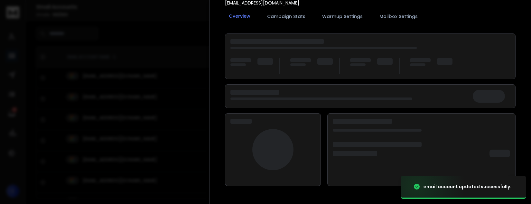
scroll to position [18, 0]
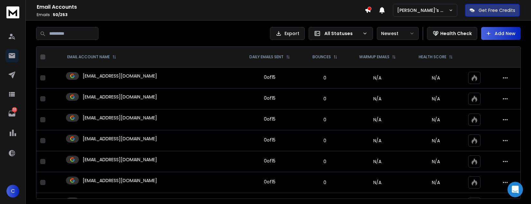
click at [113, 115] on p "[EMAIL_ADDRESS][DOMAIN_NAME]" at bounding box center [120, 118] width 74 height 6
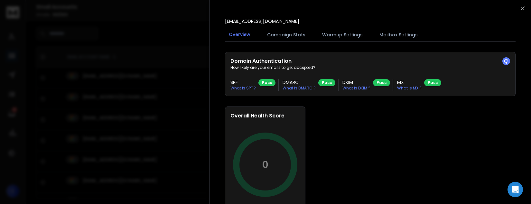
click at [409, 38] on button "Mailbox Settings" at bounding box center [399, 35] width 46 height 14
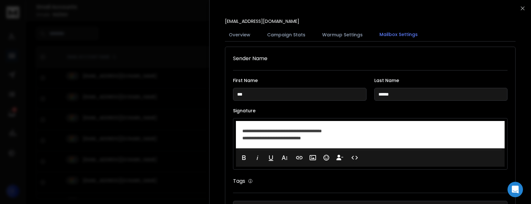
click at [242, 131] on div "**********" at bounding box center [370, 134] width 269 height 27
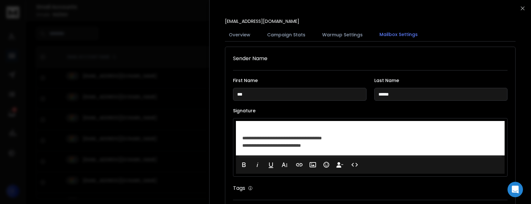
click at [247, 132] on div at bounding box center [370, 130] width 256 height 7
paste div
click at [250, 132] on div "*********" at bounding box center [369, 130] width 254 height 7
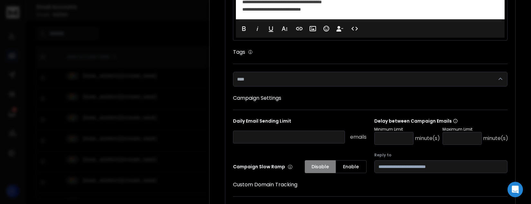
scroll to position [196, 0]
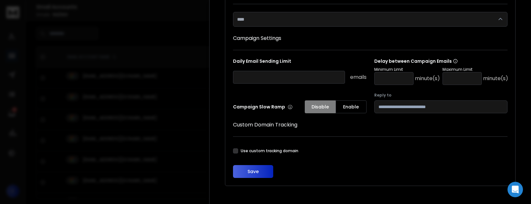
drag, startPoint x: 237, startPoint y: 153, endPoint x: 238, endPoint y: 160, distance: 7.1
click at [237, 153] on button "Reply to" at bounding box center [235, 150] width 5 height 5
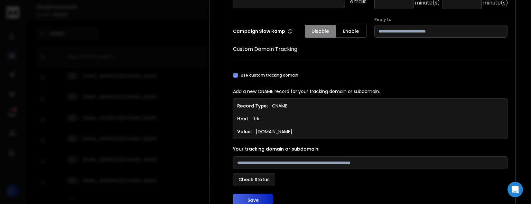
scroll to position [284, 0]
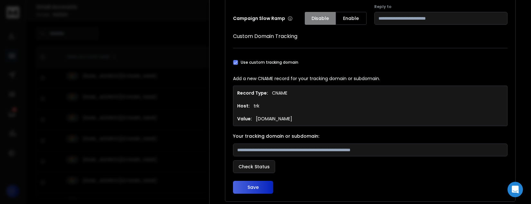
click at [251, 188] on button "Save" at bounding box center [253, 187] width 40 height 13
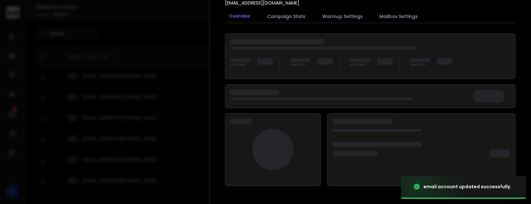
scroll to position [18, 0]
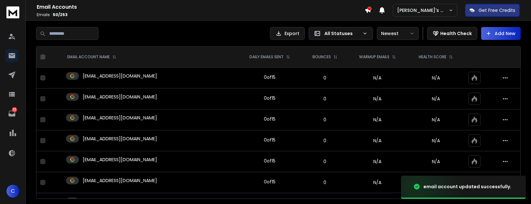
click at [116, 139] on p "[EMAIL_ADDRESS][DOMAIN_NAME]" at bounding box center [120, 138] width 74 height 6
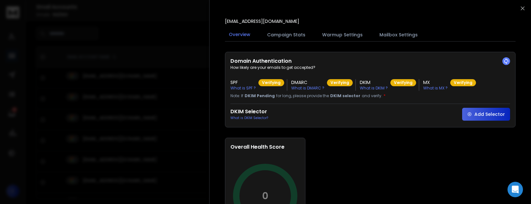
click at [384, 36] on button "Mailbox Settings" at bounding box center [399, 35] width 46 height 14
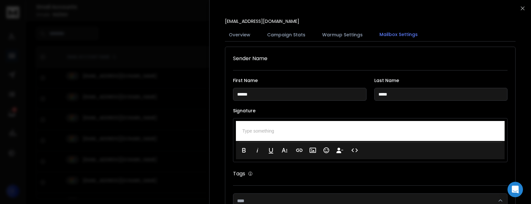
click at [292, 130] on div at bounding box center [370, 130] width 256 height 7
paste div
click at [257, 129] on div "**********" at bounding box center [369, 130] width 254 height 7
click at [291, 131] on div "****** *****" at bounding box center [369, 130] width 254 height 7
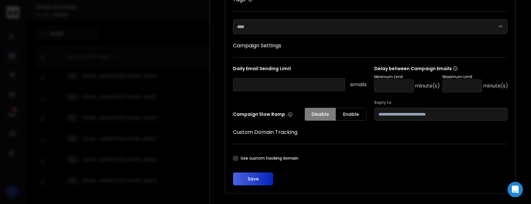
scroll to position [189, 0]
drag, startPoint x: 237, startPoint y: 158, endPoint x: 241, endPoint y: 169, distance: 11.8
click at [237, 158] on button "Reply to" at bounding box center [235, 157] width 5 height 5
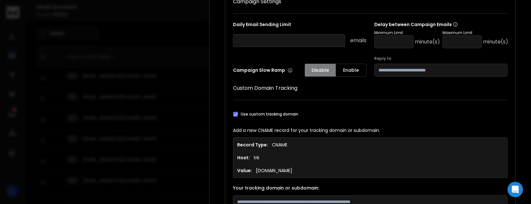
scroll to position [279, 0]
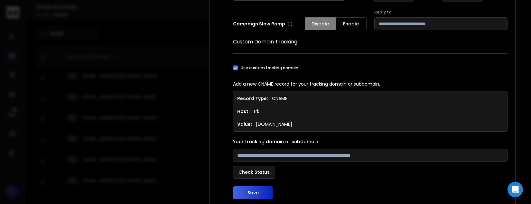
click at [251, 192] on button "Save" at bounding box center [253, 192] width 40 height 13
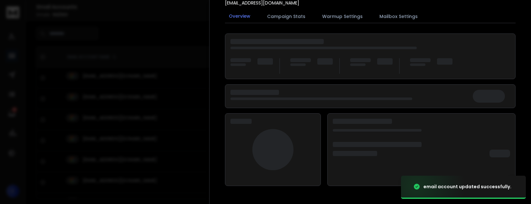
scroll to position [18, 0]
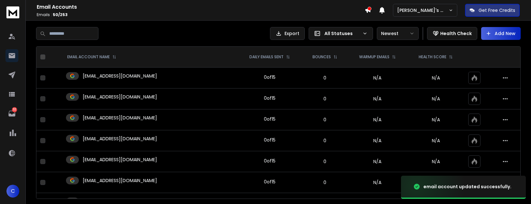
click at [120, 162] on p "[EMAIL_ADDRESS][DOMAIN_NAME]" at bounding box center [120, 159] width 74 height 6
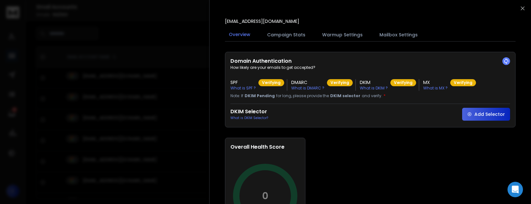
click at [388, 36] on button "Mailbox Settings" at bounding box center [399, 35] width 46 height 14
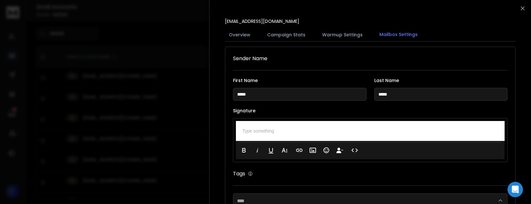
click at [283, 127] on div at bounding box center [370, 130] width 256 height 7
paste div
drag, startPoint x: 256, startPoint y: 130, endPoint x: 274, endPoint y: 132, distance: 18.5
click at [256, 130] on div "**********" at bounding box center [369, 130] width 254 height 7
click at [274, 132] on div "***** *****" at bounding box center [369, 130] width 254 height 7
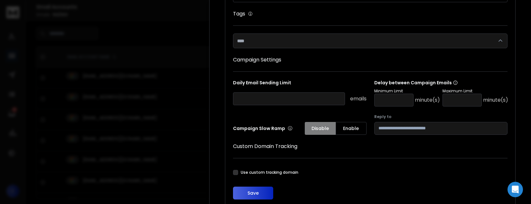
scroll to position [189, 0]
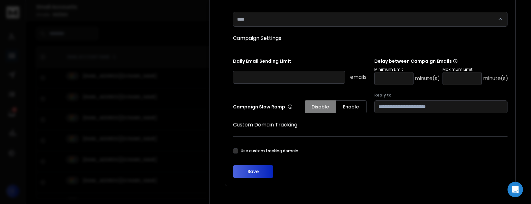
drag, startPoint x: 237, startPoint y: 150, endPoint x: 240, endPoint y: 161, distance: 11.6
click at [237, 150] on button "Reply to" at bounding box center [235, 150] width 5 height 5
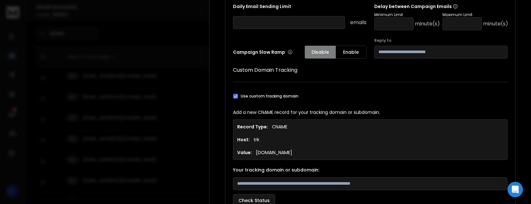
scroll to position [261, 0]
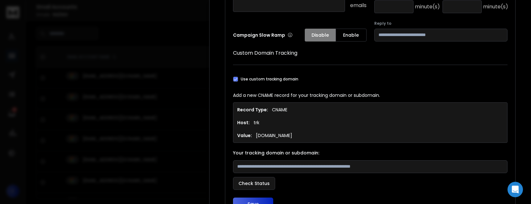
click at [250, 201] on button "Save" at bounding box center [253, 204] width 40 height 13
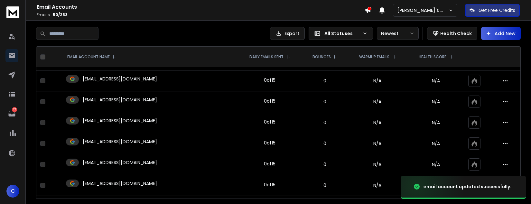
scroll to position [27, 0]
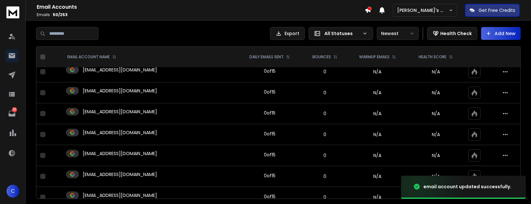
click at [135, 153] on p "[EMAIL_ADDRESS][DOMAIN_NAME]" at bounding box center [120, 153] width 74 height 6
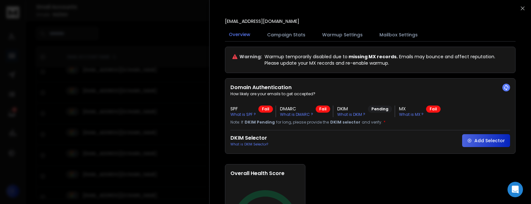
click at [399, 36] on button "Mailbox Settings" at bounding box center [399, 35] width 46 height 14
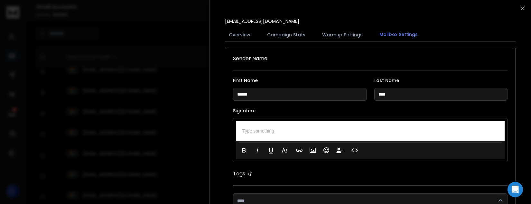
click at [281, 129] on div at bounding box center [370, 130] width 256 height 7
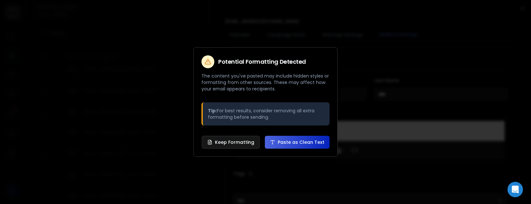
click at [379, 131] on div at bounding box center [265, 102] width 531 height 204
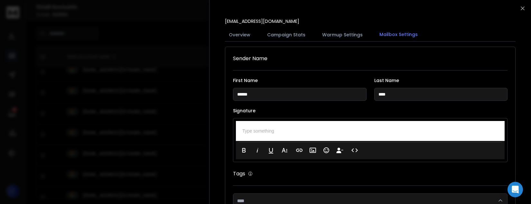
click at [289, 129] on div at bounding box center [370, 130] width 256 height 7
paste div
click at [255, 129] on div "**********" at bounding box center [369, 130] width 254 height 7
click at [277, 131] on div "****** ****" at bounding box center [369, 130] width 254 height 7
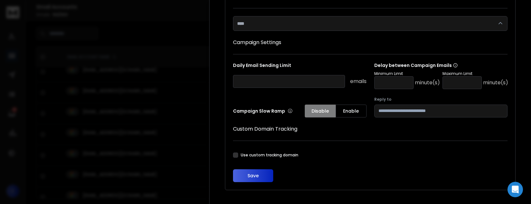
scroll to position [189, 0]
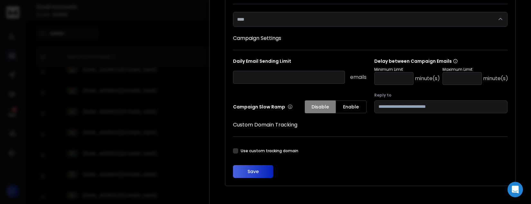
click at [234, 151] on button "Reply to" at bounding box center [235, 150] width 5 height 5
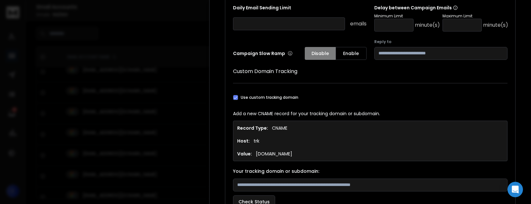
scroll to position [278, 0]
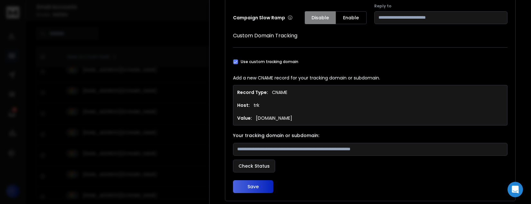
drag, startPoint x: 257, startPoint y: 188, endPoint x: 261, endPoint y: 187, distance: 4.0
click at [257, 188] on button "Save" at bounding box center [253, 186] width 40 height 13
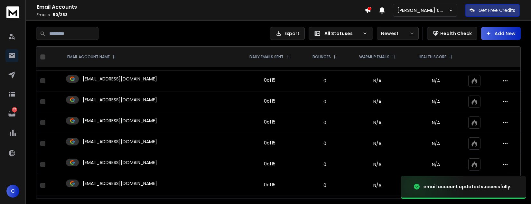
scroll to position [39, 0]
click at [115, 163] on p "[EMAIL_ADDRESS][DOMAIN_NAME]" at bounding box center [120, 162] width 74 height 6
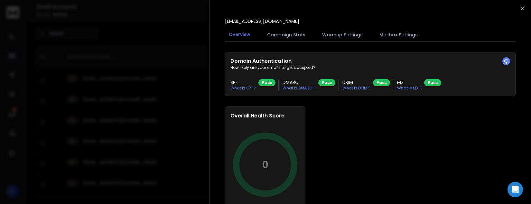
click at [393, 36] on button "Mailbox Settings" at bounding box center [399, 35] width 46 height 14
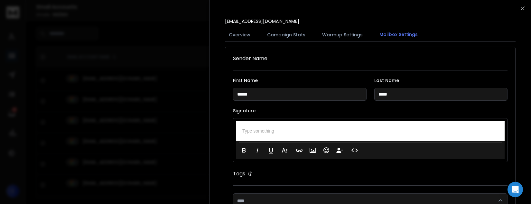
click at [251, 130] on div at bounding box center [370, 130] width 256 height 7
paste div
click at [255, 129] on div "**********" at bounding box center [369, 130] width 254 height 7
click at [279, 132] on div "****** *****" at bounding box center [369, 130] width 254 height 7
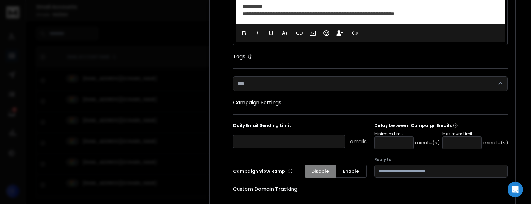
scroll to position [189, 0]
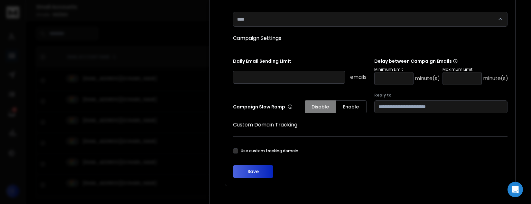
drag, startPoint x: 234, startPoint y: 151, endPoint x: 239, endPoint y: 160, distance: 9.8
click at [234, 151] on button "Reply to" at bounding box center [235, 150] width 5 height 5
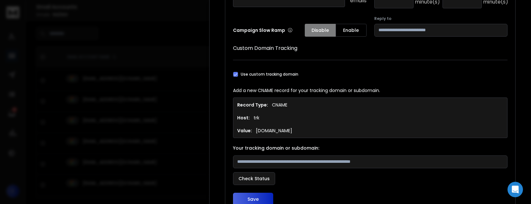
scroll to position [293, 0]
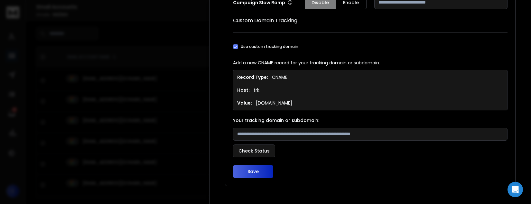
drag, startPoint x: 265, startPoint y: 175, endPoint x: 262, endPoint y: 177, distance: 4.0
click at [265, 175] on button "Save" at bounding box center [253, 171] width 40 height 13
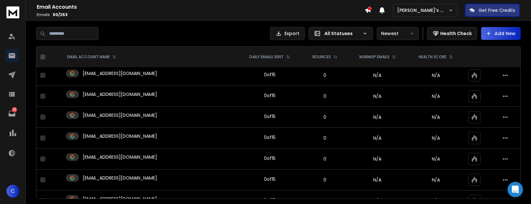
scroll to position [66, 0]
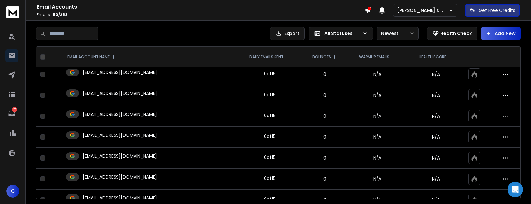
click at [134, 157] on p "[EMAIL_ADDRESS][DOMAIN_NAME]" at bounding box center [120, 156] width 74 height 6
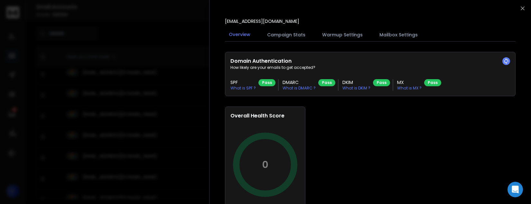
click at [399, 36] on button "Mailbox Settings" at bounding box center [399, 35] width 46 height 14
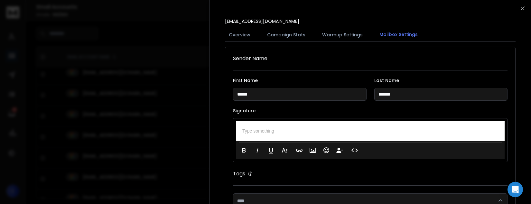
click at [263, 126] on div at bounding box center [370, 131] width 269 height 20
paste div
click at [258, 130] on div "**********" at bounding box center [369, 130] width 254 height 7
click at [256, 131] on div "**********" at bounding box center [369, 130] width 254 height 7
click at [283, 131] on div "****** *******" at bounding box center [369, 130] width 254 height 7
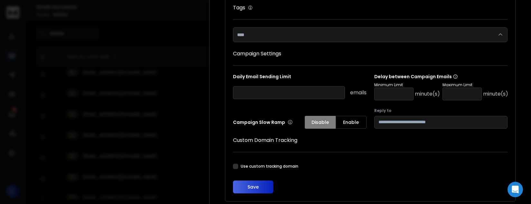
scroll to position [189, 0]
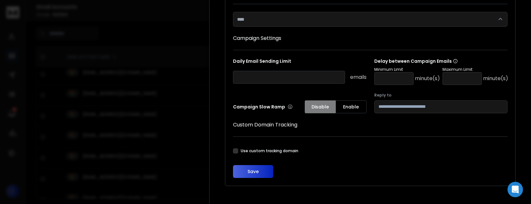
click at [237, 152] on button "Reply to" at bounding box center [235, 150] width 5 height 5
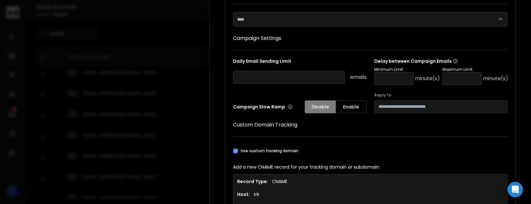
scroll to position [293, 0]
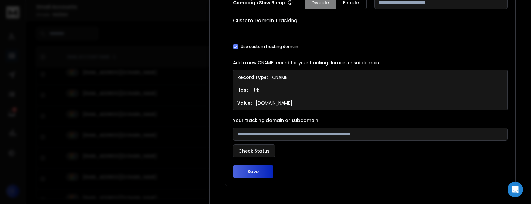
click at [258, 173] on button "Save" at bounding box center [253, 171] width 40 height 13
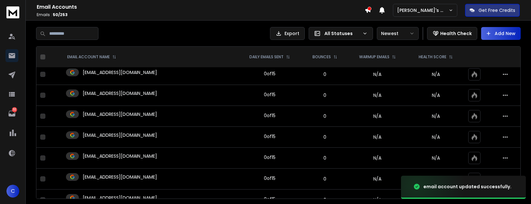
scroll to position [88, 0]
click at [123, 157] on p "[EMAIL_ADDRESS][DOMAIN_NAME]" at bounding box center [120, 156] width 74 height 6
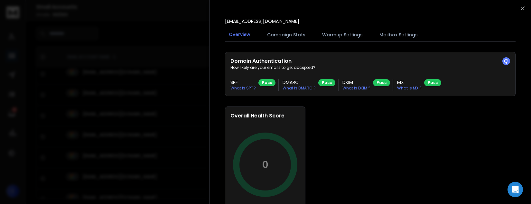
click at [400, 35] on button "Mailbox Settings" at bounding box center [399, 35] width 46 height 14
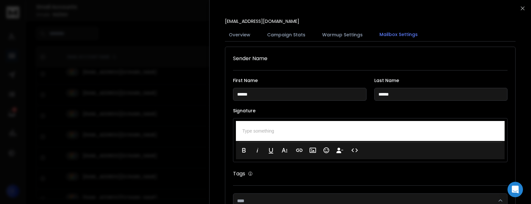
click at [277, 127] on div at bounding box center [370, 130] width 256 height 7
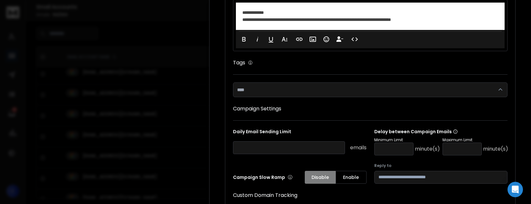
scroll to position [189, 0]
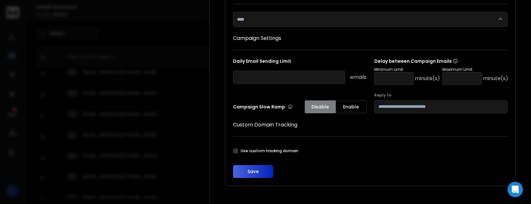
drag, startPoint x: 238, startPoint y: 150, endPoint x: 244, endPoint y: 162, distance: 12.8
click at [238, 150] on div "Use custom tracking domain" at bounding box center [265, 150] width 65 height 5
click at [237, 152] on button "Reply to" at bounding box center [235, 150] width 5 height 5
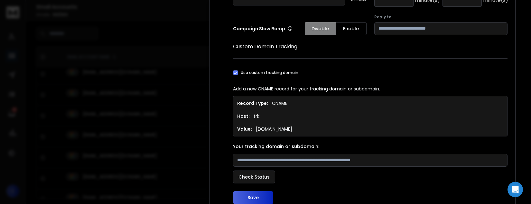
scroll to position [293, 0]
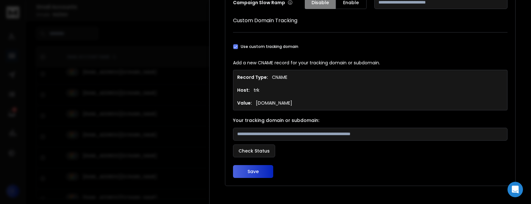
drag, startPoint x: 266, startPoint y: 172, endPoint x: 271, endPoint y: 178, distance: 7.4
click at [266, 172] on button "Save" at bounding box center [253, 171] width 40 height 13
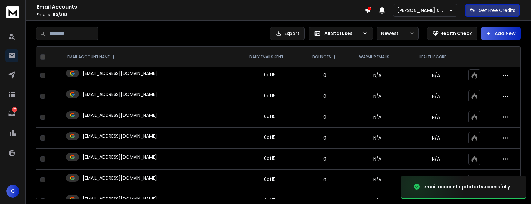
scroll to position [129, 0]
click at [134, 135] on p "[EMAIL_ADDRESS][DOMAIN_NAME]" at bounding box center [120, 135] width 74 height 6
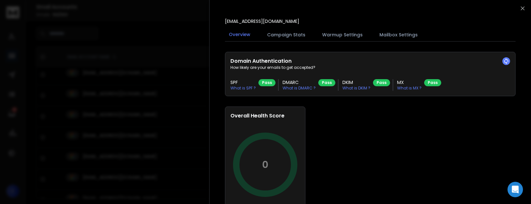
click at [397, 35] on button "Mailbox Settings" at bounding box center [399, 35] width 46 height 14
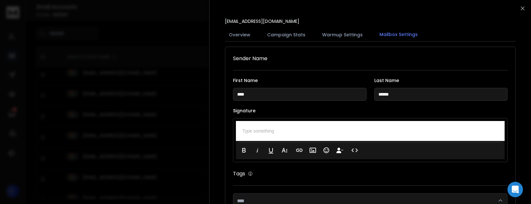
click at [286, 129] on div at bounding box center [370, 130] width 256 height 7
paste div
click at [253, 130] on div "**********" at bounding box center [369, 130] width 254 height 7
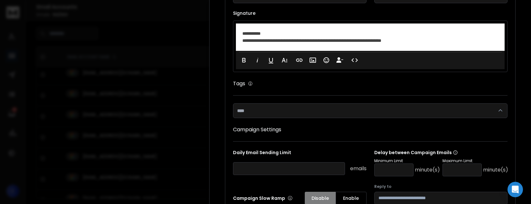
scroll to position [189, 0]
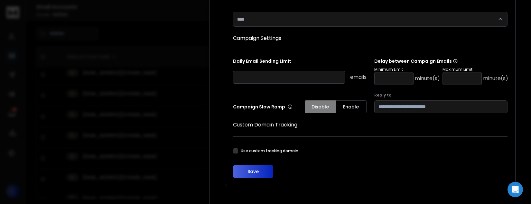
click at [238, 150] on button "Reply to" at bounding box center [235, 150] width 5 height 5
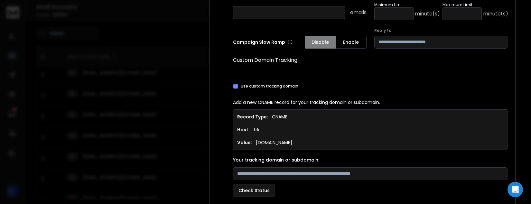
scroll to position [263, 0]
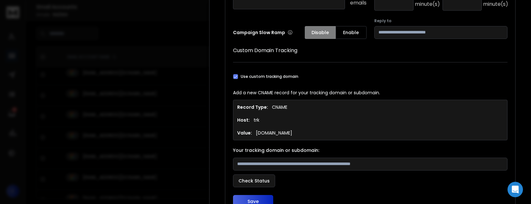
click at [264, 202] on button "Save" at bounding box center [253, 201] width 40 height 13
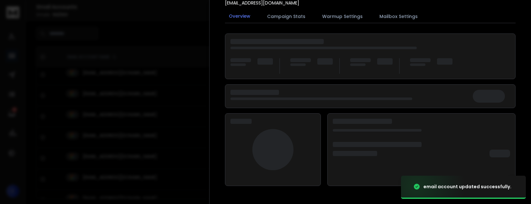
scroll to position [18, 0]
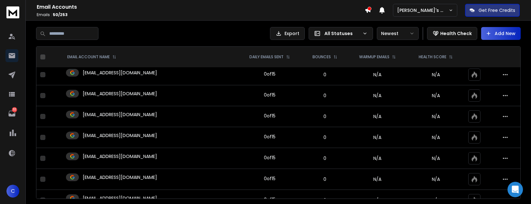
click at [113, 157] on p "[EMAIL_ADDRESS][DOMAIN_NAME]" at bounding box center [120, 156] width 74 height 6
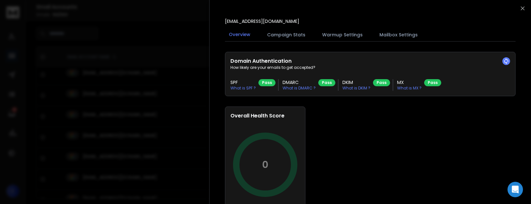
drag, startPoint x: 396, startPoint y: 34, endPoint x: 394, endPoint y: 41, distance: 7.5
click at [396, 34] on button "Mailbox Settings" at bounding box center [399, 35] width 46 height 14
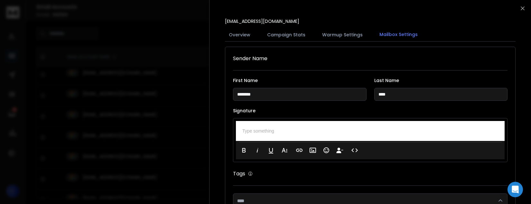
click at [301, 127] on div at bounding box center [370, 130] width 256 height 7
paste div
click at [258, 131] on div "**********" at bounding box center [369, 130] width 254 height 7
click at [339, 134] on div "******** ****" at bounding box center [369, 130] width 254 height 7
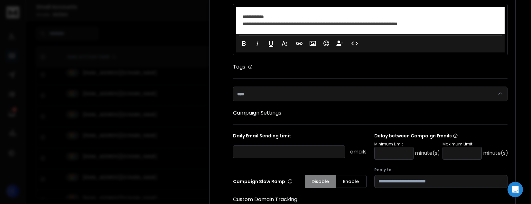
scroll to position [189, 0]
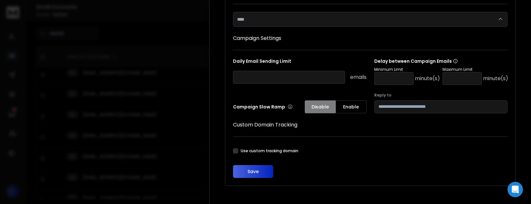
click at [237, 150] on button "Reply to" at bounding box center [235, 150] width 5 height 5
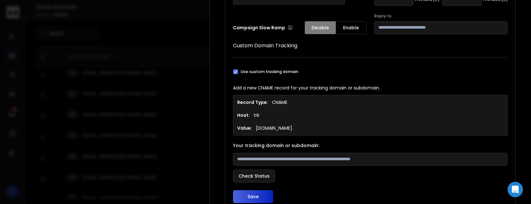
scroll to position [293, 0]
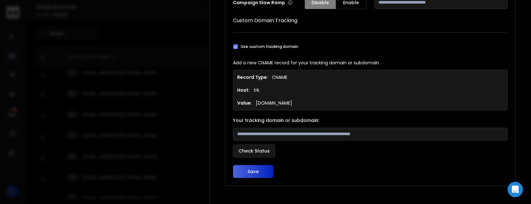
click at [259, 173] on button "Save" at bounding box center [253, 171] width 40 height 13
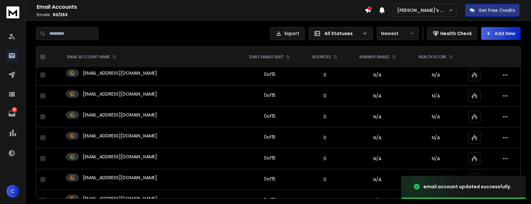
scroll to position [176, 0]
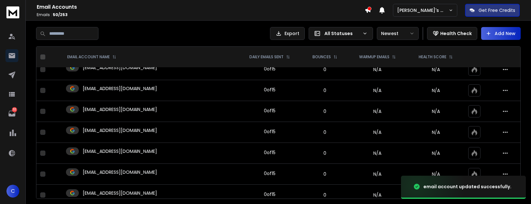
click at [118, 131] on p "[EMAIL_ADDRESS][DOMAIN_NAME]" at bounding box center [120, 130] width 74 height 6
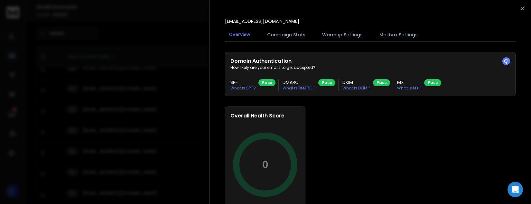
click at [406, 39] on button "Mailbox Settings" at bounding box center [399, 35] width 46 height 14
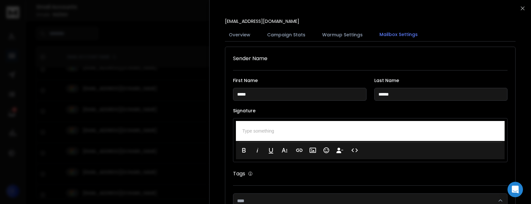
click at [297, 125] on div at bounding box center [370, 131] width 269 height 20
click at [290, 130] on div at bounding box center [370, 130] width 256 height 7
paste div
click at [254, 130] on div "**********" at bounding box center [369, 130] width 254 height 7
click at [324, 132] on div "***** ******" at bounding box center [369, 130] width 254 height 7
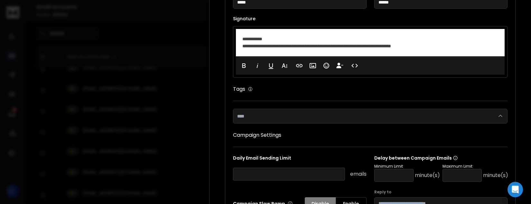
scroll to position [189, 0]
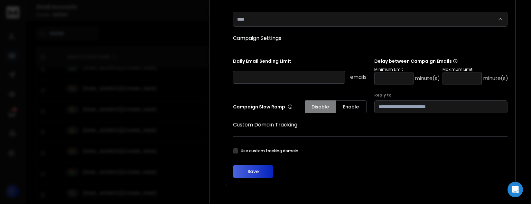
drag, startPoint x: 238, startPoint y: 151, endPoint x: 244, endPoint y: 163, distance: 13.0
click at [238, 151] on div "Use custom tracking domain" at bounding box center [265, 150] width 65 height 5
click at [235, 150] on button "Reply to" at bounding box center [235, 150] width 5 height 5
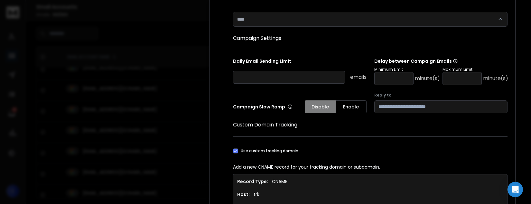
scroll to position [293, 0]
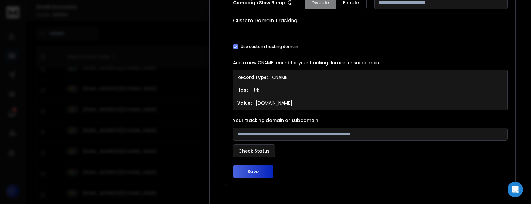
drag, startPoint x: 255, startPoint y: 176, endPoint x: 318, endPoint y: 166, distance: 63.5
click at [255, 176] on button "Save" at bounding box center [253, 171] width 40 height 13
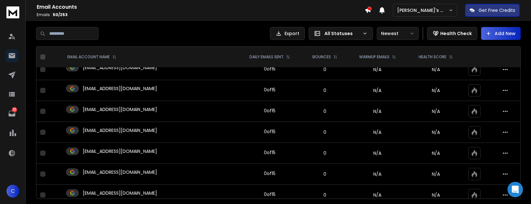
click at [117, 152] on p "[EMAIL_ADDRESS][DOMAIN_NAME]" at bounding box center [120, 151] width 74 height 6
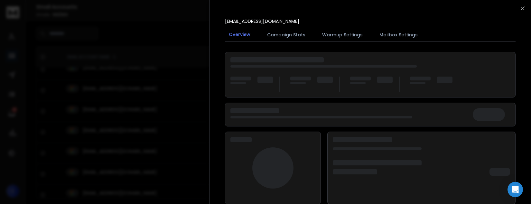
scroll to position [4, 0]
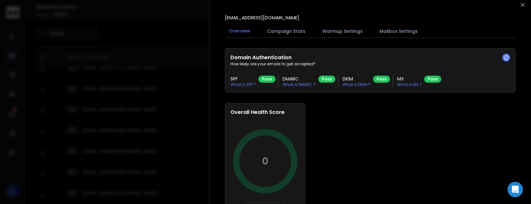
click at [398, 31] on button "Mailbox Settings" at bounding box center [399, 31] width 46 height 14
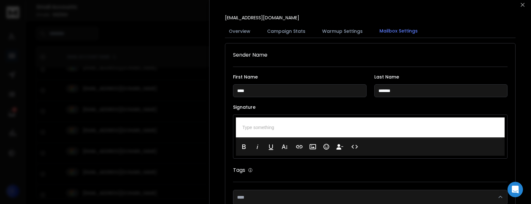
click at [282, 123] on div at bounding box center [370, 127] width 269 height 20
paste div
click at [253, 127] on div "**********" at bounding box center [369, 127] width 254 height 7
click at [276, 128] on div "**** *******" at bounding box center [369, 127] width 254 height 7
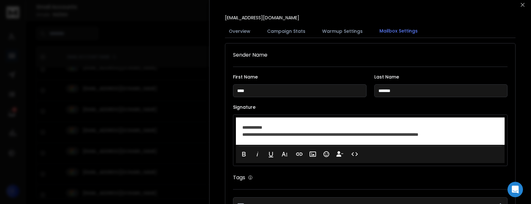
click at [348, 135] on div "**********" at bounding box center [369, 134] width 254 height 7
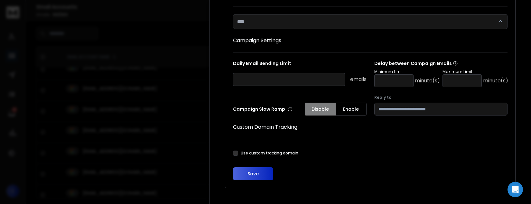
scroll to position [195, 0]
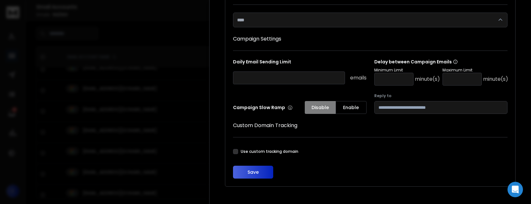
drag, startPoint x: 235, startPoint y: 151, endPoint x: 239, endPoint y: 156, distance: 6.5
click at [235, 151] on button "Reply to" at bounding box center [235, 151] width 5 height 5
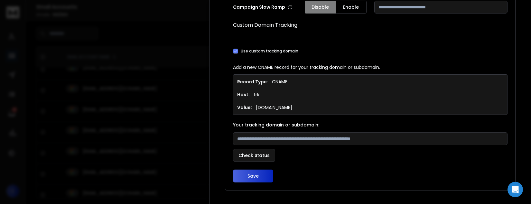
scroll to position [296, 0]
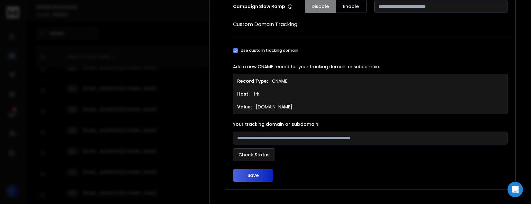
click at [255, 178] on button "Save" at bounding box center [253, 175] width 40 height 13
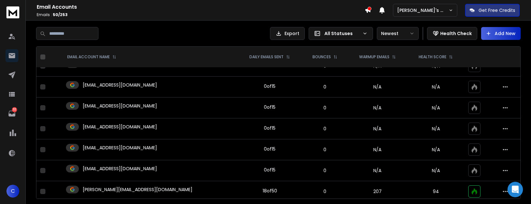
scroll to position [200, 0]
click at [115, 149] on p "[EMAIL_ADDRESS][DOMAIN_NAME]" at bounding box center [120, 147] width 74 height 6
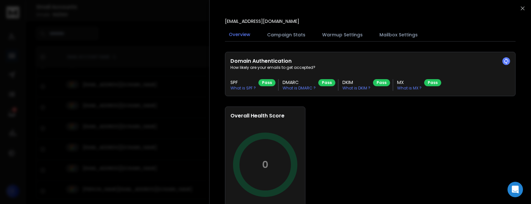
click at [389, 35] on button "Mailbox Settings" at bounding box center [399, 35] width 46 height 14
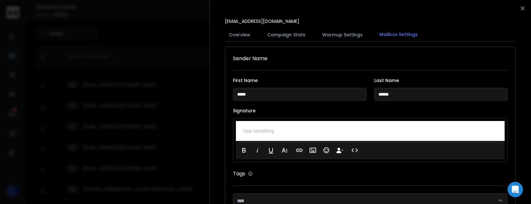
click at [318, 131] on div at bounding box center [370, 130] width 256 height 7
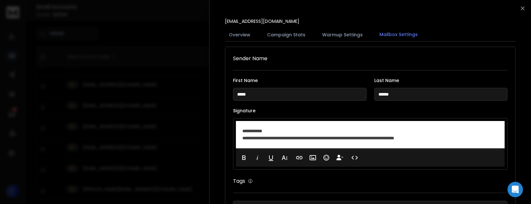
click at [347, 137] on div "**********" at bounding box center [369, 138] width 254 height 7
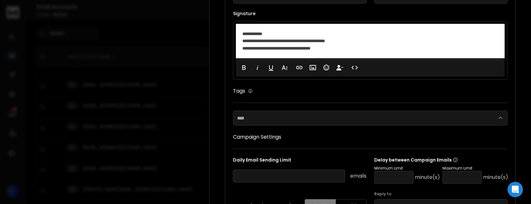
scroll to position [196, 0]
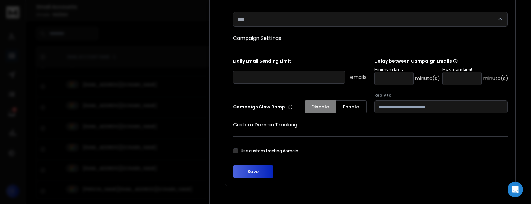
click at [238, 150] on button "Reply to" at bounding box center [235, 150] width 5 height 5
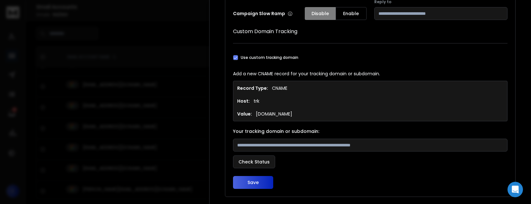
scroll to position [290, 0]
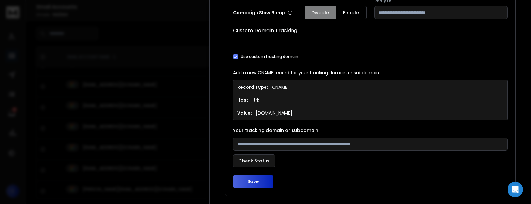
click at [268, 183] on button "Save" at bounding box center [253, 181] width 40 height 13
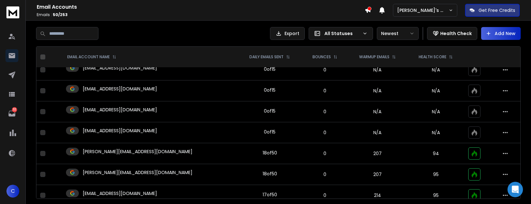
scroll to position [238, 0]
click at [137, 129] on p "[EMAIL_ADDRESS][DOMAIN_NAME]" at bounding box center [120, 130] width 74 height 6
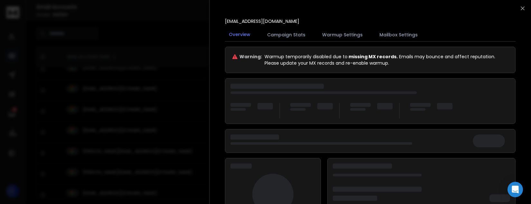
click at [396, 33] on button "Mailbox Settings" at bounding box center [399, 35] width 46 height 14
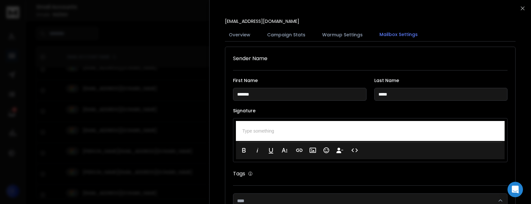
click at [275, 127] on div at bounding box center [370, 130] width 256 height 7
paste div
click at [255, 130] on div "**********" at bounding box center [369, 130] width 254 height 7
click at [274, 131] on div "******* *****" at bounding box center [369, 130] width 254 height 7
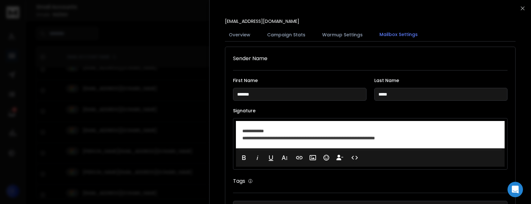
click at [351, 139] on div "**********" at bounding box center [369, 138] width 254 height 7
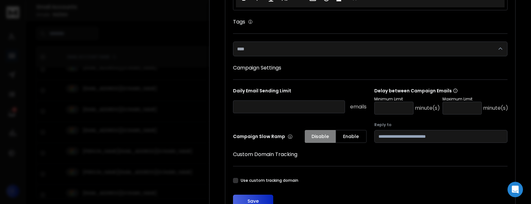
scroll to position [196, 0]
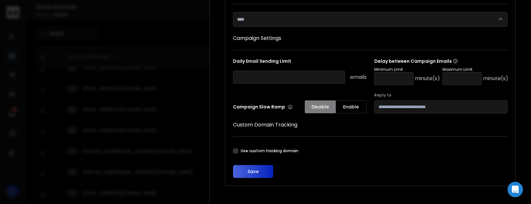
click at [236, 150] on button "Reply to" at bounding box center [235, 150] width 5 height 5
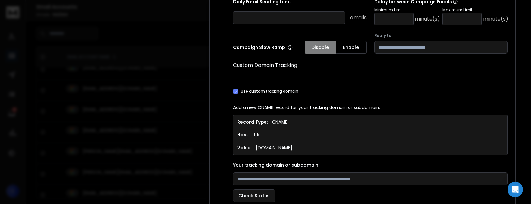
scroll to position [300, 0]
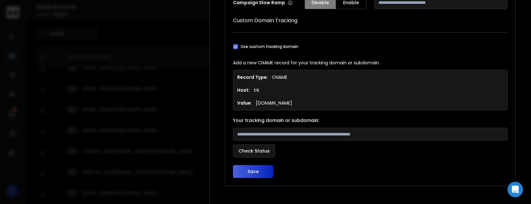
click at [255, 175] on button "Save" at bounding box center [253, 171] width 40 height 13
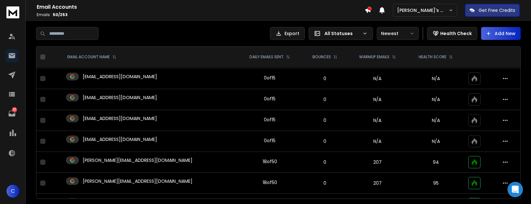
scroll to position [231, 0]
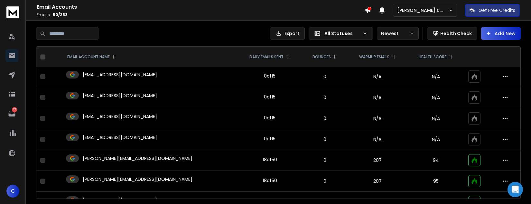
click at [156, 161] on div "[PERSON_NAME][EMAIL_ADDRESS][DOMAIN_NAME]" at bounding box center [149, 158] width 167 height 8
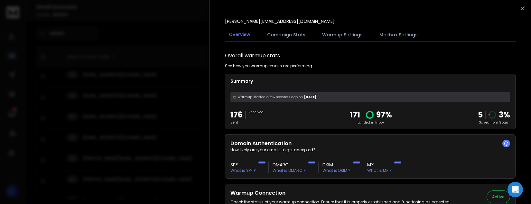
drag, startPoint x: 394, startPoint y: 33, endPoint x: 400, endPoint y: 44, distance: 12.1
click at [394, 33] on button "Mailbox Settings" at bounding box center [399, 35] width 46 height 14
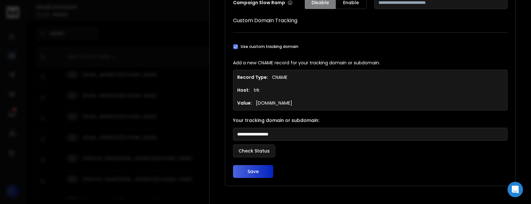
scroll to position [0, 0]
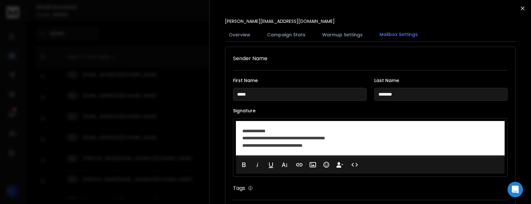
click at [523, 11] on icon "button" at bounding box center [522, 8] width 6 height 6
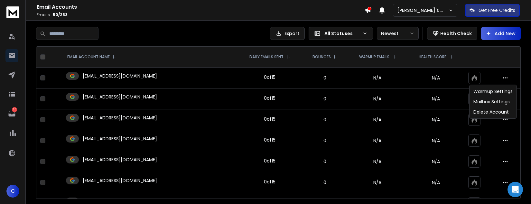
click at [506, 78] on icon at bounding box center [505, 77] width 5 height 1
click at [495, 91] on div "Warmup Settings" at bounding box center [493, 91] width 44 height 10
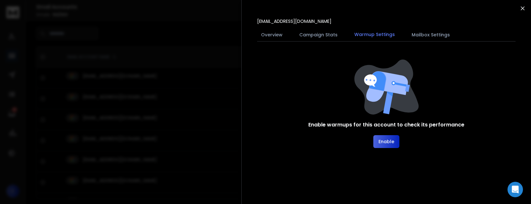
click at [522, 9] on icon "button" at bounding box center [522, 8] width 6 height 6
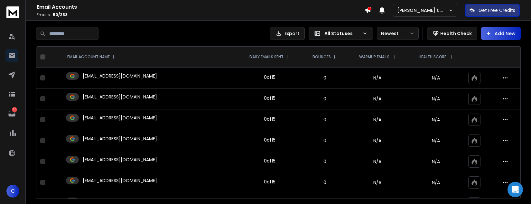
click at [472, 79] on icon at bounding box center [474, 78] width 6 height 6
click at [505, 78] on icon at bounding box center [505, 78] width 6 height 6
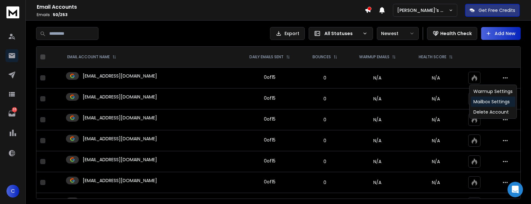
click at [494, 102] on div "Mailbox Settings" at bounding box center [493, 102] width 44 height 10
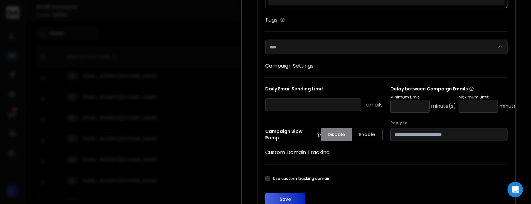
scroll to position [221, 0]
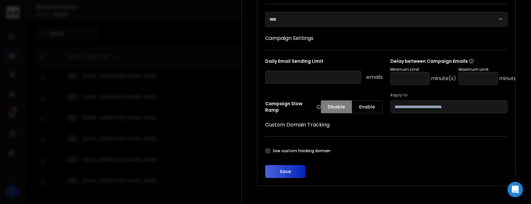
click at [270, 151] on button "Reply to" at bounding box center [267, 150] width 5 height 5
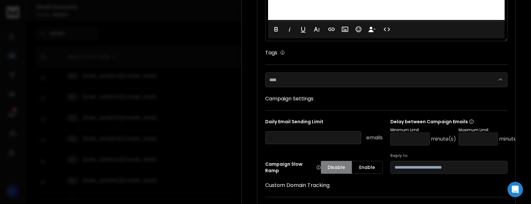
scroll to position [0, 0]
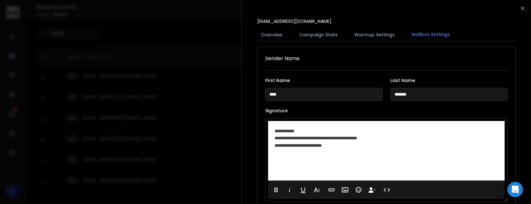
click at [355, 31] on button "Warmup Settings" at bounding box center [374, 35] width 48 height 14
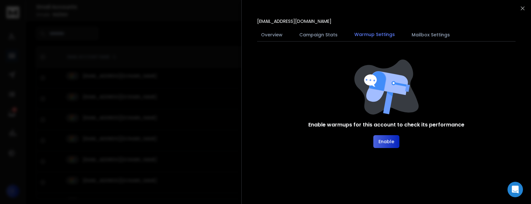
click at [387, 142] on button "Enable" at bounding box center [386, 141] width 26 height 13
click at [519, 8] on icon "button" at bounding box center [522, 8] width 6 height 6
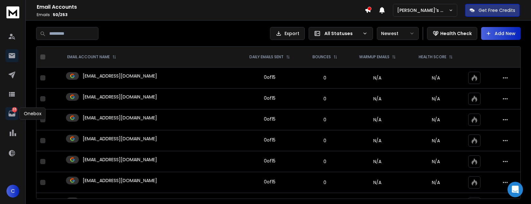
click at [10, 114] on icon at bounding box center [11, 114] width 7 height 6
click at [13, 113] on link "35" at bounding box center [11, 113] width 13 height 13
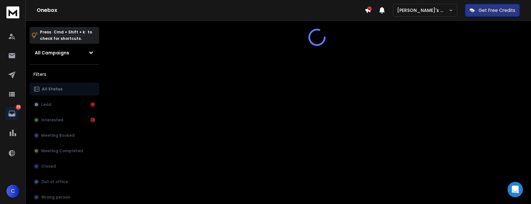
click at [58, 108] on div "All Status Lead 4 Interested 13 Meeting Booked Meeting Completed Closed Out of …" at bounding box center [65, 151] width 70 height 136
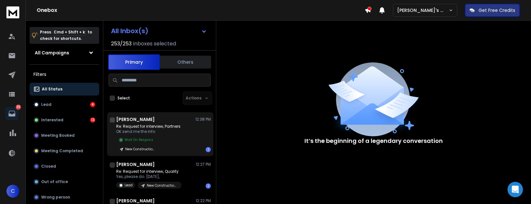
click at [140, 123] on div "Elizabeth McLellan 12:38 PM Re: Request for interview, Partners OK send me the …" at bounding box center [163, 134] width 95 height 36
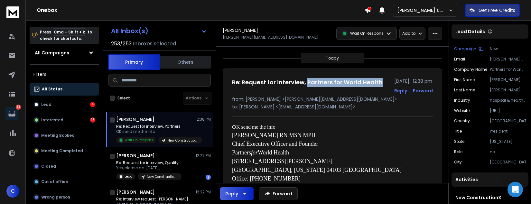
drag, startPoint x: 308, startPoint y: 81, endPoint x: 315, endPoint y: 90, distance: 11.5
click at [315, 87] on h1 "Re: Request for interview, Partners for World Health" at bounding box center [307, 82] width 151 height 9
copy h1 "Partners for World Health"
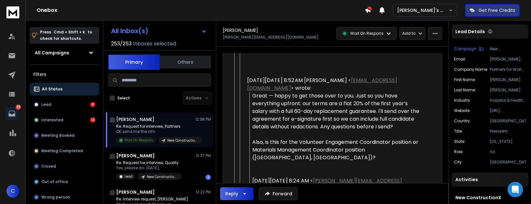
scroll to position [383, 0]
drag, startPoint x: 41, startPoint y: 118, endPoint x: 58, endPoint y: 120, distance: 16.9
click at [41, 118] on p "Interested" at bounding box center [52, 119] width 22 height 5
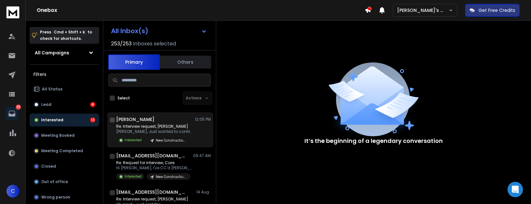
click at [157, 135] on div "Re: Interview request, Jeff Allison, Just wanted to confirm Interested New Cons…" at bounding box center [154, 134] width 77 height 20
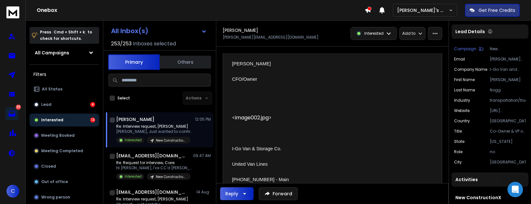
scroll to position [521, 0]
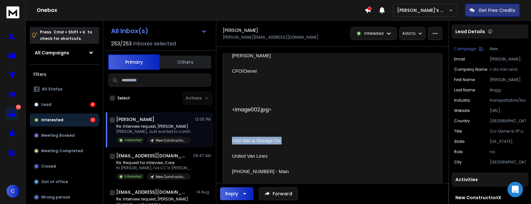
drag, startPoint x: 286, startPoint y: 127, endPoint x: 222, endPoint y: 128, distance: 64.0
copy span "I-Go Van & Storage Co."
click at [54, 91] on p "All Status" at bounding box center [52, 89] width 21 height 5
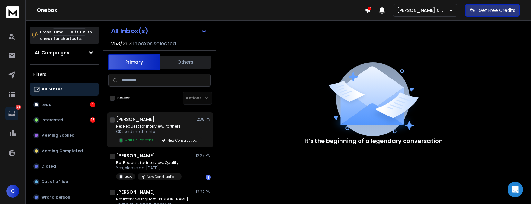
drag, startPoint x: 148, startPoint y: 132, endPoint x: 165, endPoint y: 132, distance: 17.1
click at [148, 132] on p "OK send me the info" at bounding box center [154, 131] width 77 height 5
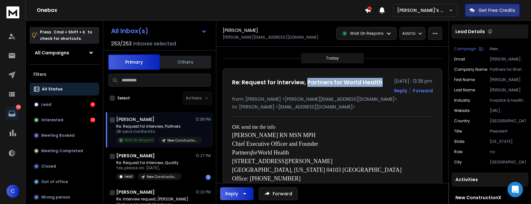
drag, startPoint x: 308, startPoint y: 81, endPoint x: 302, endPoint y: 93, distance: 13.0
click at [311, 87] on h1 "Re: Request for interview, Partners for World Health" at bounding box center [307, 82] width 151 height 9
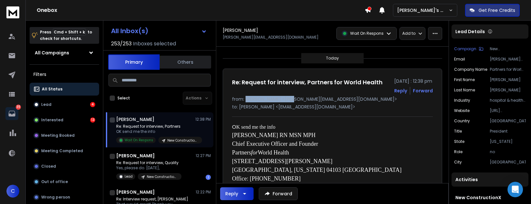
drag, startPoint x: 286, startPoint y: 101, endPoint x: 248, endPoint y: 105, distance: 38.8
click at [245, 102] on p "from: [PERSON_NAME] <[PERSON_NAME][EMAIL_ADDRESS][DOMAIN_NAME]>" at bounding box center [332, 99] width 201 height 6
copy p "[PERSON_NAME]"
drag, startPoint x: 309, startPoint y: 82, endPoint x: 314, endPoint y: 91, distance: 11.1
click at [311, 87] on h1 "Re: Request for interview, Partners for World Health" at bounding box center [307, 82] width 151 height 9
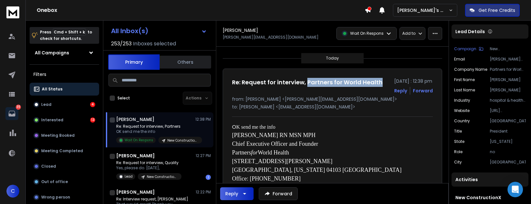
drag, startPoint x: 306, startPoint y: 80, endPoint x: 337, endPoint y: 100, distance: 36.6
click at [316, 87] on h1 "Re: Request for interview, Partners for World Health" at bounding box center [307, 82] width 151 height 9
copy h1 "Partners for World Health"
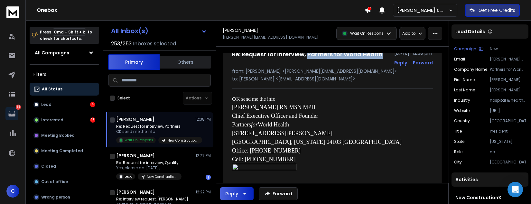
scroll to position [29, 0]
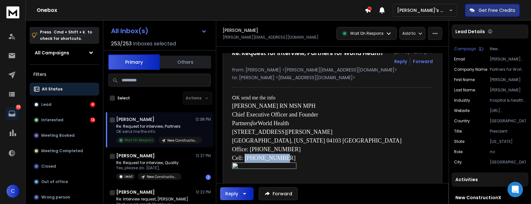
drag, startPoint x: 283, startPoint y: 158, endPoint x: 245, endPoint y: 159, distance: 37.7
click at [245, 159] on div "Cell: [PHONE_NUMBER]" at bounding box center [326, 158] width 188 height 9
copy span "207-671-4723"
drag, startPoint x: 280, startPoint y: 151, endPoint x: 258, endPoint y: 152, distance: 21.9
click at [250, 152] on div "Office: [PHONE_NUMBER]" at bounding box center [326, 149] width 188 height 9
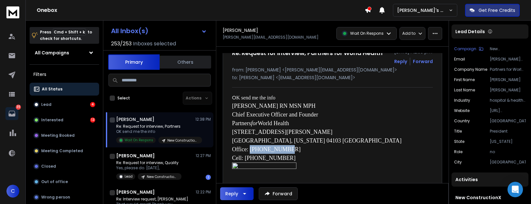
copy font "207-774-5555"
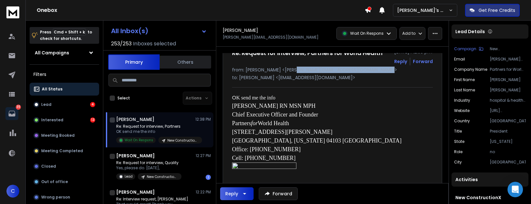
drag, startPoint x: 374, startPoint y: 70, endPoint x: 291, endPoint y: 77, distance: 82.6
click at [290, 72] on p "from: [PERSON_NAME] <[PERSON_NAME][EMAIL_ADDRESS][DOMAIN_NAME]>" at bounding box center [332, 70] width 201 height 6
copy p "[PERSON_NAME][EMAIL_ADDRESS][DOMAIN_NAME]"
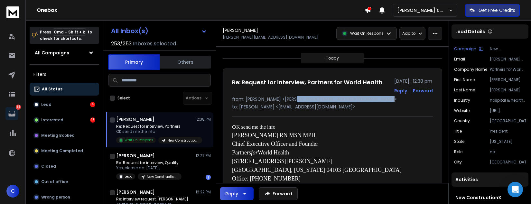
click at [403, 88] on button "Reply" at bounding box center [400, 91] width 13 height 6
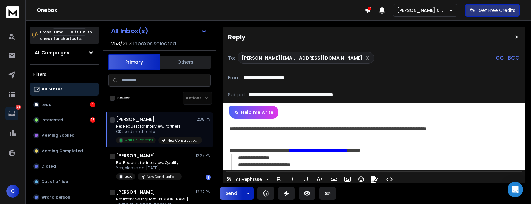
click at [233, 196] on button "Send" at bounding box center [231, 193] width 23 height 13
click at [231, 192] on button "Send" at bounding box center [231, 193] width 23 height 13
click at [234, 194] on button "Send" at bounding box center [231, 193] width 23 height 13
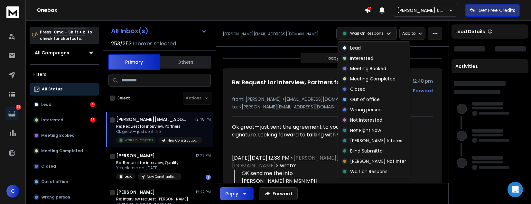
click at [383, 35] on p "Wait On Respons" at bounding box center [366, 33] width 33 height 5
click at [371, 59] on p "Interested" at bounding box center [361, 58] width 23 height 6
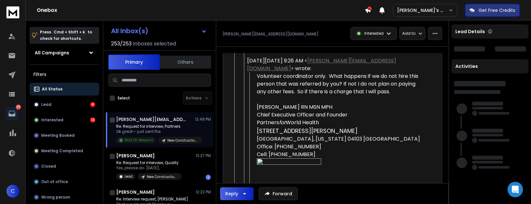
scroll to position [293, 0]
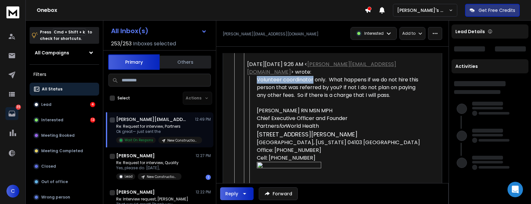
drag, startPoint x: 314, startPoint y: 82, endPoint x: 250, endPoint y: 92, distance: 64.9
copy div "Volunteer coordinator"
click at [347, 74] on link "[PERSON_NAME][EMAIL_ADDRESS][DOMAIN_NAME]" at bounding box center [321, 67] width 149 height 15
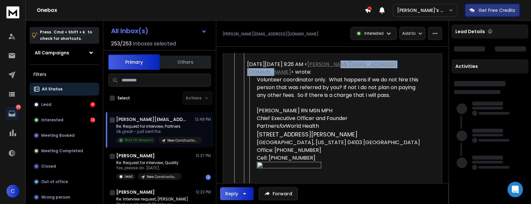
drag, startPoint x: 348, startPoint y: 73, endPoint x: 292, endPoint y: 82, distance: 56.7
click at [279, 74] on div "On Friday, Aug 15, 2025 at 9:26 AM < elizabeth@partnersforworldhealth.org > wro…" at bounding box center [333, 67] width 173 height 15
copy link "partnersforworldhealth.org"
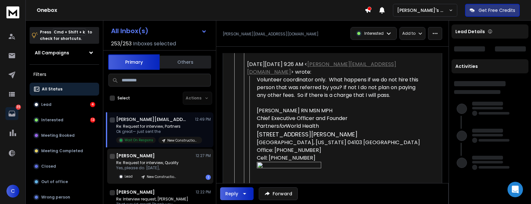
click at [164, 165] on p "Re: Request for interview, Quality" at bounding box center [148, 162] width 65 height 5
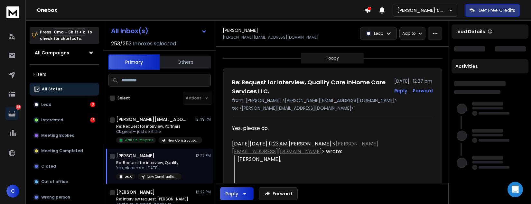
scroll to position [1, 0]
drag, startPoint x: 340, startPoint y: 99, endPoint x: 287, endPoint y: 100, distance: 52.8
click at [287, 100] on p "from: Willie Frink <willie@qualitycareinhome.com>" at bounding box center [332, 100] width 201 height 6
copy p "qualitycareinhome.com"
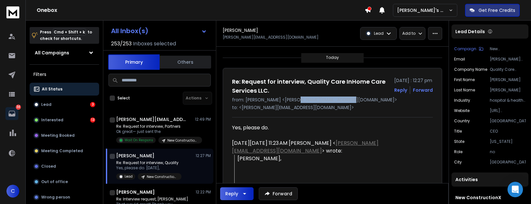
click at [402, 89] on button "Reply" at bounding box center [400, 90] width 13 height 6
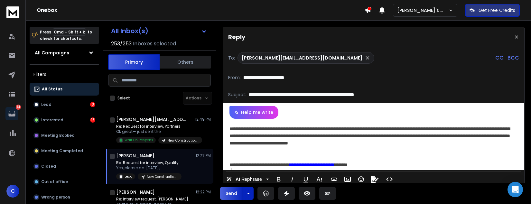
click at [280, 144] on div "**********" at bounding box center [372, 136] width 286 height 22
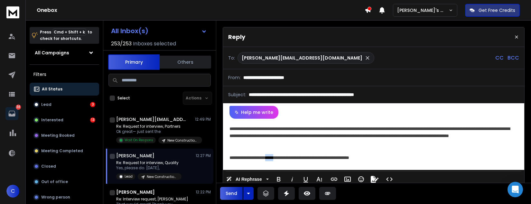
drag, startPoint x: 279, startPoint y: 157, endPoint x: 268, endPoint y: 158, distance: 10.6
click at [267, 158] on div "**********" at bounding box center [372, 157] width 286 height 7
drag, startPoint x: 311, startPoint y: 158, endPoint x: 301, endPoint y: 159, distance: 10.7
click at [301, 159] on div "**********" at bounding box center [372, 157] width 286 height 7
click at [274, 157] on div "**********" at bounding box center [372, 157] width 286 height 7
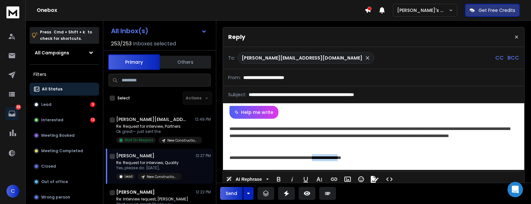
drag, startPoint x: 356, startPoint y: 157, endPoint x: 325, endPoint y: 158, distance: 30.9
click at [325, 158] on div "**********" at bounding box center [372, 157] width 286 height 7
drag, startPoint x: 227, startPoint y: 195, endPoint x: 249, endPoint y: 184, distance: 24.9
click at [227, 195] on button "Send" at bounding box center [231, 193] width 23 height 13
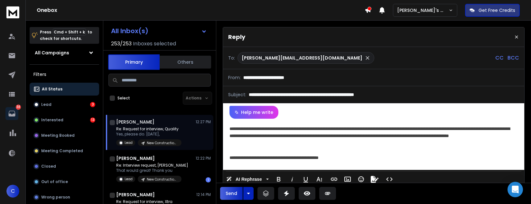
scroll to position [34, 0]
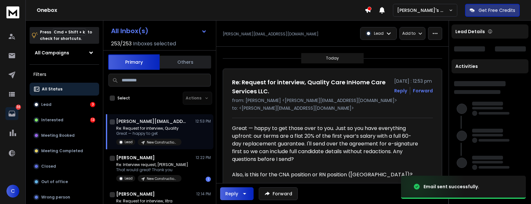
click at [382, 35] on p "Lead" at bounding box center [379, 33] width 10 height 5
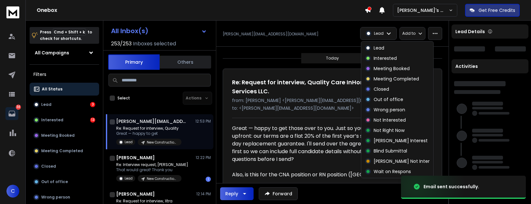
click at [396, 173] on ol "Email sent successfully." at bounding box center [463, 187] width 135 height 33
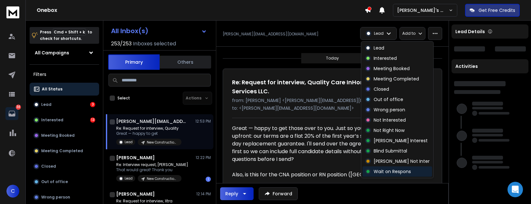
click at [384, 173] on p "Wait on Respons" at bounding box center [392, 171] width 37 height 6
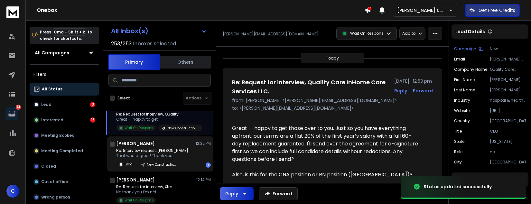
scroll to position [50, 0]
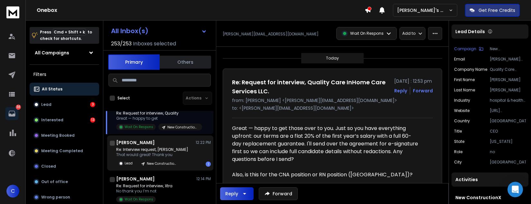
drag, startPoint x: 157, startPoint y: 150, endPoint x: 160, endPoint y: 155, distance: 6.1
click at [157, 150] on p "Re: Interview request, Efraim" at bounding box center [152, 149] width 72 height 5
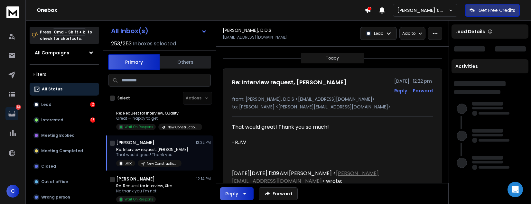
click at [350, 99] on p "from: Randy Weinstein, D.D.S <DrW@braceman.com>" at bounding box center [332, 99] width 201 height 6
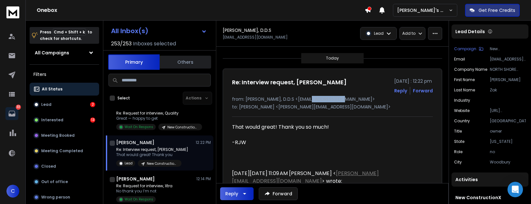
drag, startPoint x: 344, startPoint y: 100, endPoint x: 280, endPoint y: 171, distance: 95.9
click at [312, 101] on p "from: Randy Weinstein, D.D.S <DrW@braceman.com>" at bounding box center [332, 99] width 201 height 6
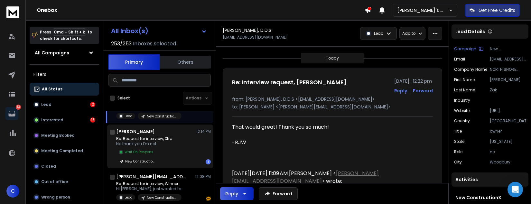
drag, startPoint x: 173, startPoint y: 144, endPoint x: 210, endPoint y: 140, distance: 37.1
click at [173, 144] on p "No thank you I’m not" at bounding box center [154, 143] width 77 height 5
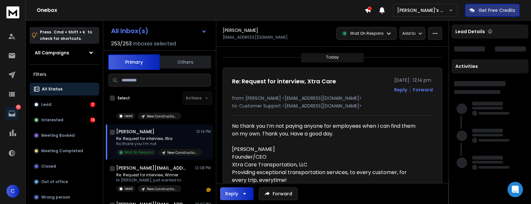
scroll to position [0, 0]
click at [403, 94] on button "Reply" at bounding box center [400, 91] width 13 height 6
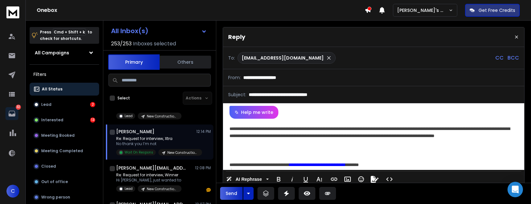
click at [231, 195] on button "Send" at bounding box center [231, 193] width 23 height 13
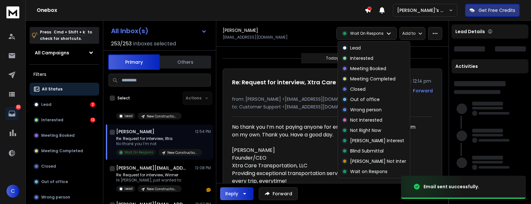
click at [378, 35] on p "Wait On Respons" at bounding box center [366, 33] width 33 height 5
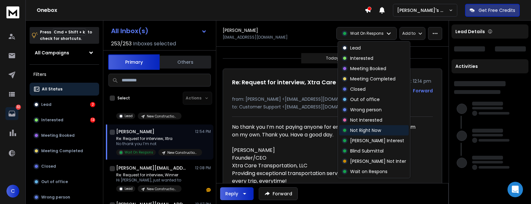
click at [374, 129] on p "Not Right Now" at bounding box center [365, 130] width 31 height 6
